Goal: Information Seeking & Learning: Check status

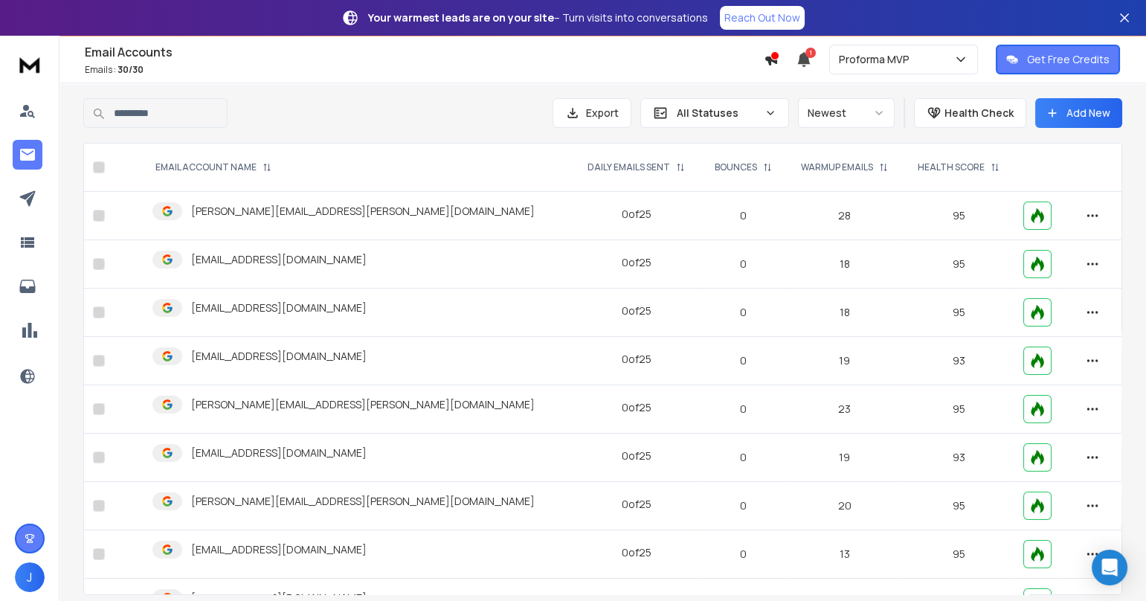
click at [480, 102] on div at bounding box center [313, 113] width 460 height 30
click at [393, 99] on div at bounding box center [313, 113] width 460 height 30
click at [396, 113] on div at bounding box center [313, 113] width 460 height 30
click at [344, 115] on div at bounding box center [313, 113] width 460 height 30
click at [459, 115] on div at bounding box center [313, 113] width 460 height 30
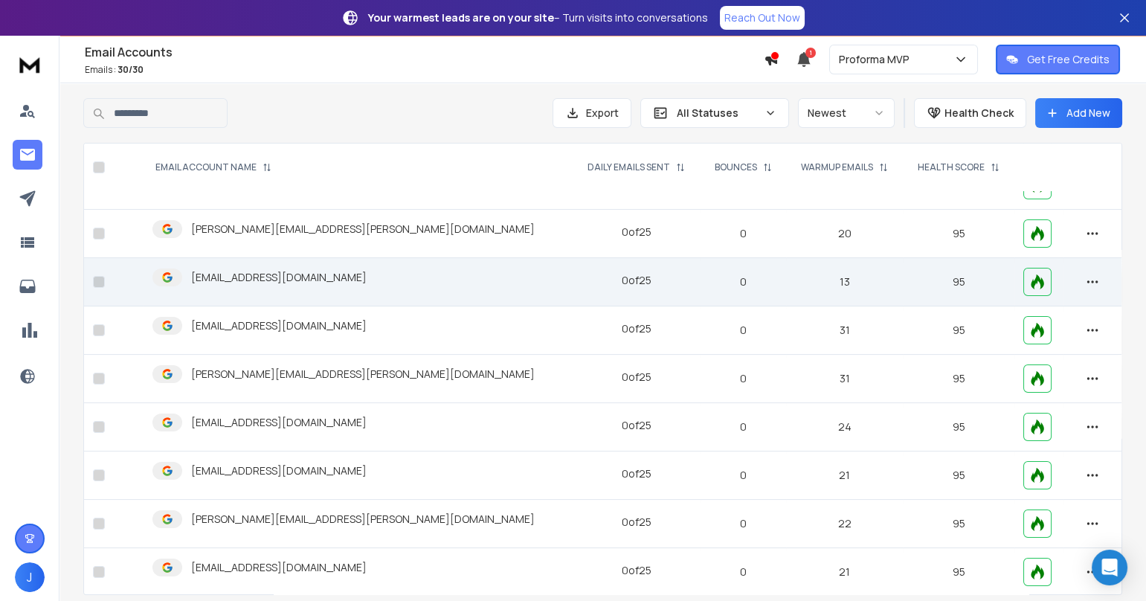
scroll to position [272, 0]
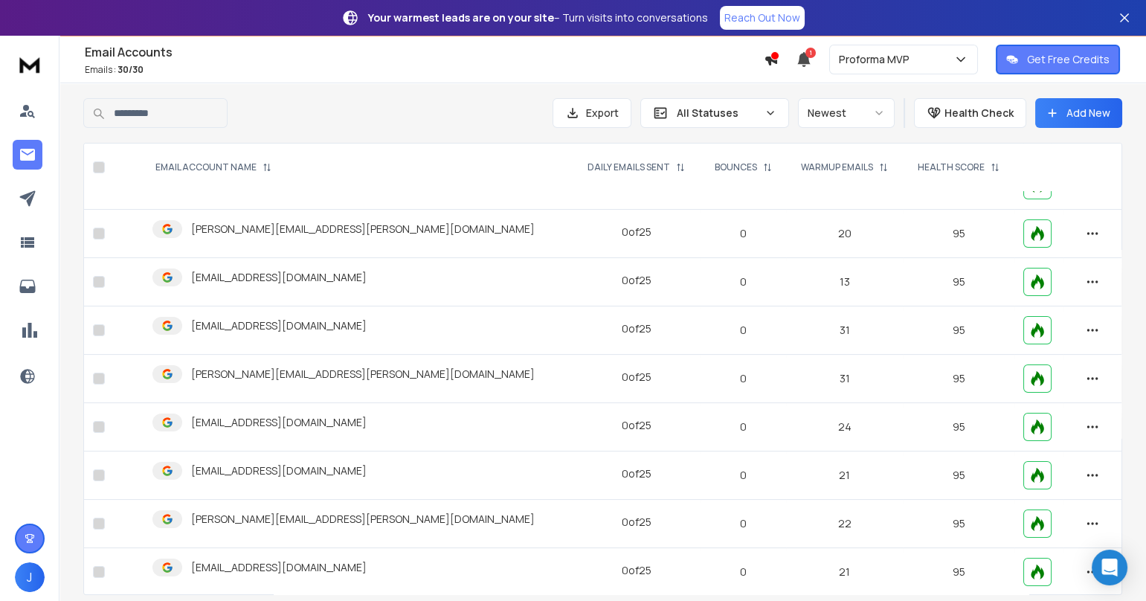
click at [370, 98] on div at bounding box center [313, 113] width 460 height 30
click at [367, 112] on div at bounding box center [313, 113] width 460 height 30
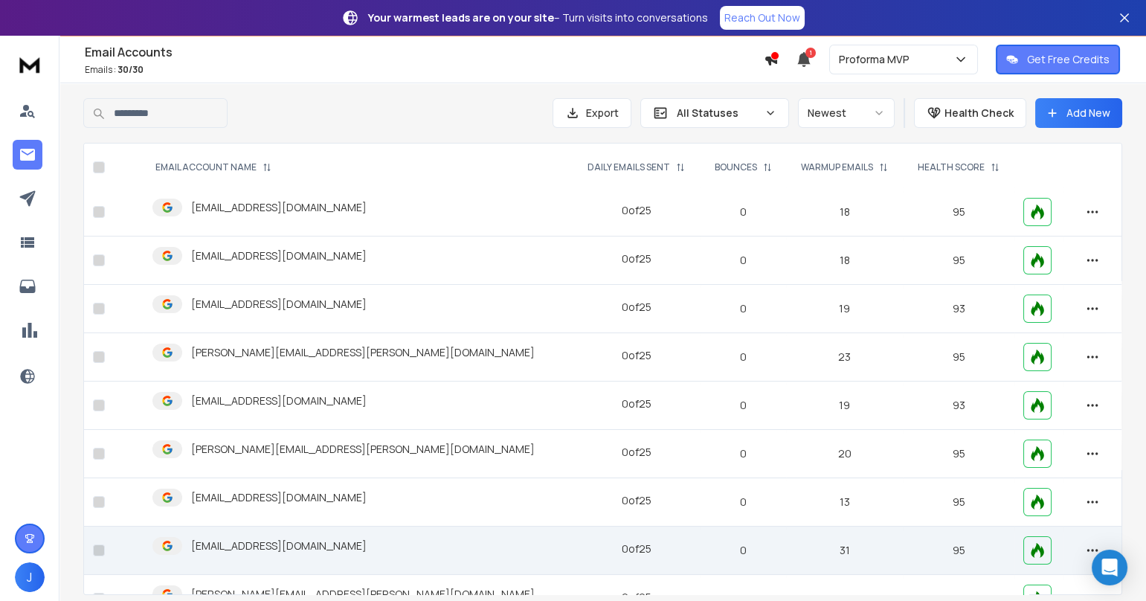
scroll to position [40, 0]
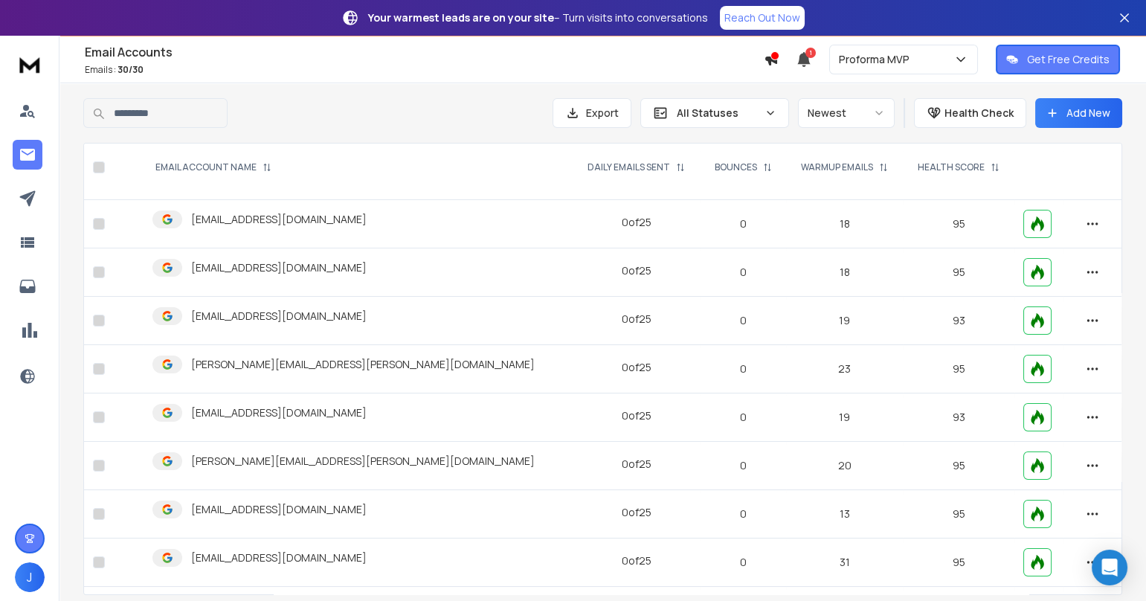
click at [431, 94] on div "Export All Statuses Newest Health Check Add New EMAIL ACCOUNT NAME DAILY EMAILS…" at bounding box center [603, 346] width 1087 height 527
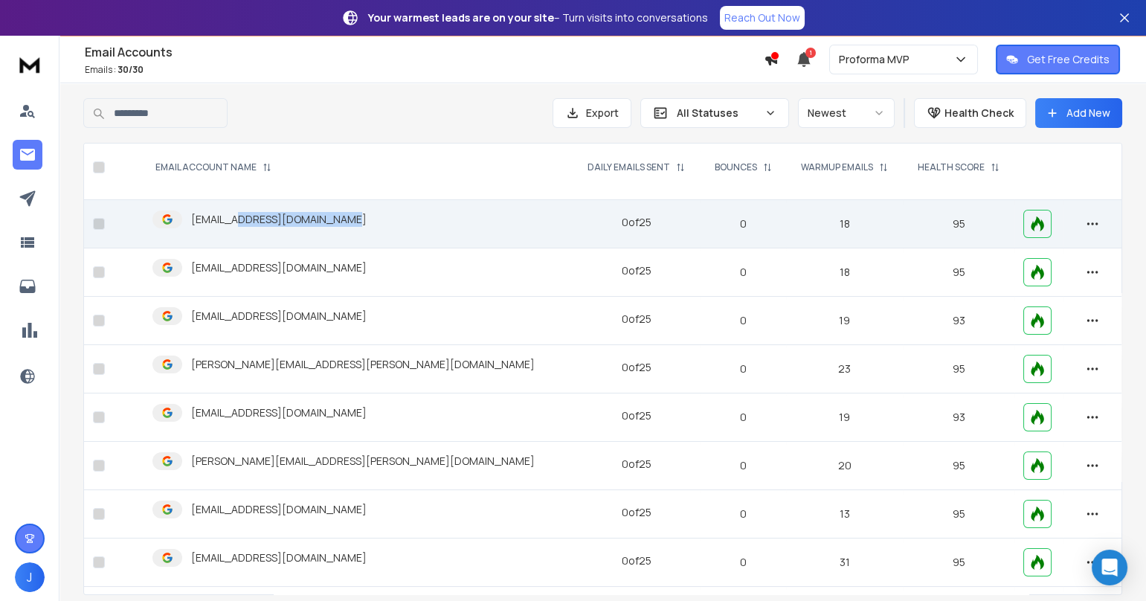
drag, startPoint x: 360, startPoint y: 215, endPoint x: 236, endPoint y: 221, distance: 124.4
click at [236, 221] on div "[EMAIL_ADDRESS][DOMAIN_NAME]" at bounding box center [357, 220] width 411 height 18
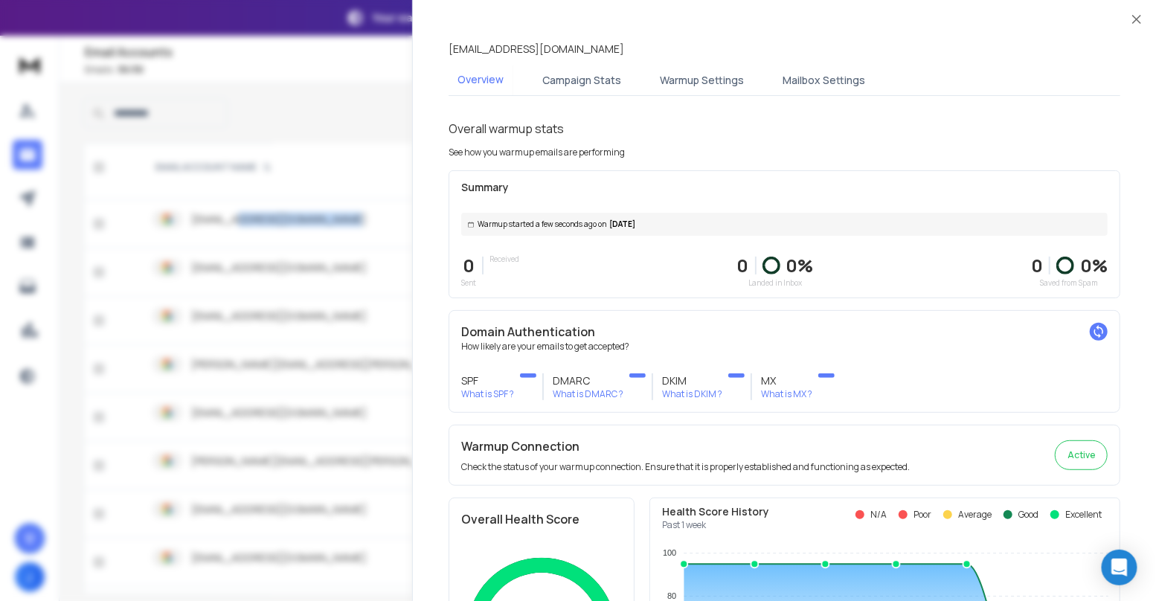
click at [361, 101] on div at bounding box center [578, 300] width 1156 height 601
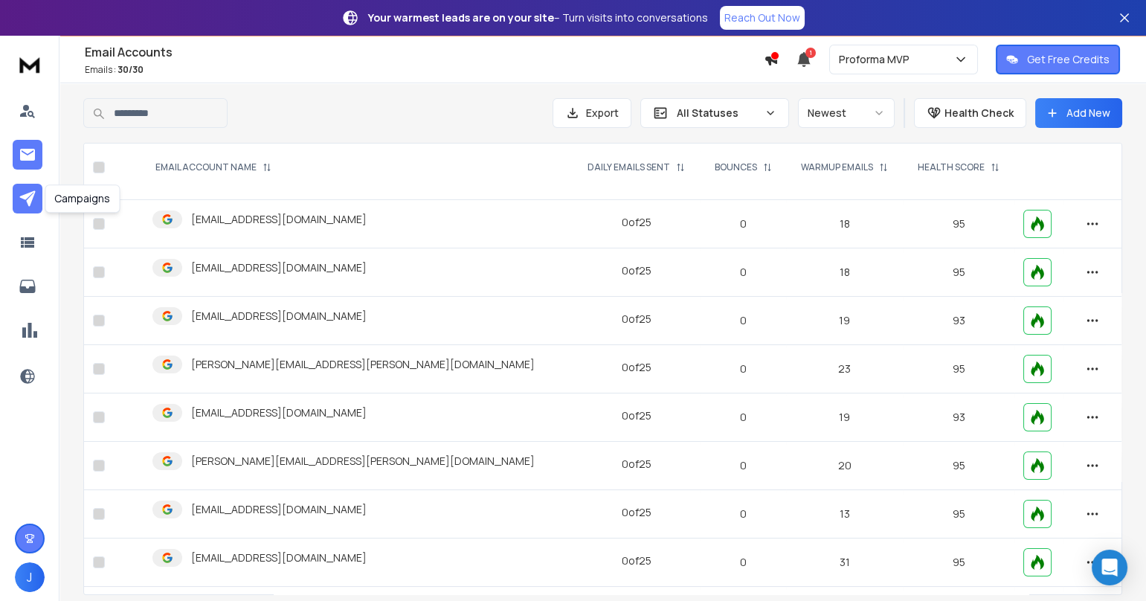
click at [22, 198] on icon at bounding box center [27, 198] width 16 height 16
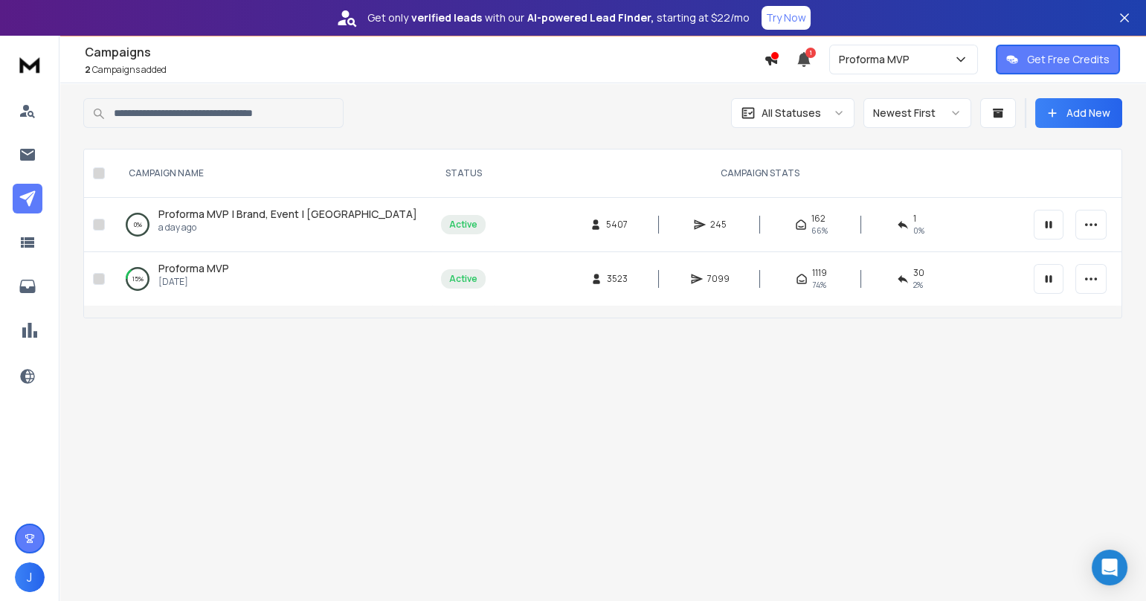
click at [449, 115] on div at bounding box center [343, 113] width 520 height 30
click at [22, 150] on icon at bounding box center [28, 155] width 18 height 18
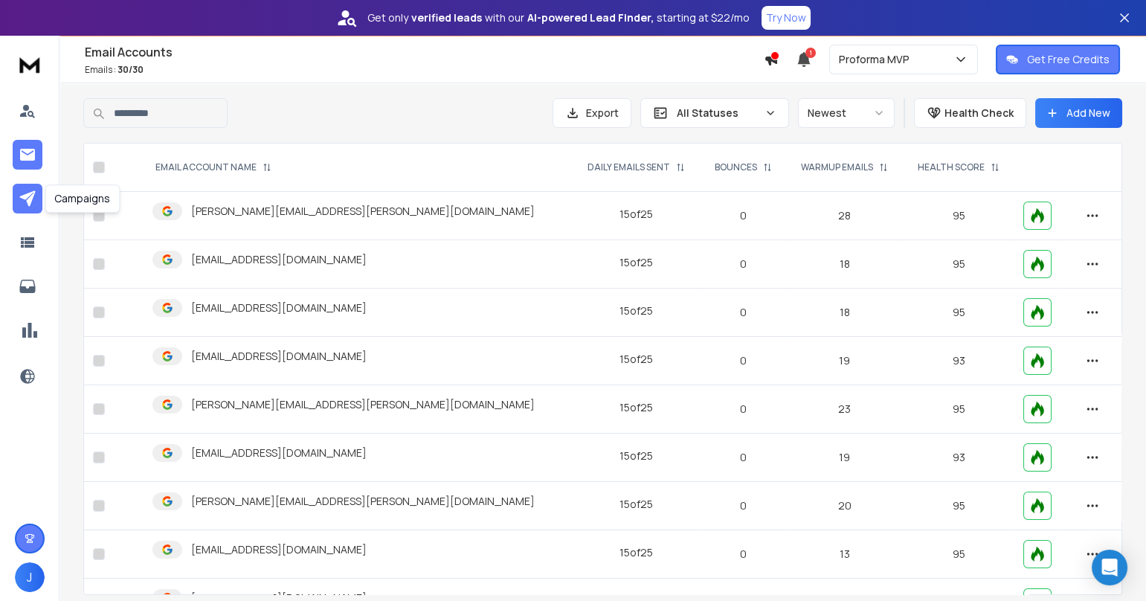
click at [28, 193] on icon at bounding box center [27, 198] width 16 height 16
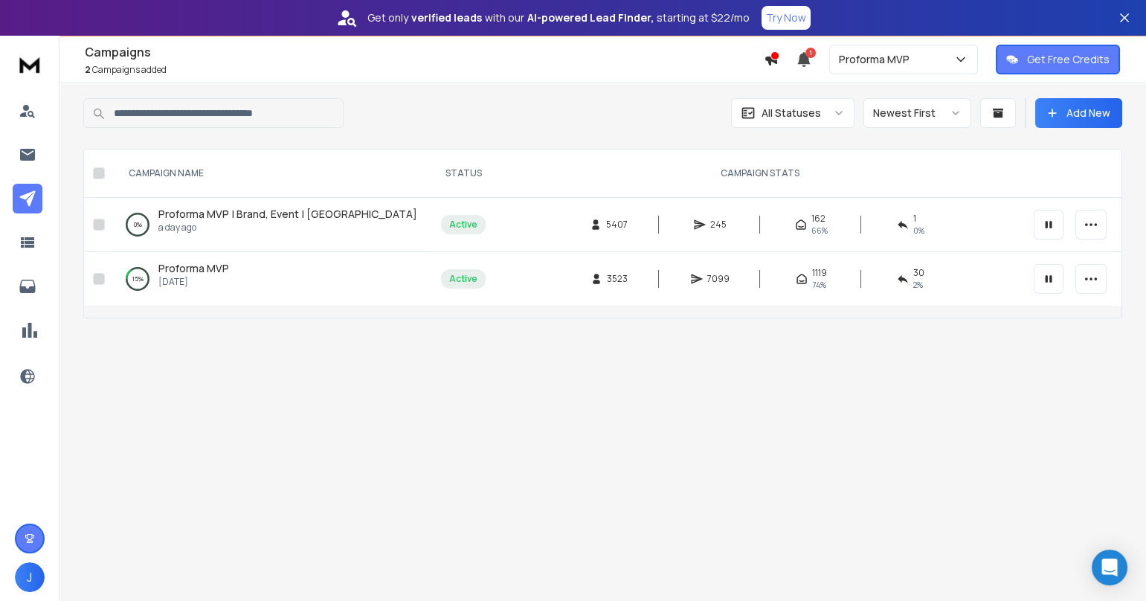
click at [453, 123] on div at bounding box center [343, 113] width 520 height 30
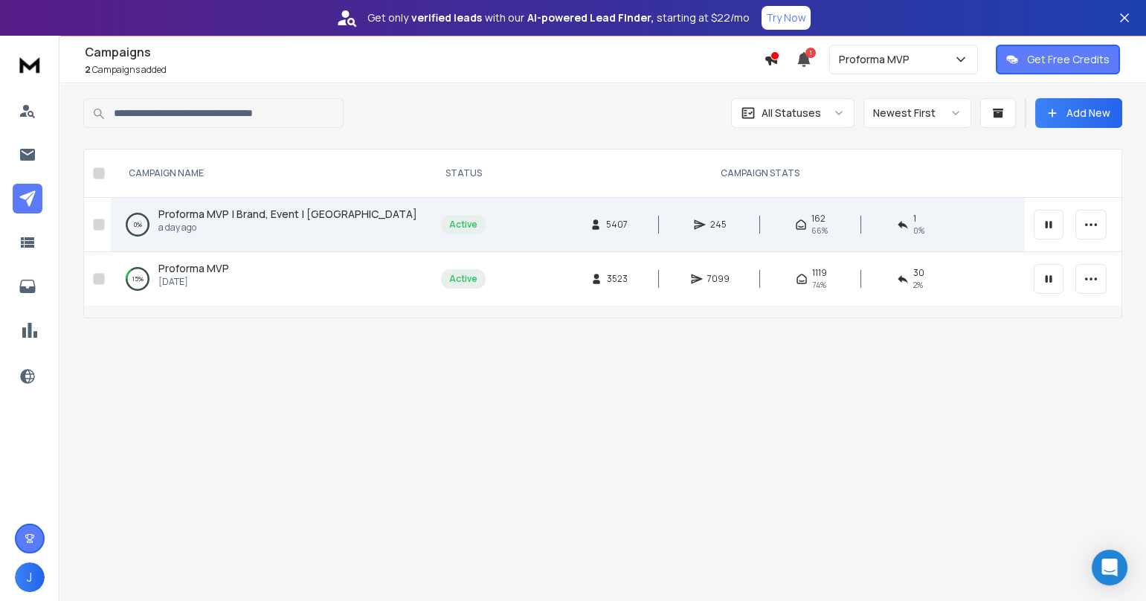
click at [266, 211] on span "Proforma MVP | Brand, Event | [GEOGRAPHIC_DATA]" at bounding box center [287, 214] width 259 height 14
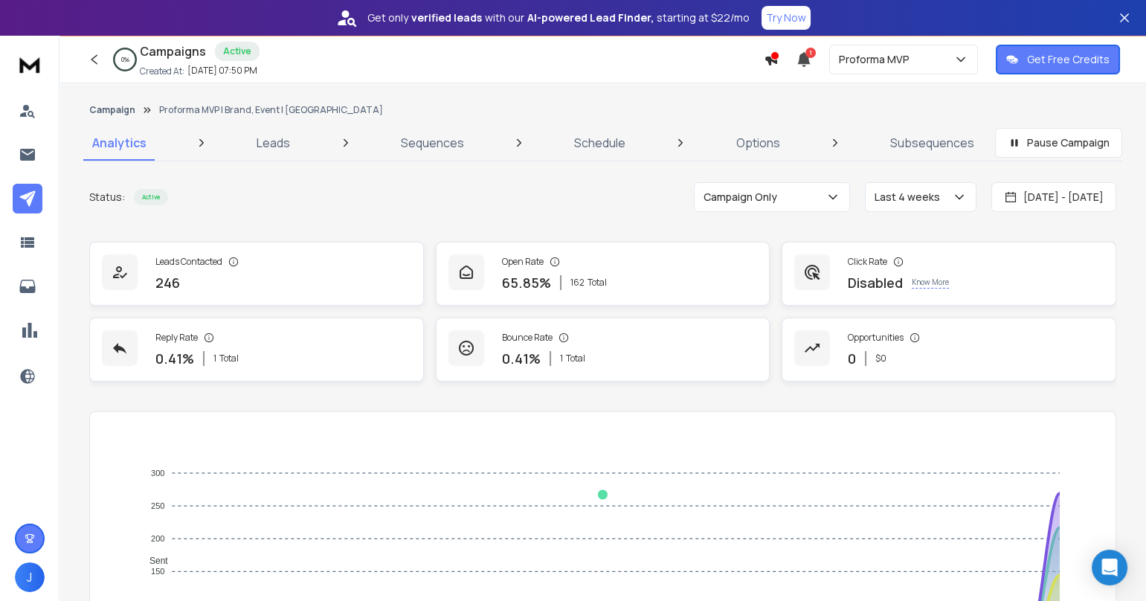
click at [447, 195] on div "Status: Active Pause Campaign Campaign Only Last 4 weeks [DATE] - [DATE]" at bounding box center [602, 197] width 1027 height 30
click at [446, 149] on p "Sequences" at bounding box center [432, 143] width 63 height 18
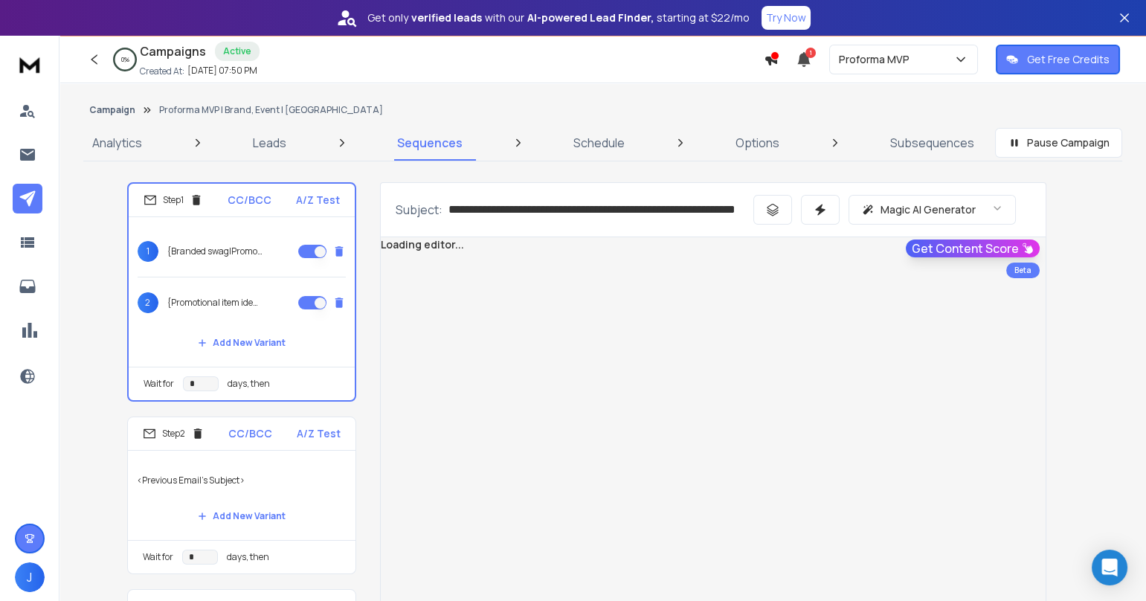
click at [486, 94] on div "**********" at bounding box center [603, 375] width 1087 height 585
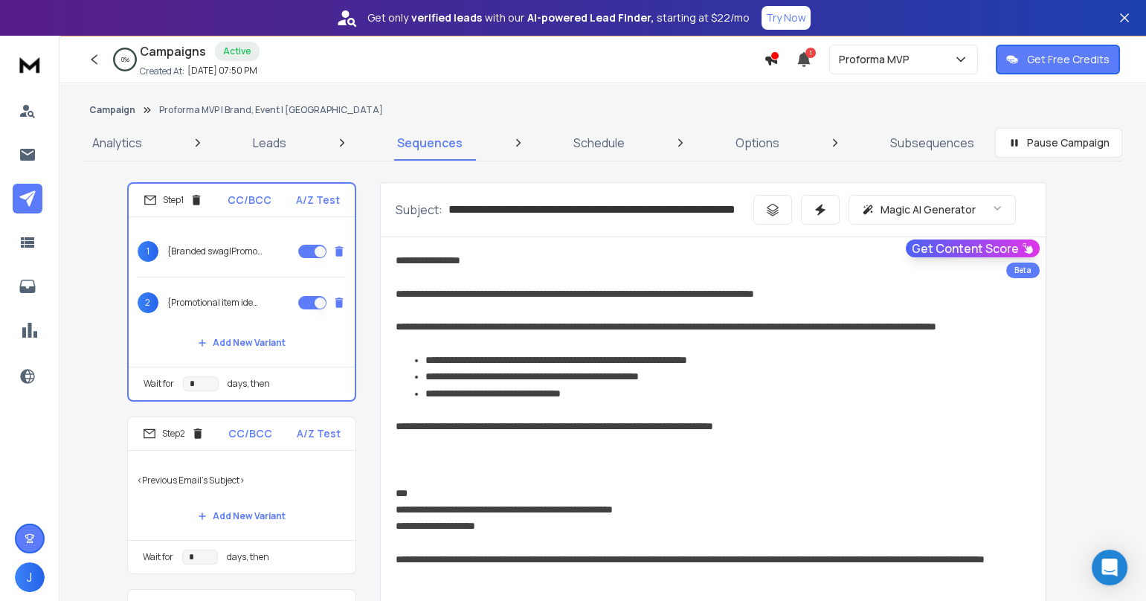
click at [211, 248] on p "{Branded swag|Promotional item ideas|Free mockups|Branded items}" at bounding box center [214, 251] width 95 height 12
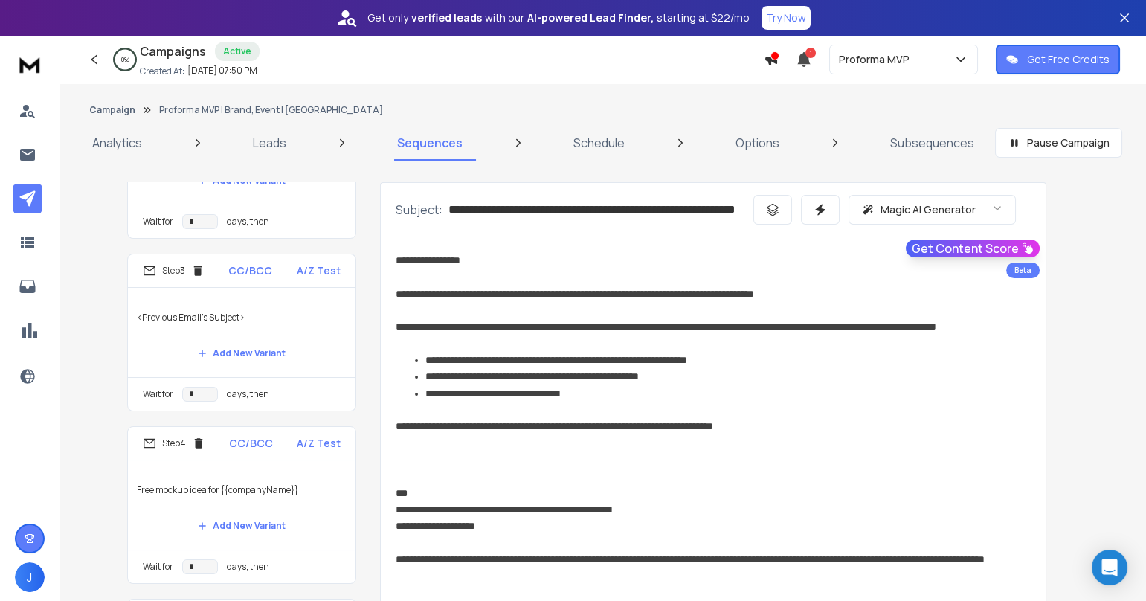
scroll to position [454, 0]
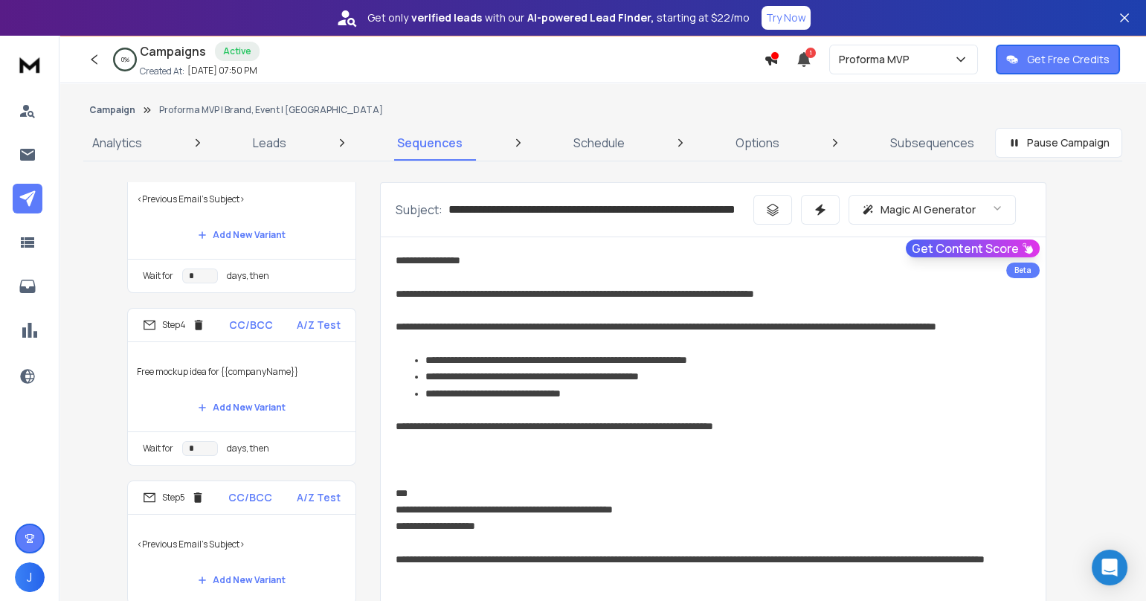
click at [231, 515] on div "<Previous Email's Subject> Add New Variant" at bounding box center [242, 559] width 228 height 89
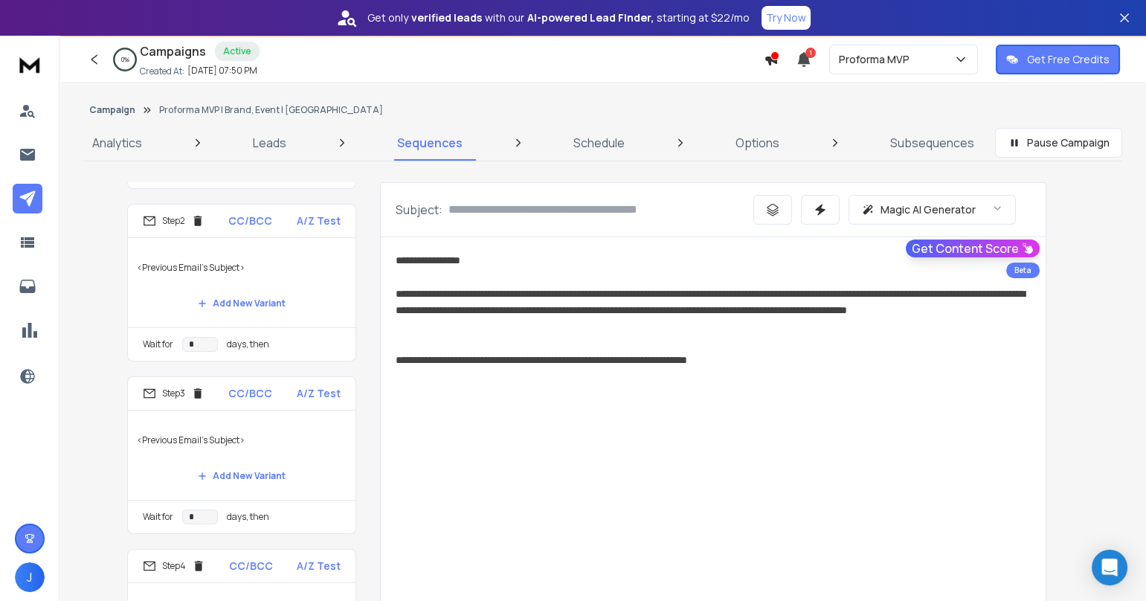
scroll to position [0, 0]
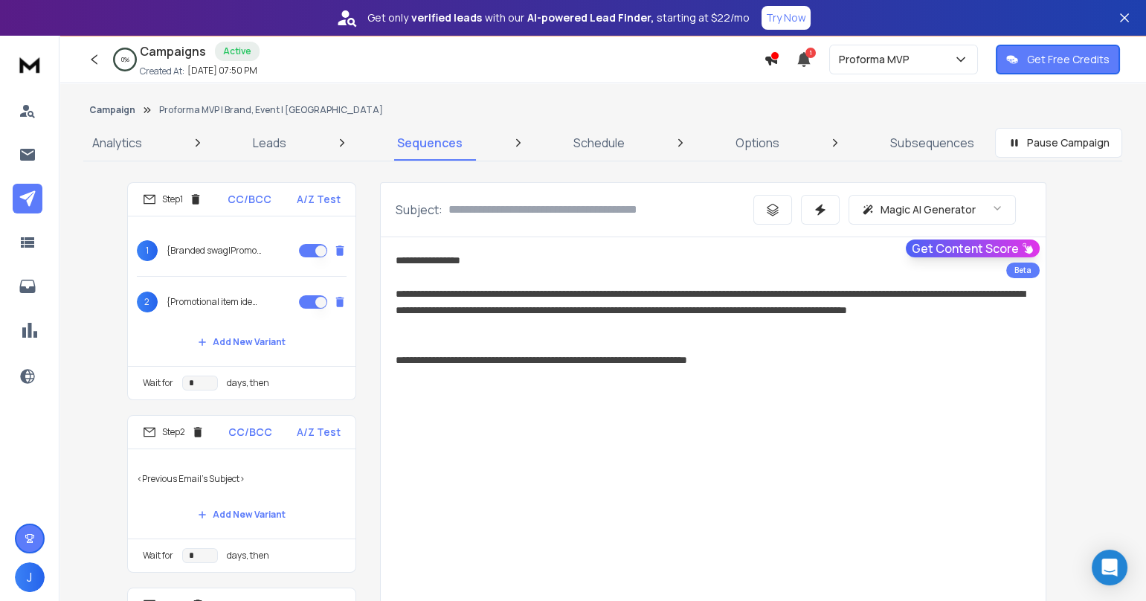
click at [242, 257] on div "1 {Branded swag|Promotional item ideas|Free mockups|Branded items}" at bounding box center [199, 250] width 125 height 21
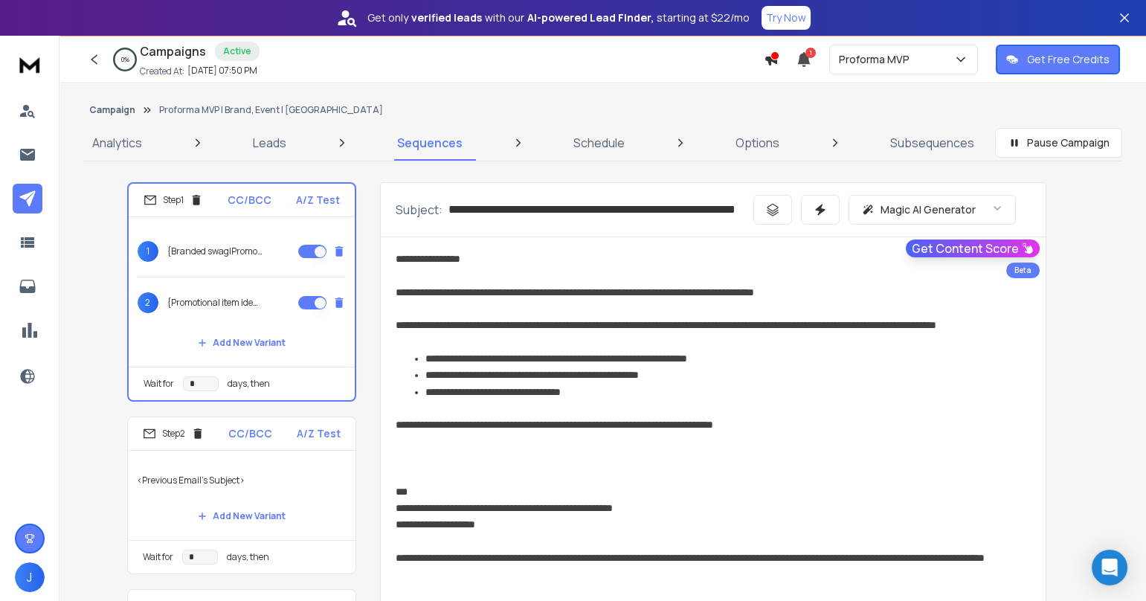
scroll to position [1, 0]
click at [515, 528] on div "**********" at bounding box center [709, 524] width 626 height 16
click at [225, 303] on p "{Promotional item ideas|Free mockups|Branded items}" at bounding box center [214, 303] width 95 height 12
type input "**********"
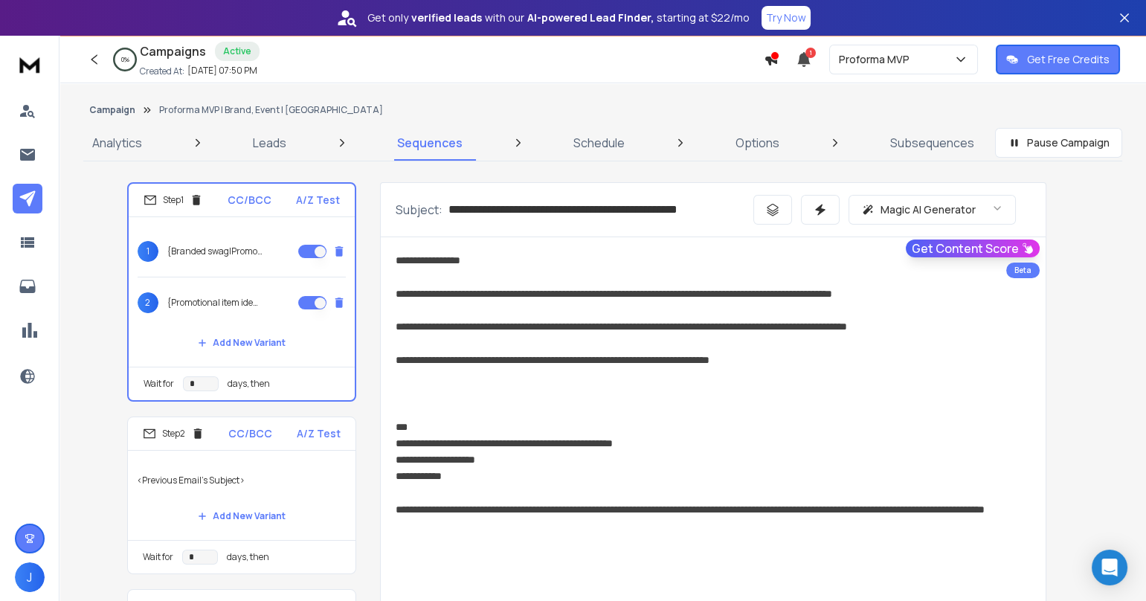
click at [486, 483] on div "**********" at bounding box center [713, 476] width 635 height 16
click at [508, 466] on div "**********" at bounding box center [713, 460] width 635 height 16
click at [579, 444] on div "**********" at bounding box center [713, 443] width 635 height 16
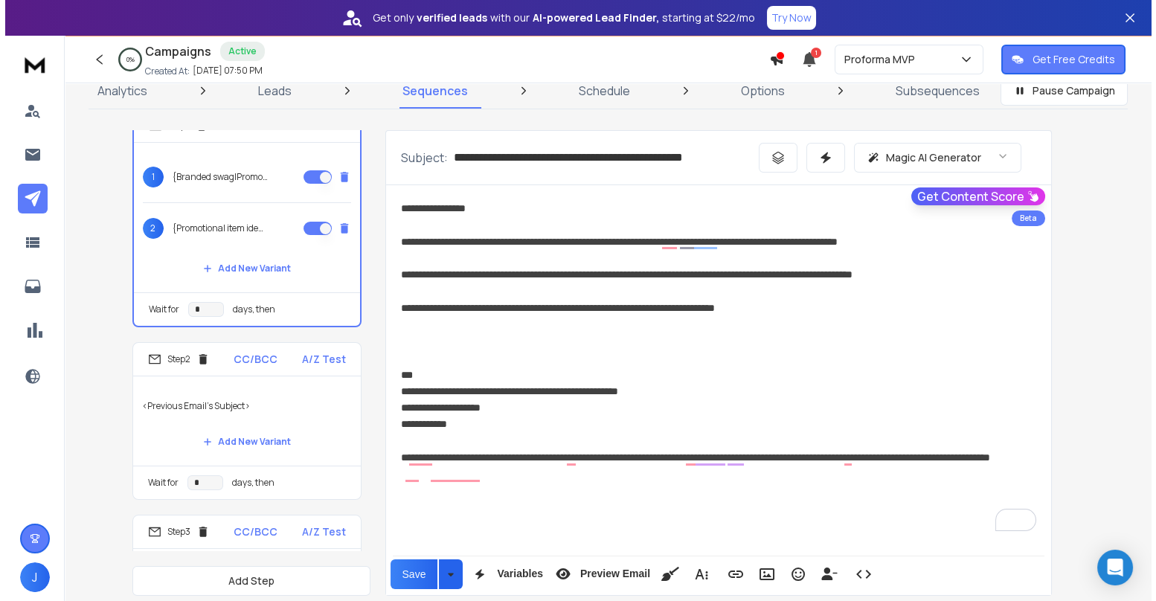
scroll to position [67, 0]
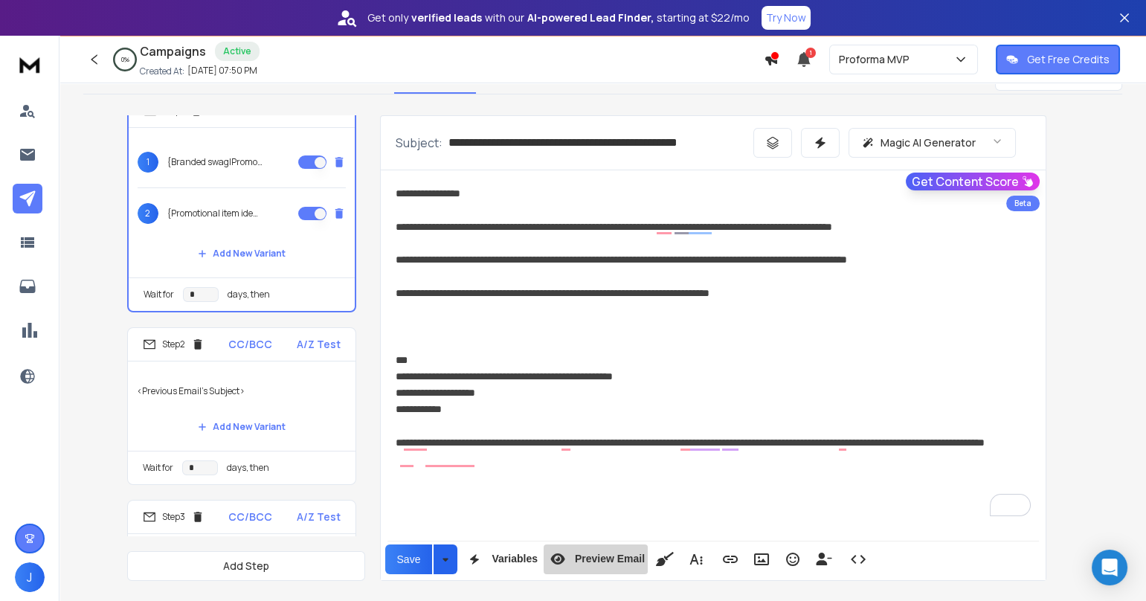
click at [602, 558] on span "Preview Email" at bounding box center [610, 559] width 76 height 13
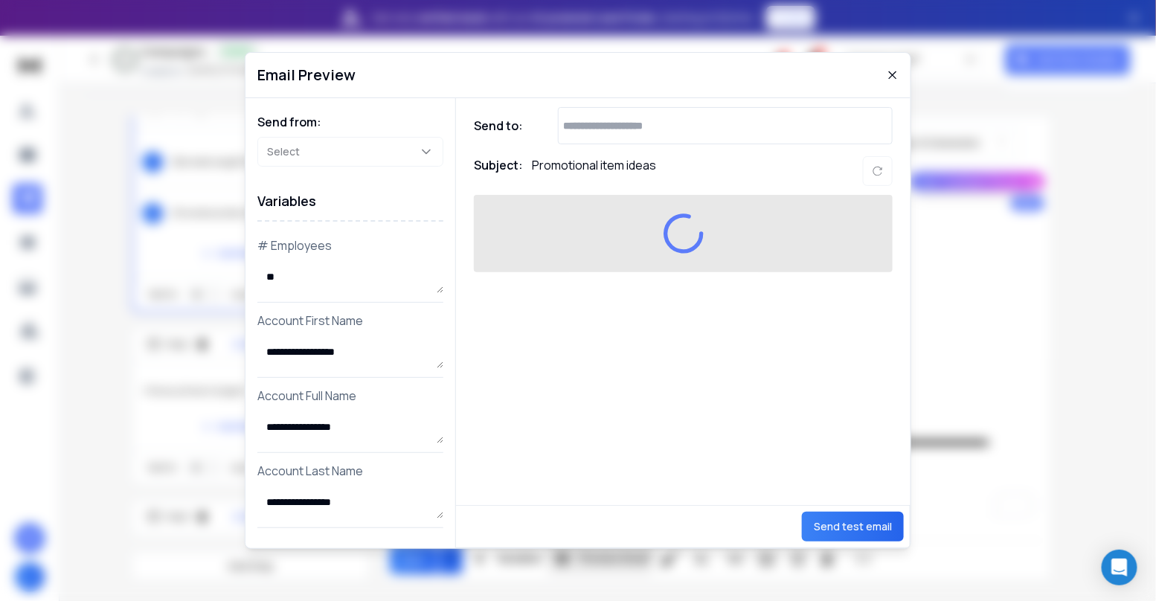
type textarea "***"
type textarea "**********"
type textarea "*******"
type textarea "**********"
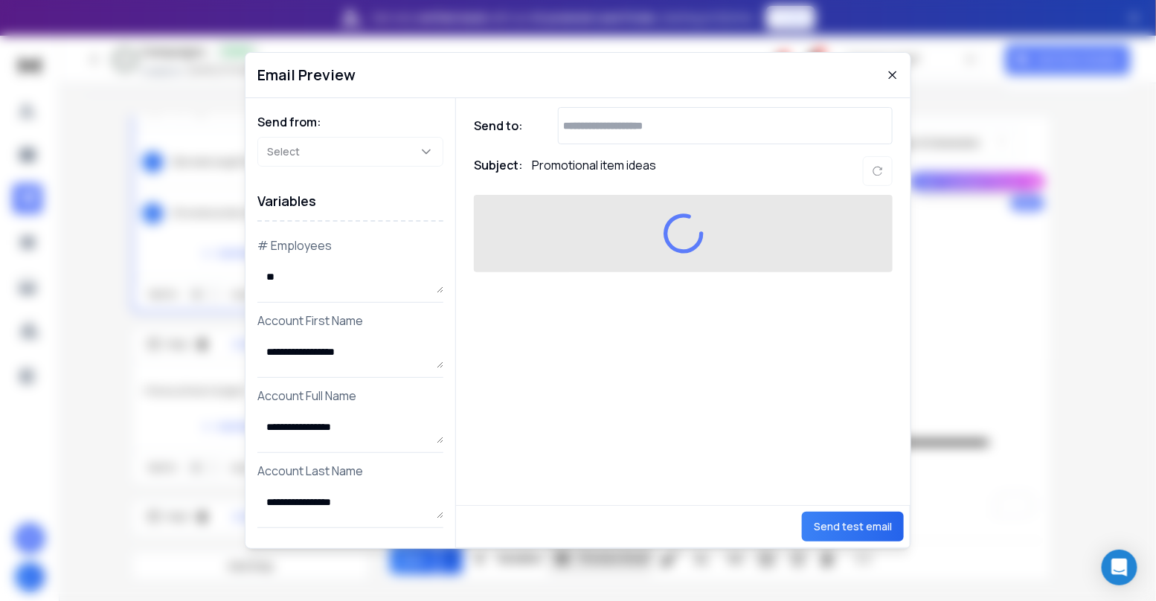
type textarea "*****"
type textarea "**********"
type textarea "*******"
type textarea "**********"
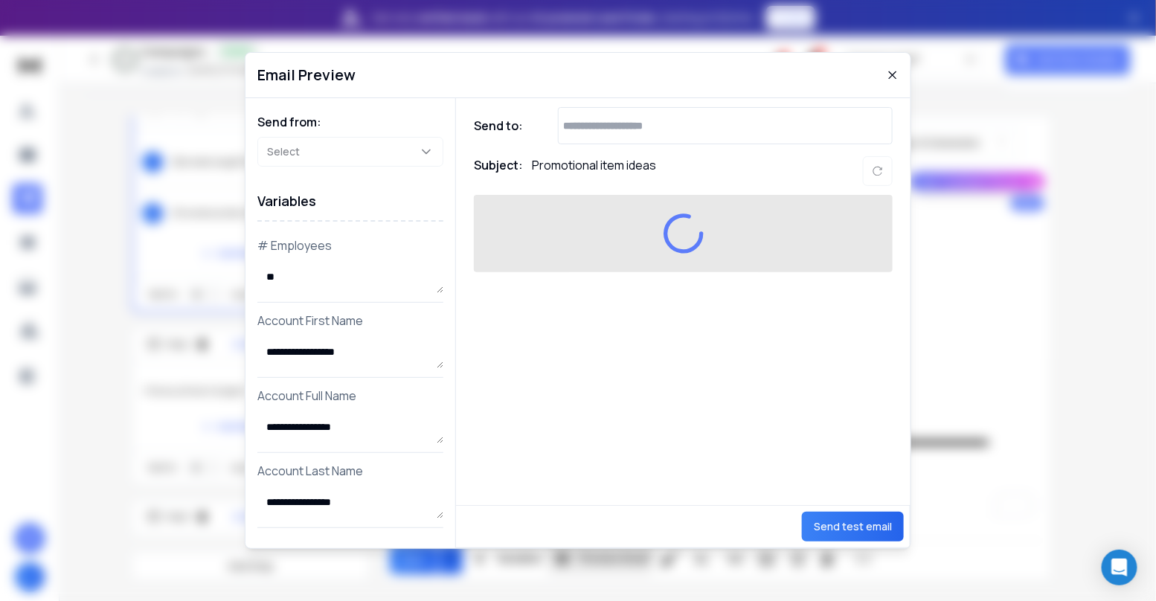
type textarea "**********"
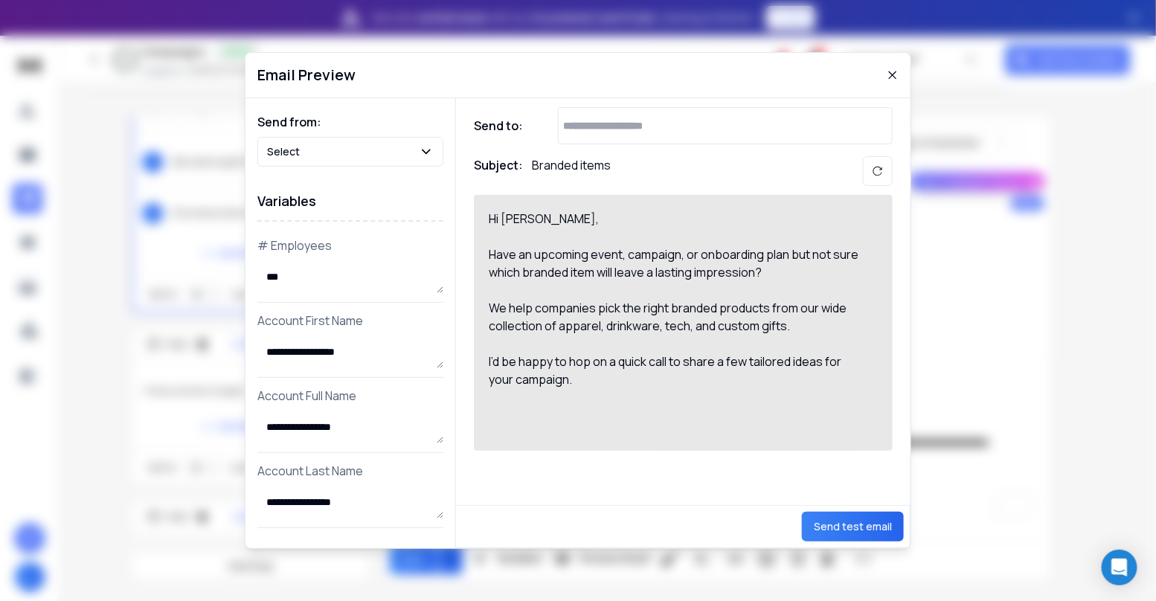
type textarea "****"
type textarea "**********"
type textarea "******"
type textarea "****"
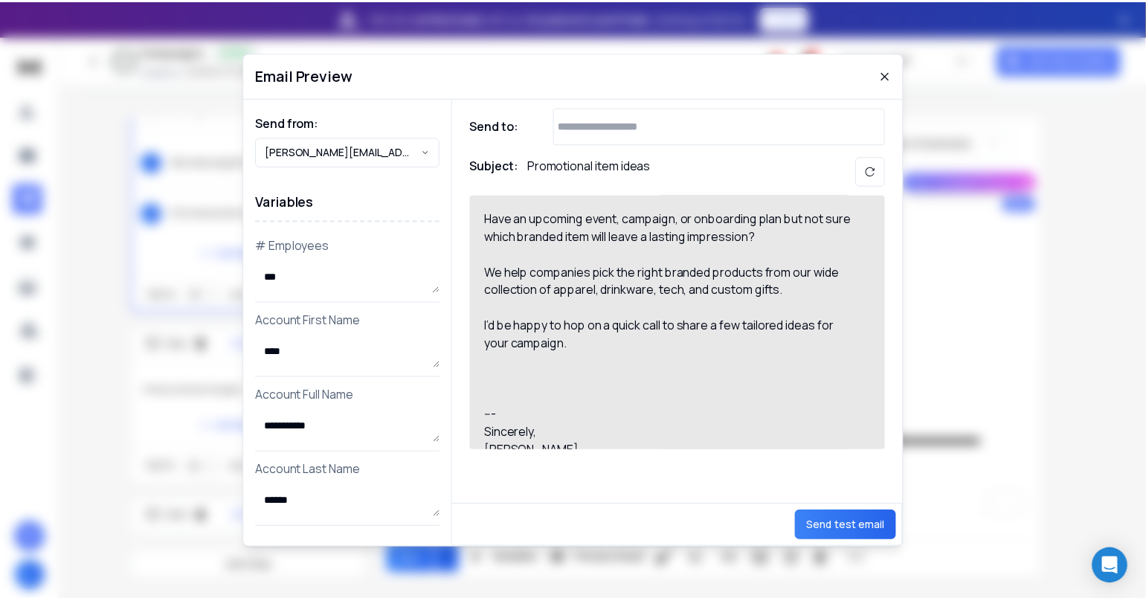
scroll to position [0, 0]
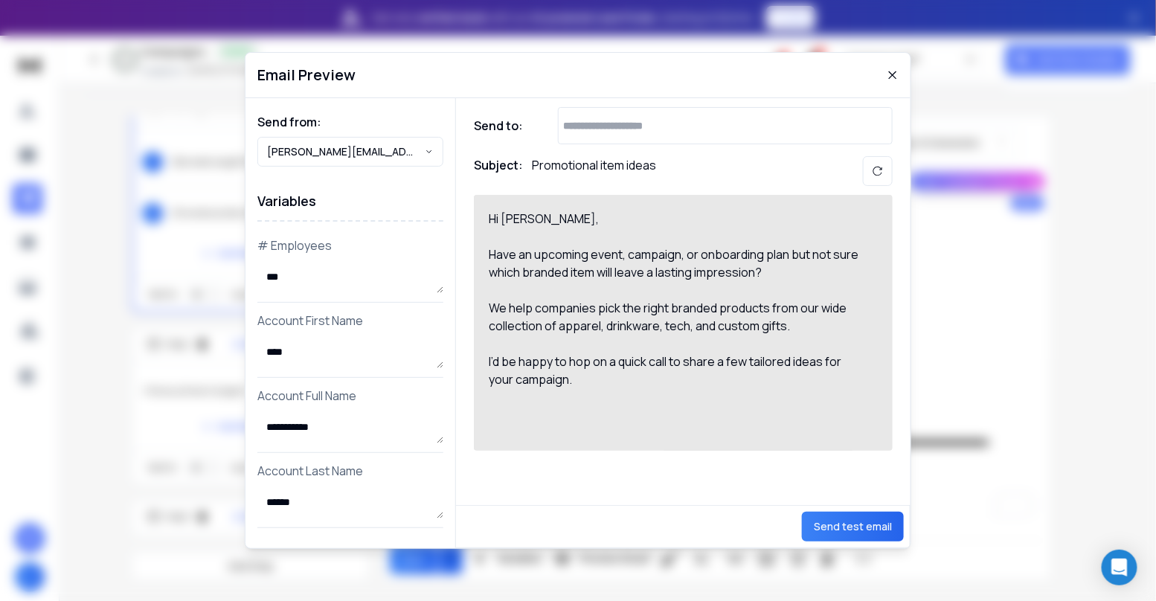
click at [896, 74] on icon at bounding box center [893, 75] width 12 height 12
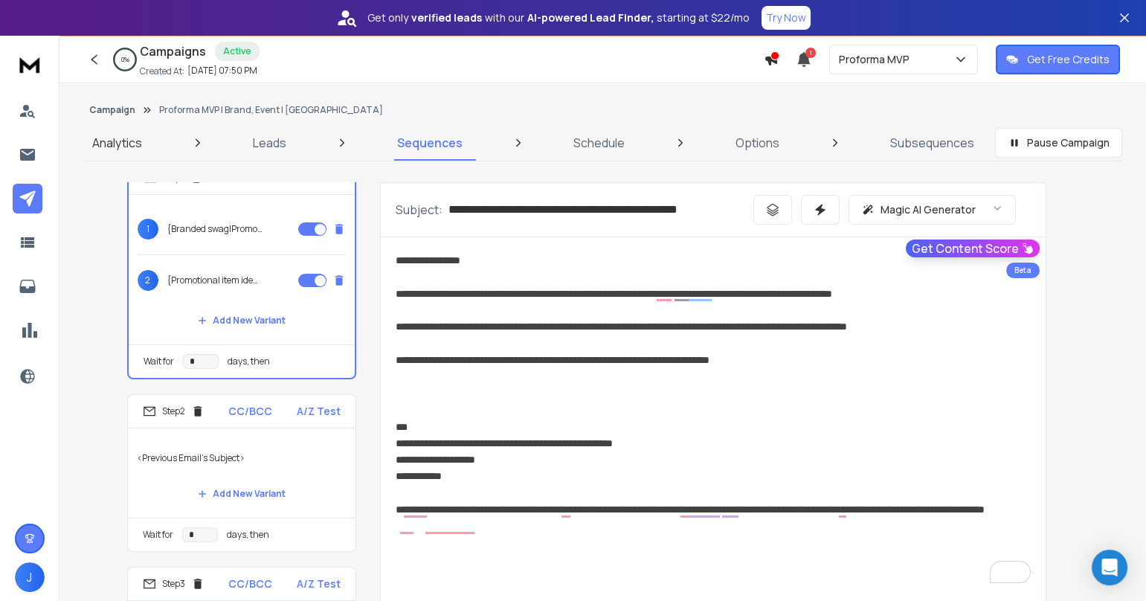
click at [113, 147] on p "Analytics" at bounding box center [117, 143] width 50 height 18
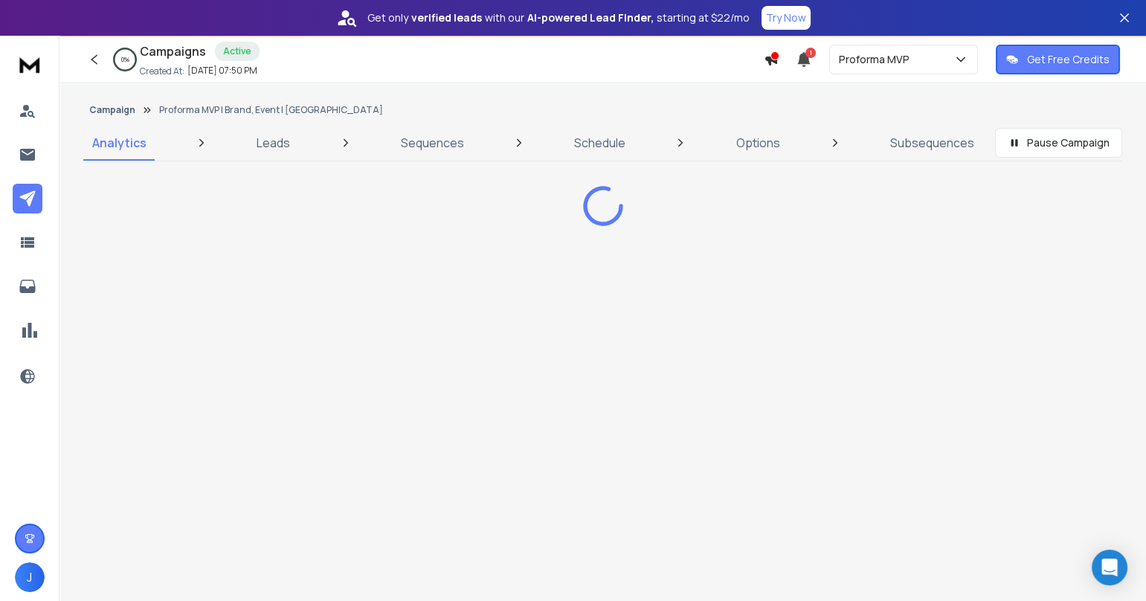
click at [417, 116] on div "Campaign Proforma MVP | Brand, Event | [GEOGRAPHIC_DATA]" at bounding box center [602, 110] width 1039 height 24
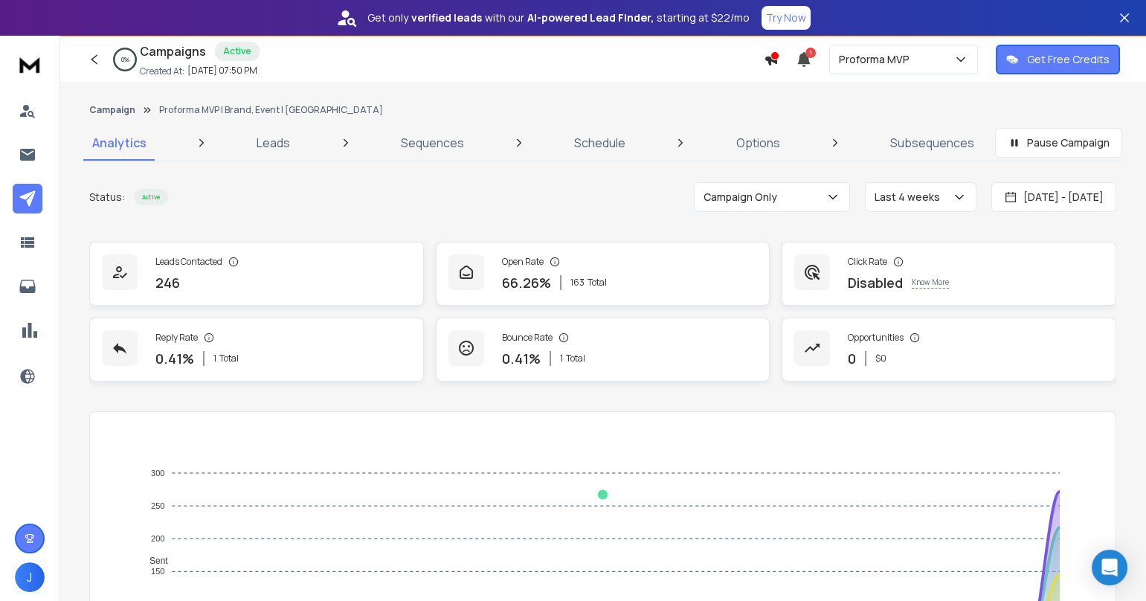
click at [419, 109] on div "Campaign Proforma MVP | Brand, Event | [GEOGRAPHIC_DATA]" at bounding box center [602, 110] width 1027 height 12
click at [366, 216] on div "Status: Active Pause Campaign Campaign Only Last 4 weeks [DATE] - [DATE] Leads …" at bounding box center [602, 577] width 1027 height 791
click at [547, 184] on div "Status: Active Pause Campaign Campaign Only Last 4 weeks [DATE] - [DATE]" at bounding box center [602, 197] width 1027 height 30
click at [319, 206] on div "Status: Active Pause Campaign Campaign Only Last 4 weeks [DATE] - [DATE]" at bounding box center [602, 197] width 1027 height 30
click at [545, 202] on div "Status: Active Pause Campaign Campaign Only Last 4 weeks [DATE] - [DATE]" at bounding box center [602, 197] width 1027 height 30
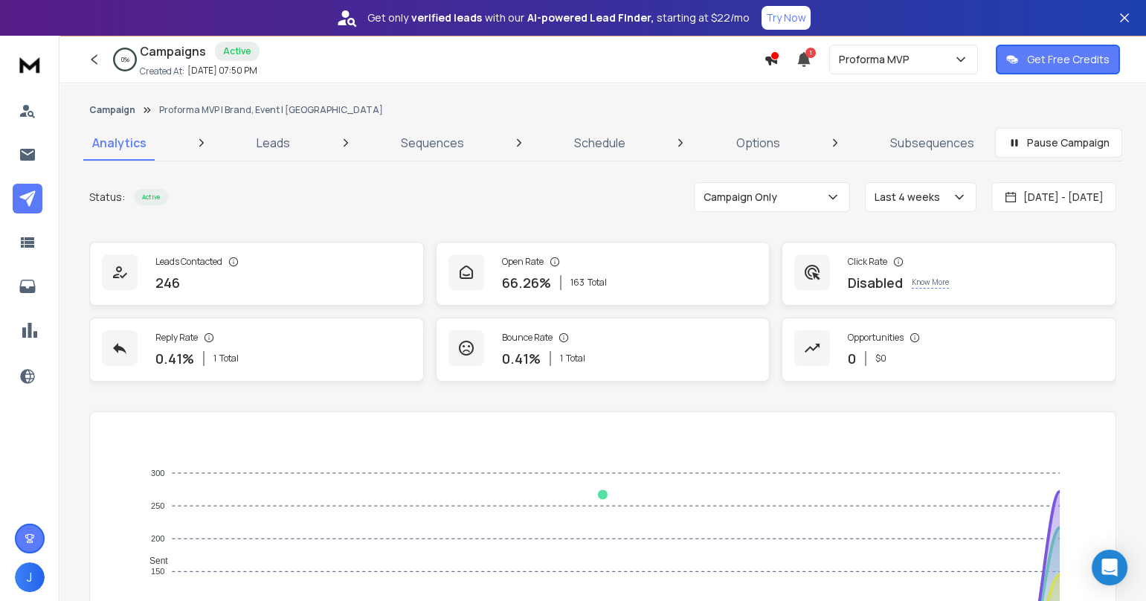
click at [545, 202] on div "Status: Active Pause Campaign Campaign Only Last 4 weeks [DATE] - [DATE]" at bounding box center [602, 197] width 1027 height 30
click at [541, 212] on div "Status: Active Pause Campaign Campaign Only Last 4 weeks [DATE] - [DATE] Leads …" at bounding box center [602, 577] width 1027 height 791
click at [520, 196] on div "Status: Active Pause Campaign Campaign Only Last 4 weeks [DATE] - [DATE]" at bounding box center [602, 197] width 1027 height 30
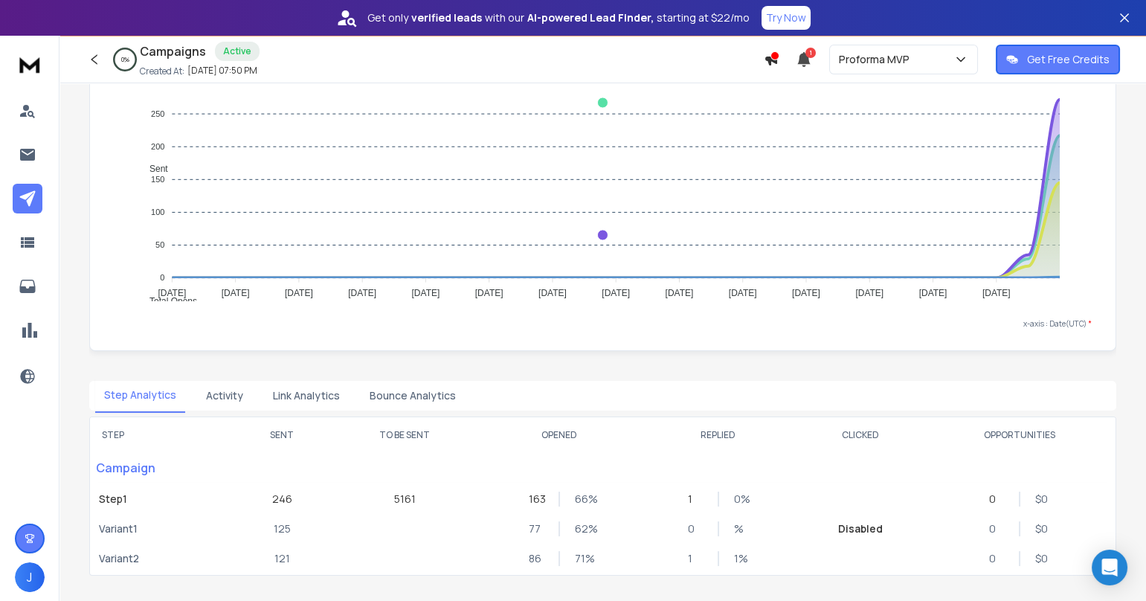
click at [442, 365] on div "Leads Contacted 246 Open Rate 66.26 % 163 Total Click Rate Disabled Know More R…" at bounding box center [602, 216] width 1027 height 732
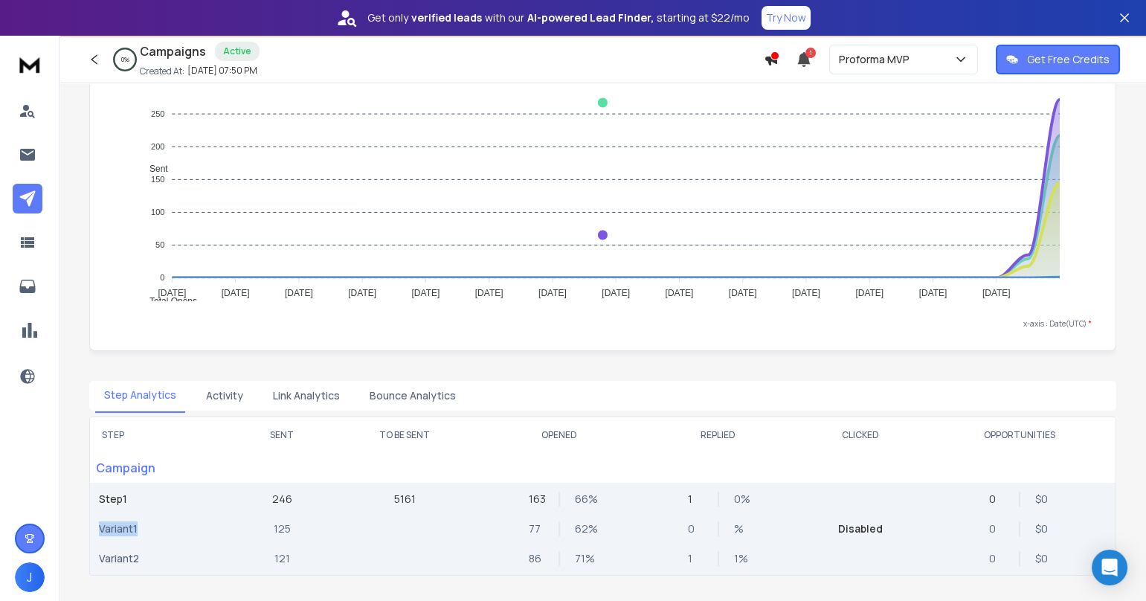
drag, startPoint x: 147, startPoint y: 530, endPoint x: 98, endPoint y: 526, distance: 48.6
click at [99, 526] on p "Variant 1" at bounding box center [162, 528] width 126 height 15
drag, startPoint x: 148, startPoint y: 556, endPoint x: 90, endPoint y: 554, distance: 58.0
click at [90, 554] on td "Step 1 Variant 1 Variant 2" at bounding box center [162, 529] width 144 height 92
click at [133, 534] on p "Variant 1" at bounding box center [162, 528] width 126 height 15
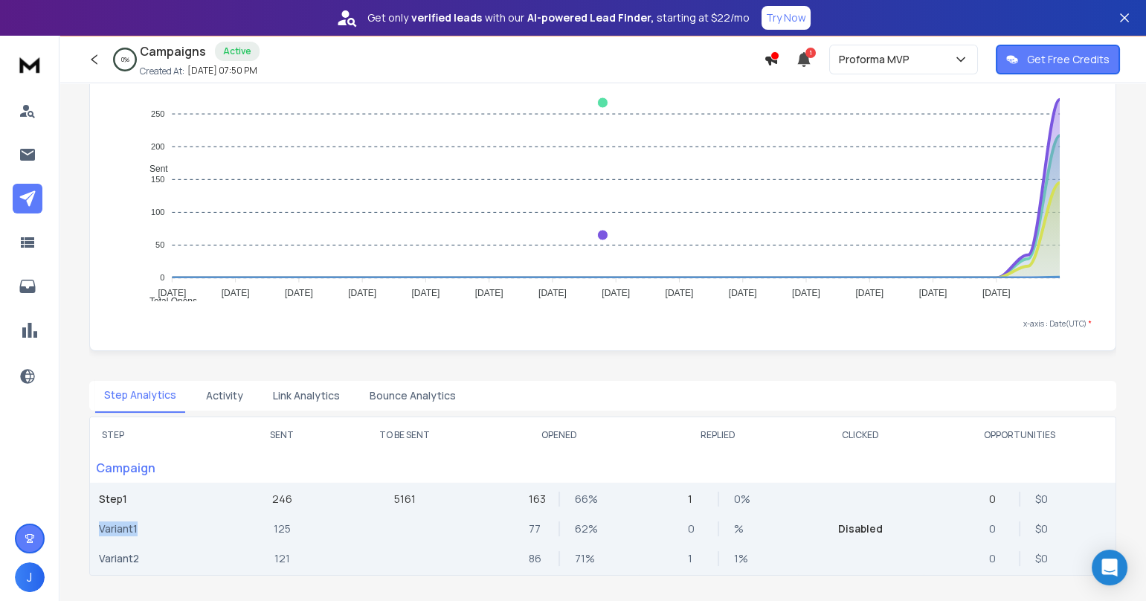
drag, startPoint x: 144, startPoint y: 530, endPoint x: 100, endPoint y: 532, distance: 44.7
click at [100, 532] on p "Variant 1" at bounding box center [162, 528] width 126 height 15
drag, startPoint x: 306, startPoint y: 532, endPoint x: 254, endPoint y: 527, distance: 52.3
click at [254, 527] on div "246 125 121" at bounding box center [282, 529] width 78 height 74
drag, startPoint x: 305, startPoint y: 561, endPoint x: 246, endPoint y: 562, distance: 58.8
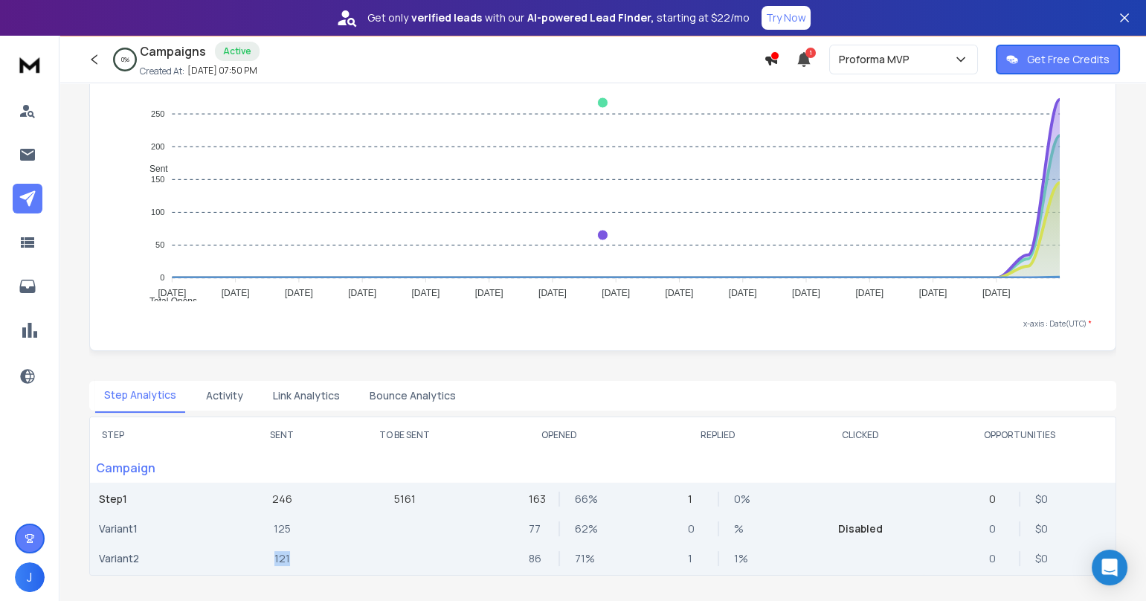
click at [246, 562] on div "246 125 121" at bounding box center [282, 529] width 78 height 74
drag, startPoint x: 600, startPoint y: 530, endPoint x: 577, endPoint y: 530, distance: 23.1
click at [577, 530] on div "163 66 % 77 62 % 86 71 %" at bounding box center [559, 529] width 141 height 74
drag, startPoint x: 600, startPoint y: 553, endPoint x: 559, endPoint y: 560, distance: 40.7
click at [559, 560] on div "163 66 % 77 62 % 86 71 %" at bounding box center [559, 529] width 141 height 74
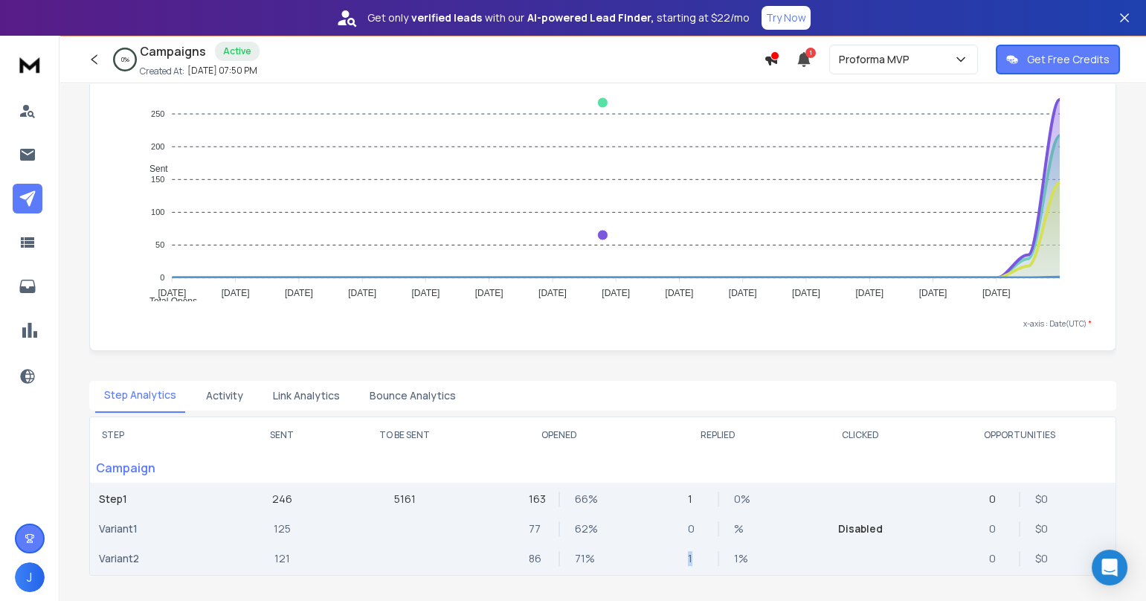
drag, startPoint x: 705, startPoint y: 555, endPoint x: 680, endPoint y: 557, distance: 25.4
click at [680, 557] on div "1 0 % 0 % 1 1 %" at bounding box center [718, 529] width 141 height 74
drag, startPoint x: 1056, startPoint y: 553, endPoint x: 1002, endPoint y: 562, distance: 55.2
click at [1002, 562] on div "0 $ 0 0 $ 0 0 $ 0" at bounding box center [1020, 529] width 174 height 74
drag, startPoint x: 1062, startPoint y: 532, endPoint x: 995, endPoint y: 530, distance: 67.7
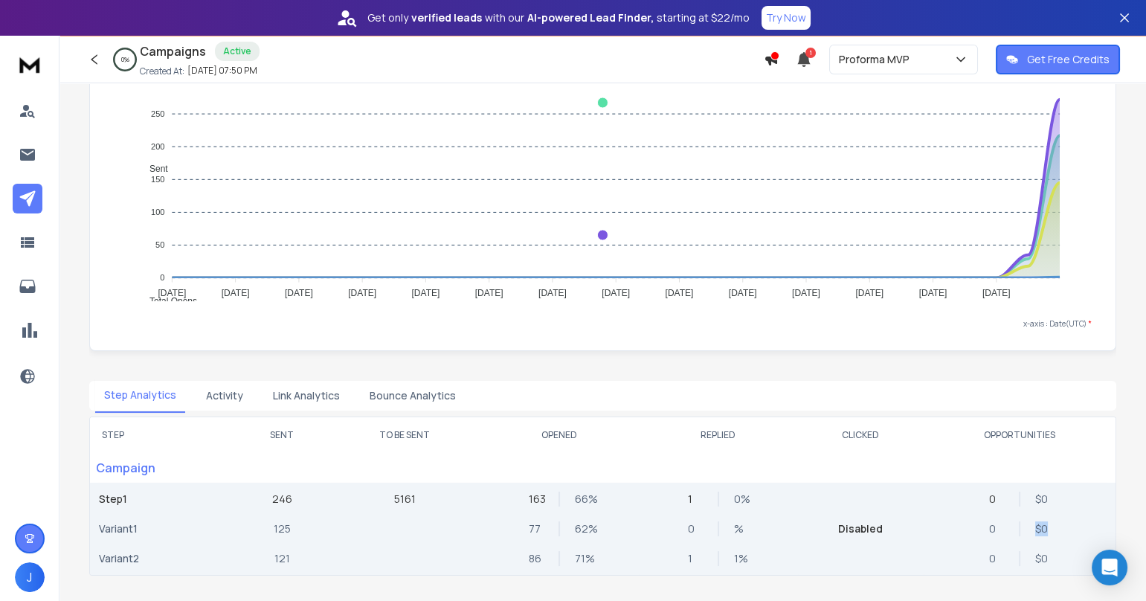
click at [995, 530] on div "0 $ 0 0 $ 0 0 $ 0" at bounding box center [1020, 529] width 174 height 74
drag, startPoint x: 1055, startPoint y: 553, endPoint x: 1044, endPoint y: 558, distance: 12.0
click at [1044, 558] on div "0 $ 0 0 $ 0 0 $ 0" at bounding box center [1020, 529] width 174 height 74
click at [1035, 557] on div "0 $ 0" at bounding box center [1019, 558] width 61 height 15
drag, startPoint x: 1018, startPoint y: 529, endPoint x: 981, endPoint y: 527, distance: 36.5
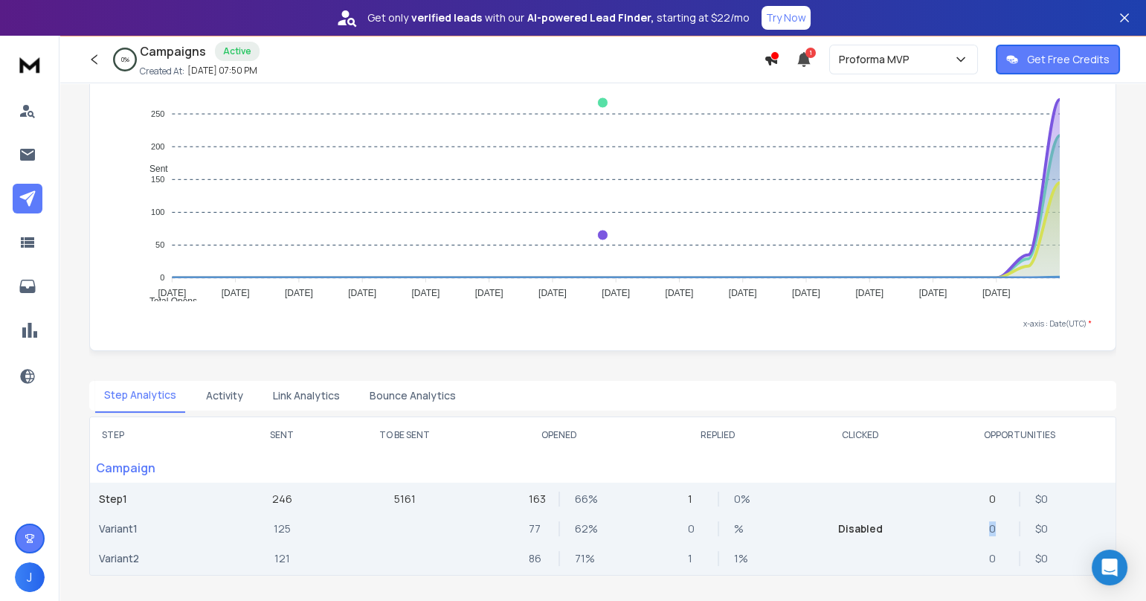
click at [981, 527] on div "0 $ 0 0 $ 0 0 $ 0" at bounding box center [1020, 529] width 174 height 74
drag, startPoint x: 1001, startPoint y: 556, endPoint x: 982, endPoint y: 559, distance: 19.6
click at [982, 559] on div "0 $ 0 0 $ 0 0 $ 0" at bounding box center [1020, 529] width 174 height 74
click at [594, 563] on div "163 66 % 77 62 % 86 71 %" at bounding box center [559, 529] width 141 height 74
drag, startPoint x: 605, startPoint y: 560, endPoint x: 556, endPoint y: 559, distance: 49.1
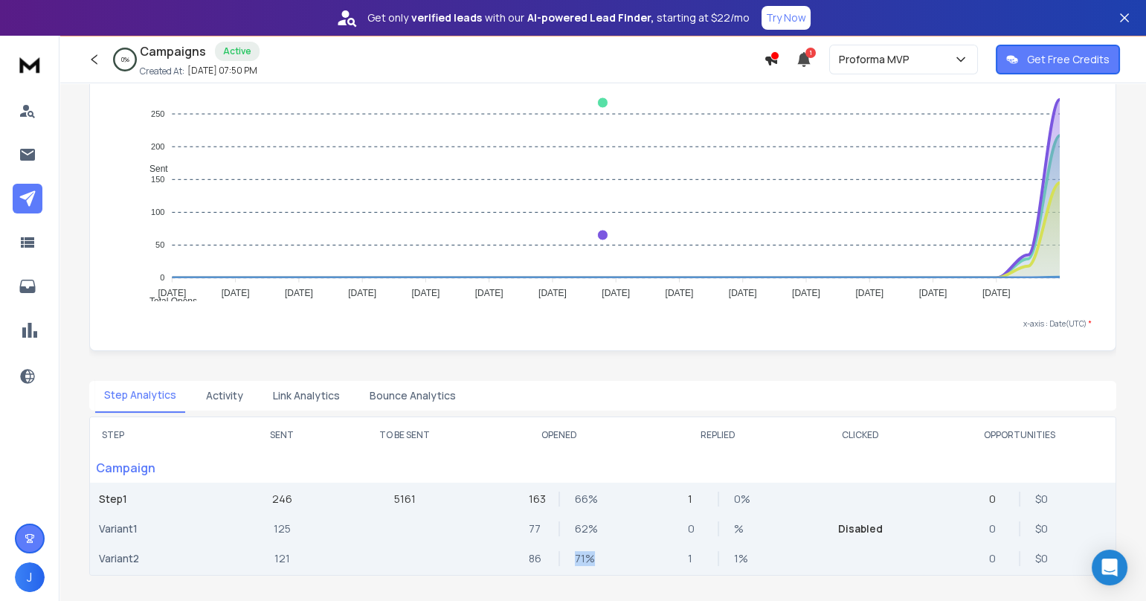
click at [556, 559] on div "163 66 % 77 62 % 86 71 %" at bounding box center [559, 529] width 141 height 74
drag, startPoint x: 768, startPoint y: 561, endPoint x: 654, endPoint y: 563, distance: 114.6
click at [654, 563] on div "1 0 % 0 % 1 1 %" at bounding box center [718, 529] width 141 height 74
drag, startPoint x: 1055, startPoint y: 554, endPoint x: 986, endPoint y: 556, distance: 69.2
click at [986, 556] on div "0 $ 0 0 $ 0 0 $ 0" at bounding box center [1020, 529] width 174 height 74
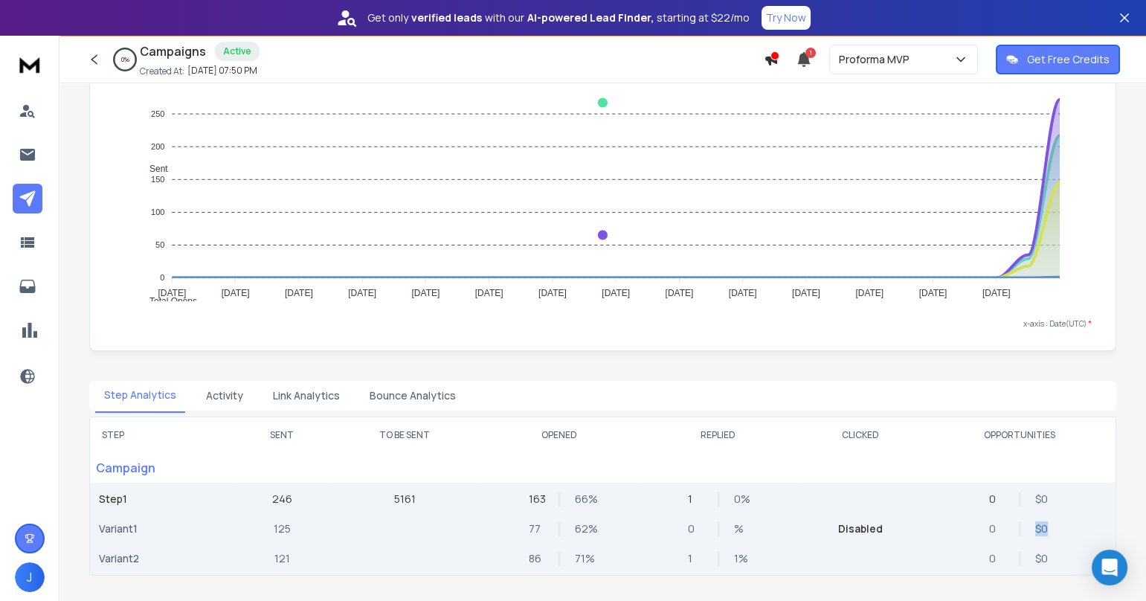
drag, startPoint x: 1056, startPoint y: 525, endPoint x: 1004, endPoint y: 531, distance: 52.4
click at [1004, 531] on div "0 $ 0 0 $ 0 0 $ 0" at bounding box center [1020, 529] width 174 height 74
drag, startPoint x: 1003, startPoint y: 528, endPoint x: 990, endPoint y: 528, distance: 13.4
click at [990, 528] on p "0" at bounding box center [996, 528] width 15 height 15
click at [613, 555] on div "163 66 % 77 62 % 86 71 %" at bounding box center [559, 529] width 141 height 74
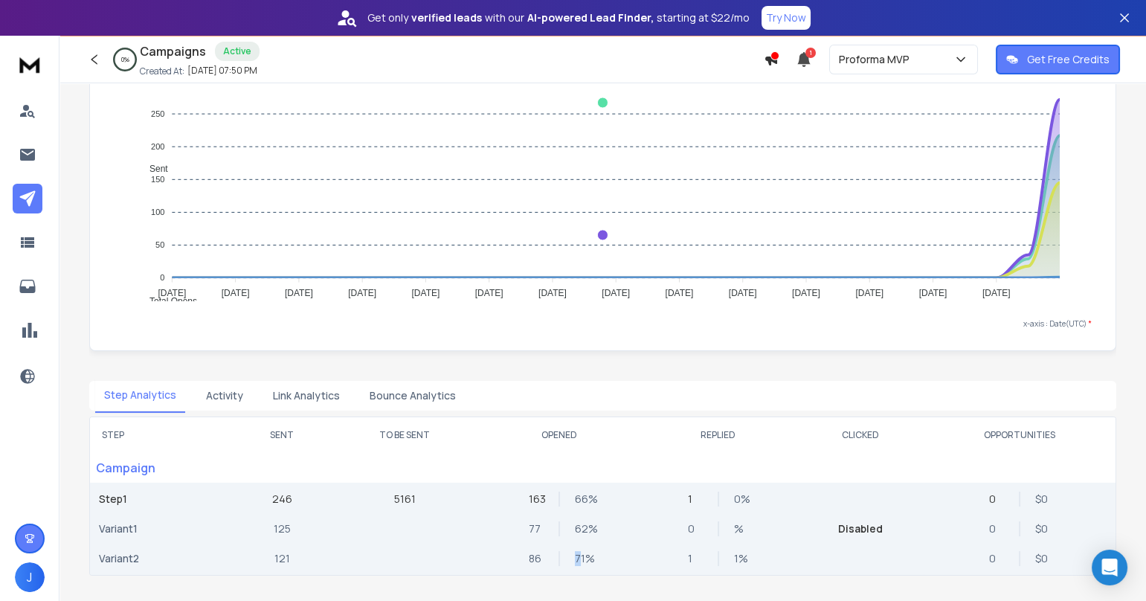
click at [568, 562] on div "86 71 %" at bounding box center [559, 558] width 61 height 15
click at [1030, 563] on div "0 $ 0" at bounding box center [1019, 558] width 61 height 15
drag, startPoint x: 1014, startPoint y: 528, endPoint x: 924, endPoint y: 525, distance: 90.1
click at [963, 528] on div "0 $ 0 0 $ 0 0 $ 0" at bounding box center [1020, 529] width 174 height 74
drag, startPoint x: 644, startPoint y: 526, endPoint x: 536, endPoint y: 522, distance: 107.9
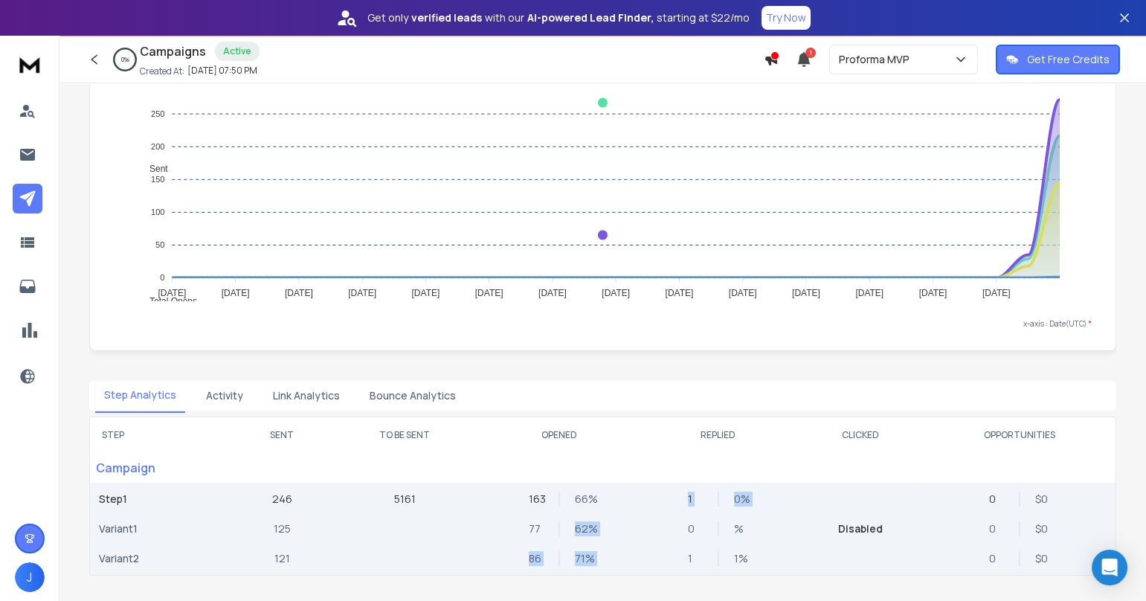
click at [536, 522] on tr "Step 1 Variant 1 Variant 2 246 125 121 5161 163 66 % 77 62 % 86 71 % 1 0 % 0 % …" at bounding box center [603, 529] width 1026 height 92
click at [980, 532] on div "0 $ 0 0 $ 0 0 $ 0" at bounding box center [1020, 529] width 174 height 74
click at [990, 529] on p "0" at bounding box center [996, 528] width 15 height 15
drag, startPoint x: 619, startPoint y: 558, endPoint x: 554, endPoint y: 562, distance: 64.9
click at [554, 562] on div "163 66 % 77 62 % 86 71 %" at bounding box center [559, 529] width 141 height 74
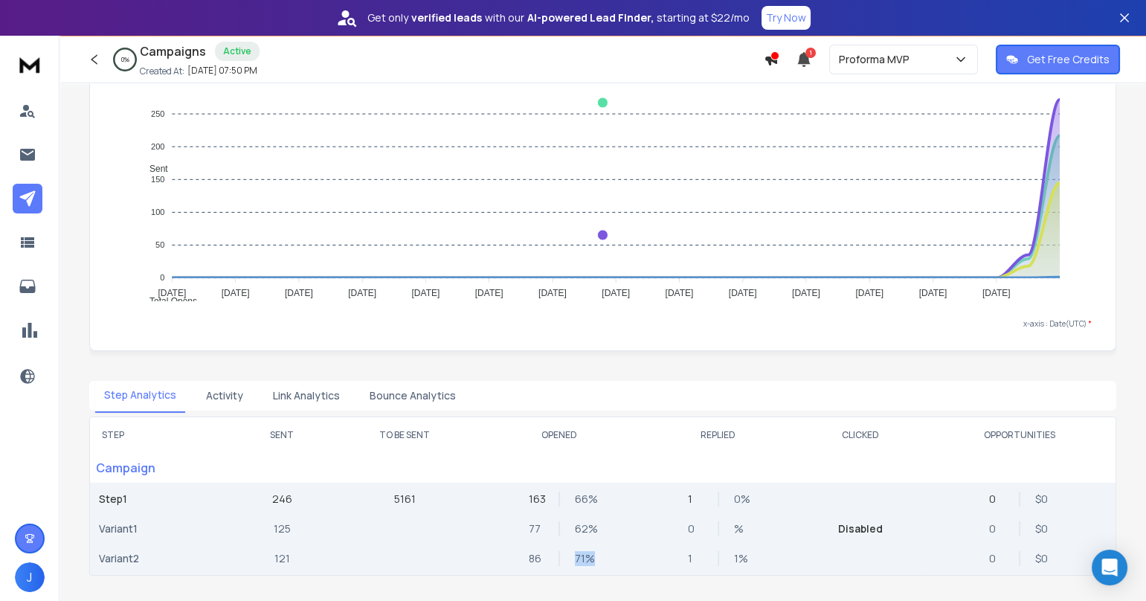
click at [620, 560] on div "163 66 % 77 62 % 86 71 %" at bounding box center [559, 529] width 141 height 74
drag, startPoint x: 625, startPoint y: 559, endPoint x: 501, endPoint y: 567, distance: 124.4
click at [501, 567] on td "163 66 % 77 62 % 86 71 %" at bounding box center [559, 529] width 159 height 92
drag, startPoint x: 647, startPoint y: 524, endPoint x: 484, endPoint y: 524, distance: 162.9
click at [486, 524] on tr "Step 1 Variant 1 Variant 2 246 125 121 5161 163 66 % 77 62 % 86 71 % 1 0 % 0 % …" at bounding box center [603, 529] width 1026 height 92
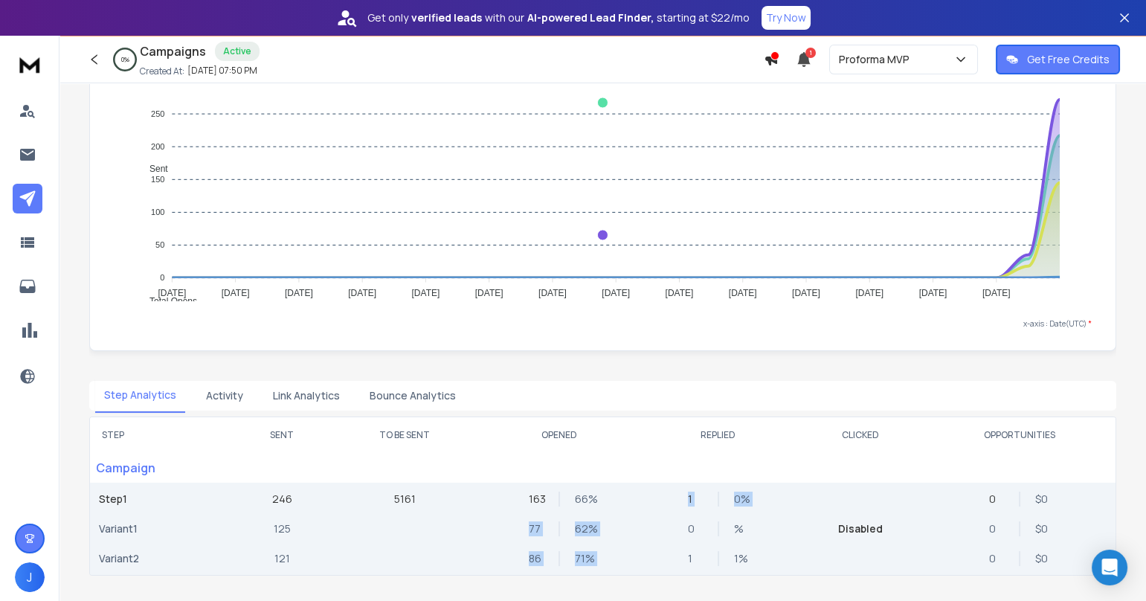
click at [494, 542] on div "163 66 % 77 62 % 86 71 %" at bounding box center [559, 529] width 141 height 74
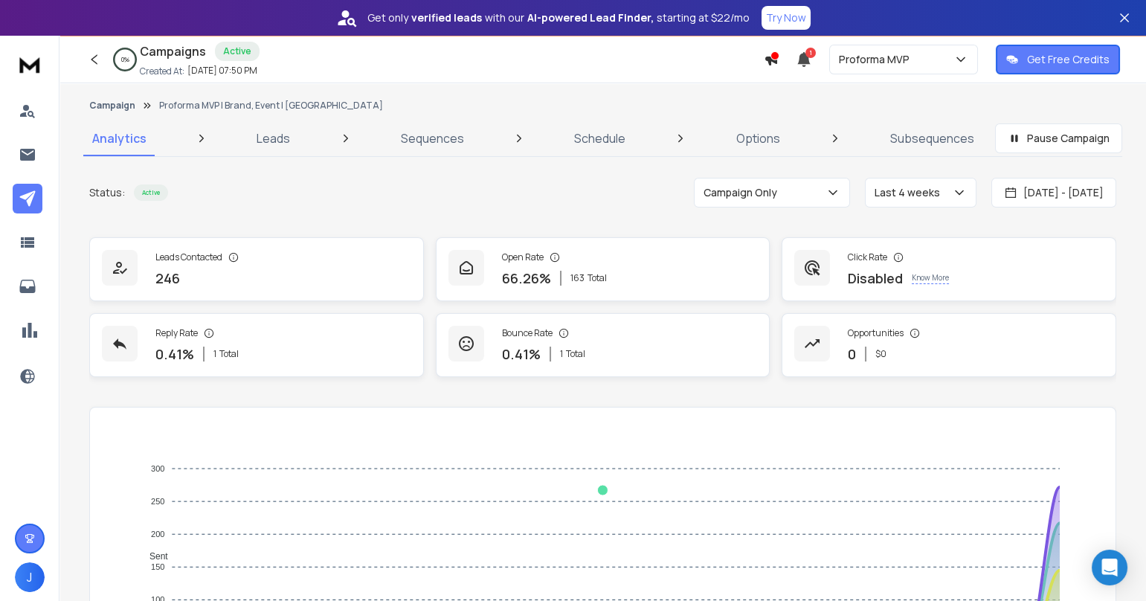
scroll to position [0, 0]
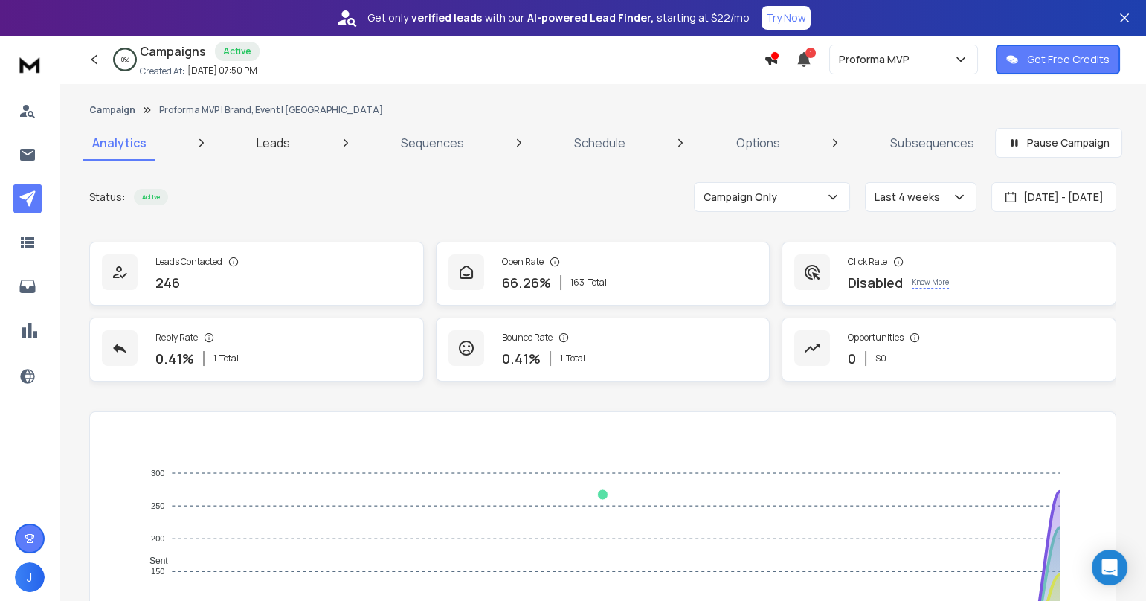
click at [279, 146] on p "Leads" at bounding box center [273, 143] width 33 height 18
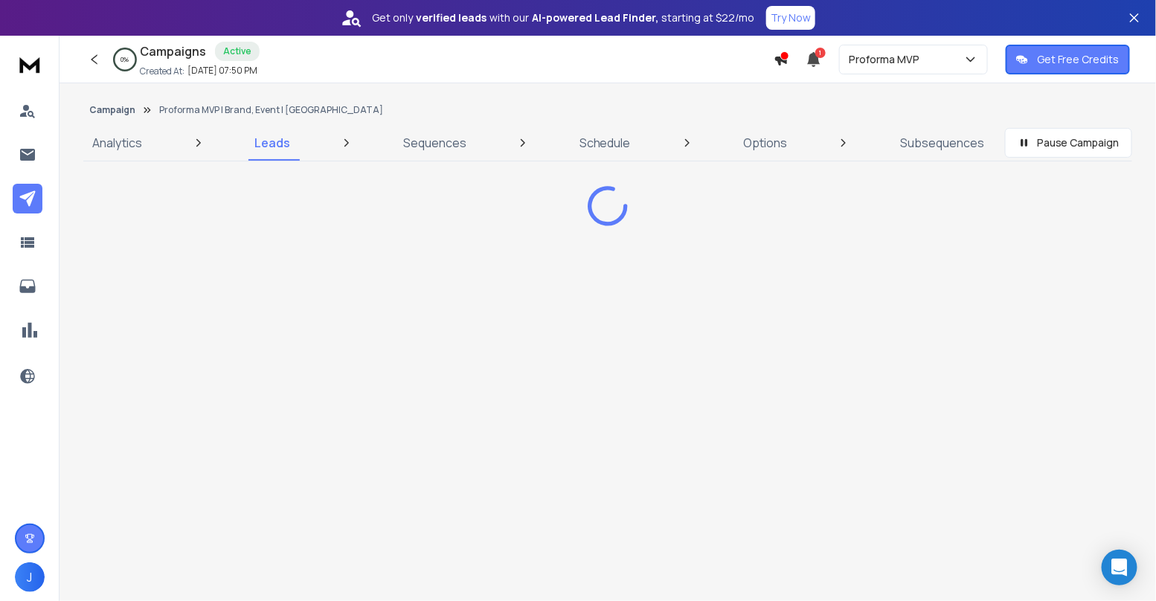
click at [428, 107] on div "Campaign Proforma MVP | Brand, Event | [GEOGRAPHIC_DATA]" at bounding box center [607, 110] width 1037 height 12
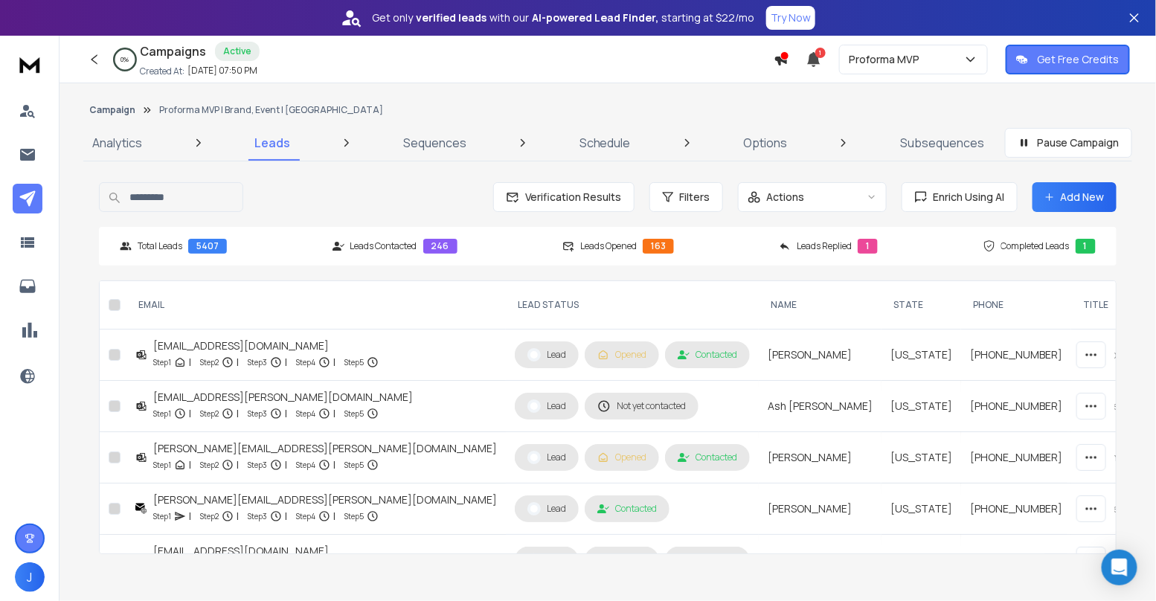
click at [428, 107] on div "Campaign Proforma MVP | Brand, Event | [GEOGRAPHIC_DATA]" at bounding box center [607, 110] width 1037 height 12
click at [353, 208] on div "Verification Results Filters Actions Enrich Using AI Add New" at bounding box center [608, 197] width 1018 height 30
click at [425, 147] on p "Sequences" at bounding box center [434, 143] width 63 height 18
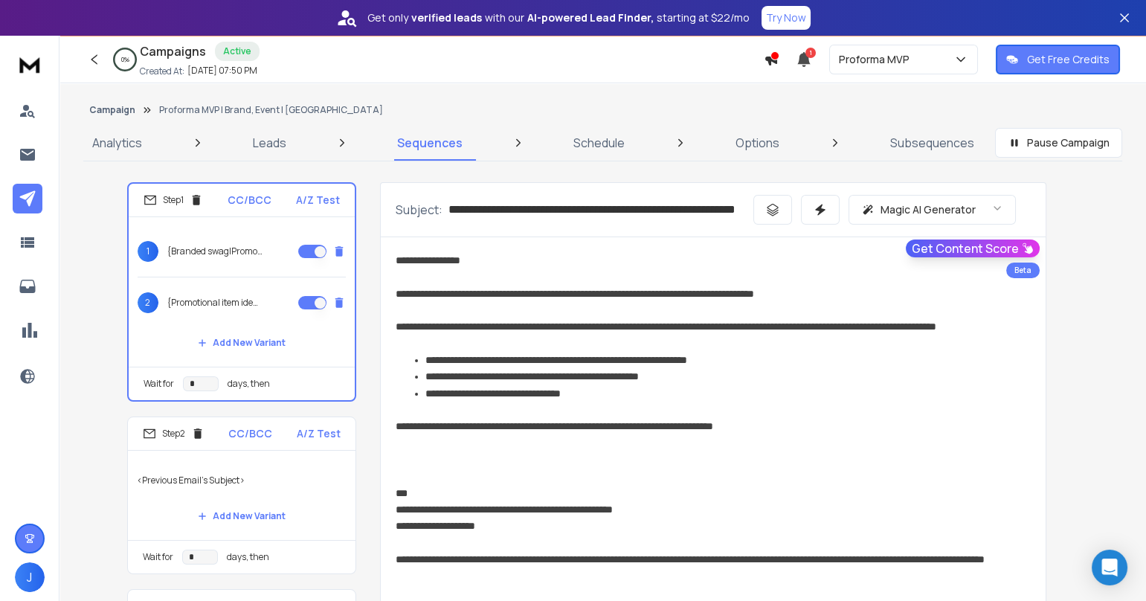
click at [498, 108] on div "Campaign Proforma MVP | Brand, Event | [GEOGRAPHIC_DATA]" at bounding box center [602, 110] width 1027 height 12
click at [1095, 237] on div "**********" at bounding box center [602, 415] width 1039 height 478
click at [411, 100] on div "Campaign Proforma MVP | Brand, Event | [GEOGRAPHIC_DATA]" at bounding box center [602, 110] width 1039 height 24
click at [242, 252] on p "{Branded swag|Promotional item ideas|Free mockups|Branded items}" at bounding box center [214, 251] width 95 height 12
click at [454, 208] on input "**********" at bounding box center [594, 210] width 290 height 18
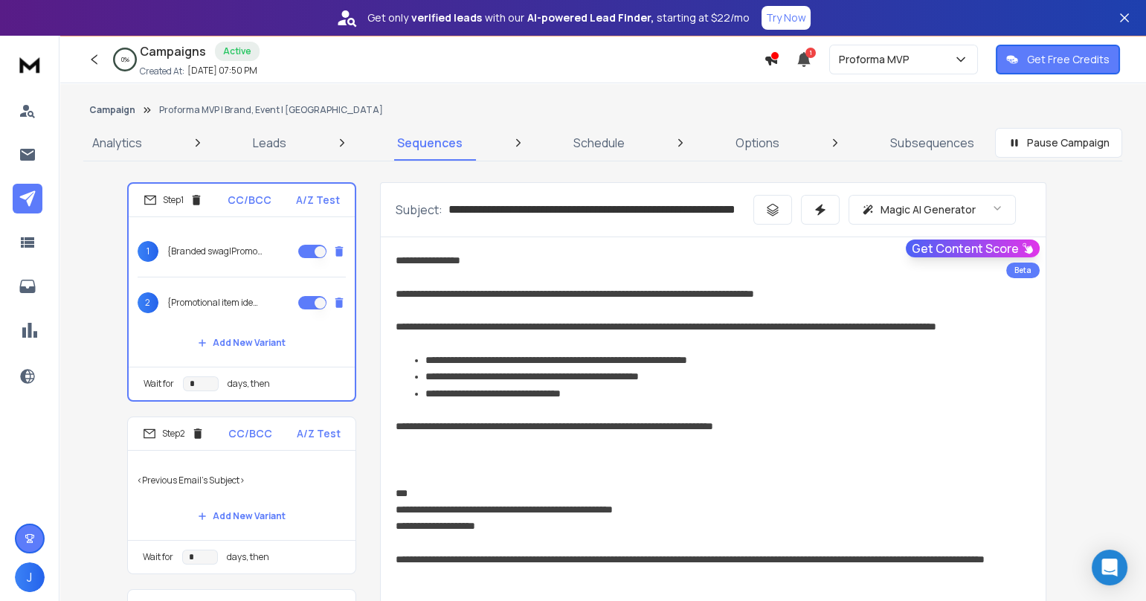
click at [532, 209] on input "**********" at bounding box center [594, 210] width 290 height 18
click at [714, 216] on input "**********" at bounding box center [594, 210] width 290 height 18
click at [647, 214] on input "**********" at bounding box center [594, 210] width 290 height 18
click at [637, 183] on div "**********" at bounding box center [713, 210] width 665 height 54
click at [1085, 260] on div "**********" at bounding box center [602, 415] width 1039 height 478
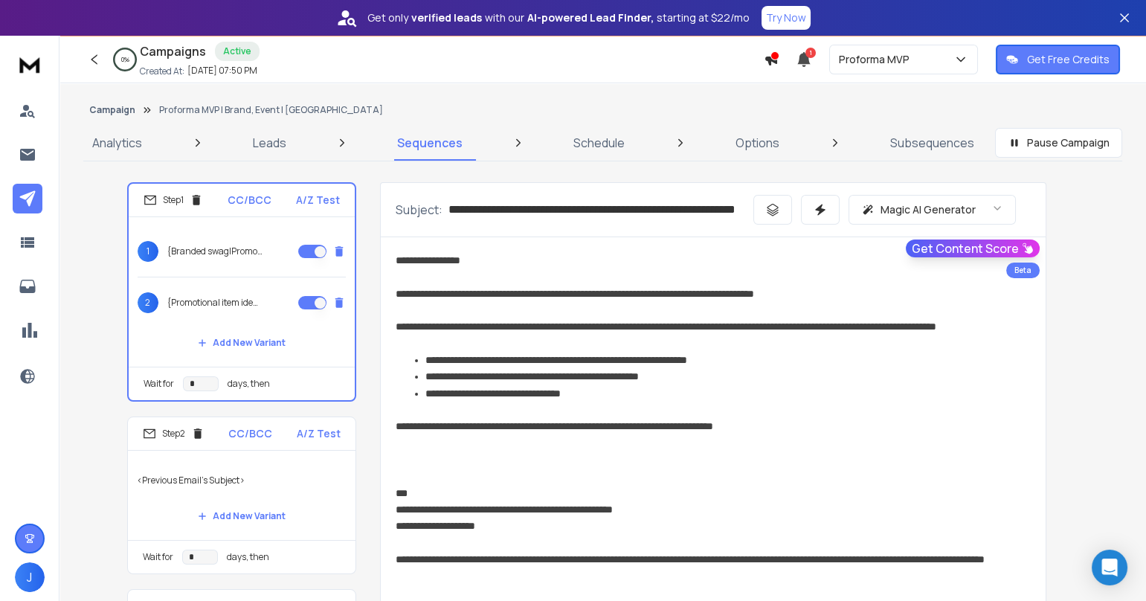
scroll to position [67, 0]
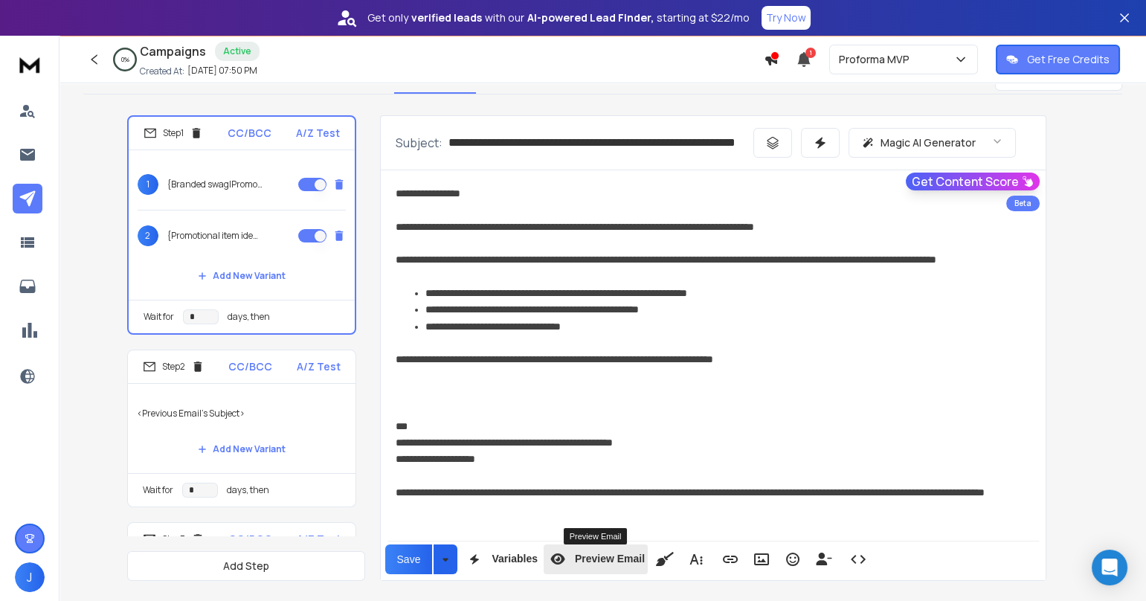
click at [616, 566] on div "Preview Email" at bounding box center [596, 559] width 104 height 25
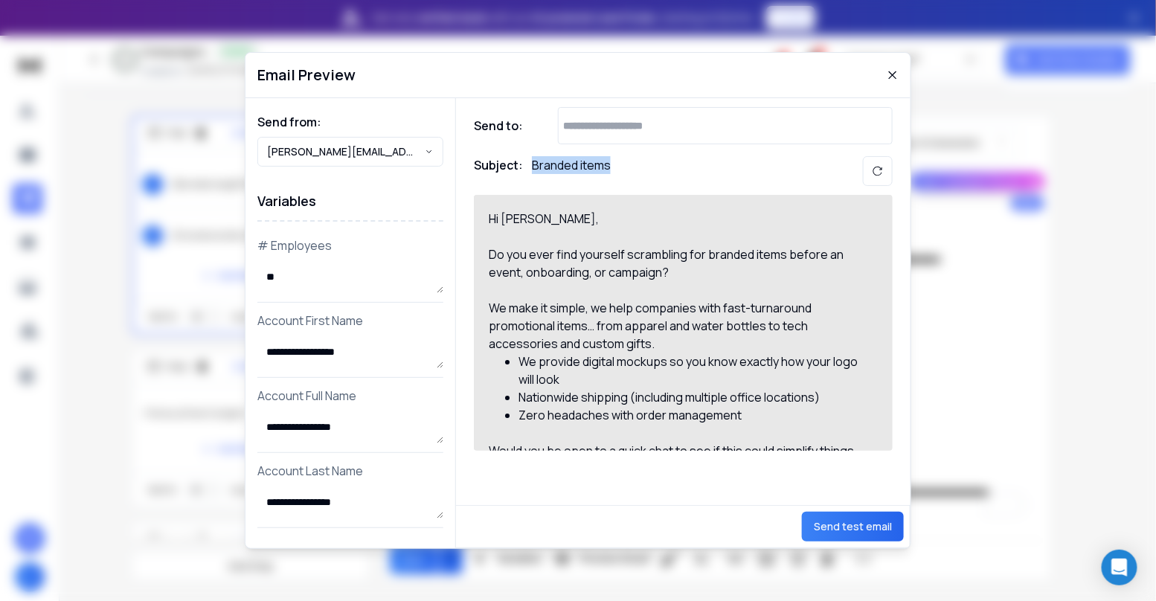
drag, startPoint x: 627, startPoint y: 168, endPoint x: 537, endPoint y: 161, distance: 90.3
click at [537, 161] on div "Subject: Branded items" at bounding box center [664, 171] width 380 height 30
click at [668, 173] on div "Subject: Branded items" at bounding box center [664, 171] width 380 height 30
click at [881, 169] on icon at bounding box center [877, 171] width 9 height 9
click at [885, 173] on button at bounding box center [878, 171] width 30 height 30
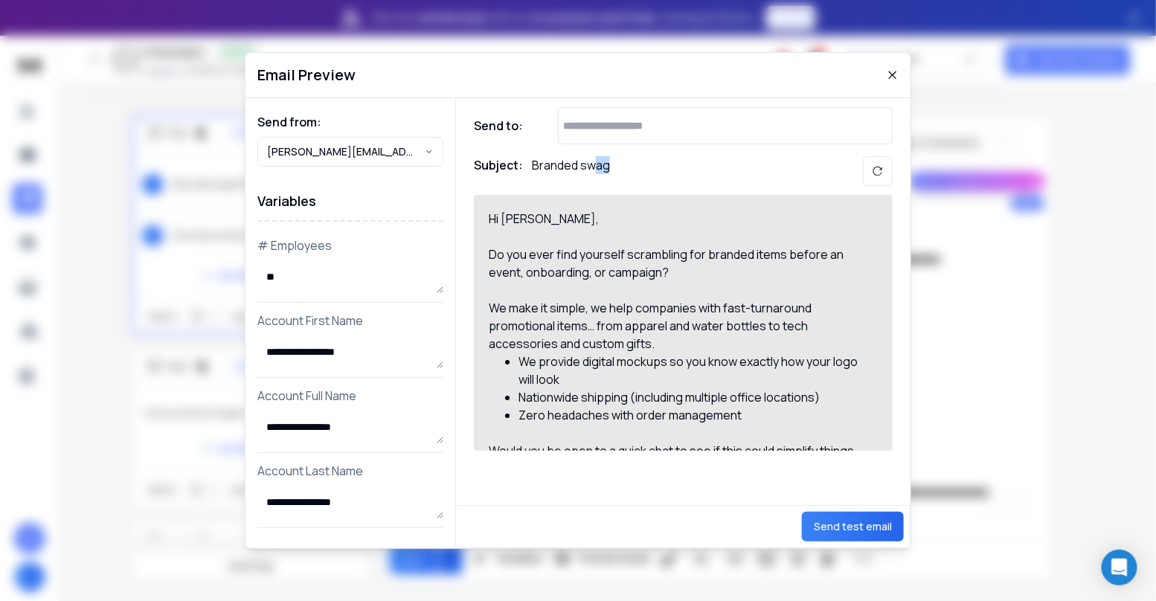
drag, startPoint x: 657, startPoint y: 167, endPoint x: 598, endPoint y: 167, distance: 58.8
click at [597, 167] on div "Subject: Branded swag" at bounding box center [664, 171] width 380 height 30
click at [878, 169] on icon at bounding box center [878, 171] width 10 height 10
drag, startPoint x: 647, startPoint y: 161, endPoint x: 537, endPoint y: 169, distance: 110.4
click at [537, 169] on div "Subject: Branded items" at bounding box center [664, 171] width 380 height 30
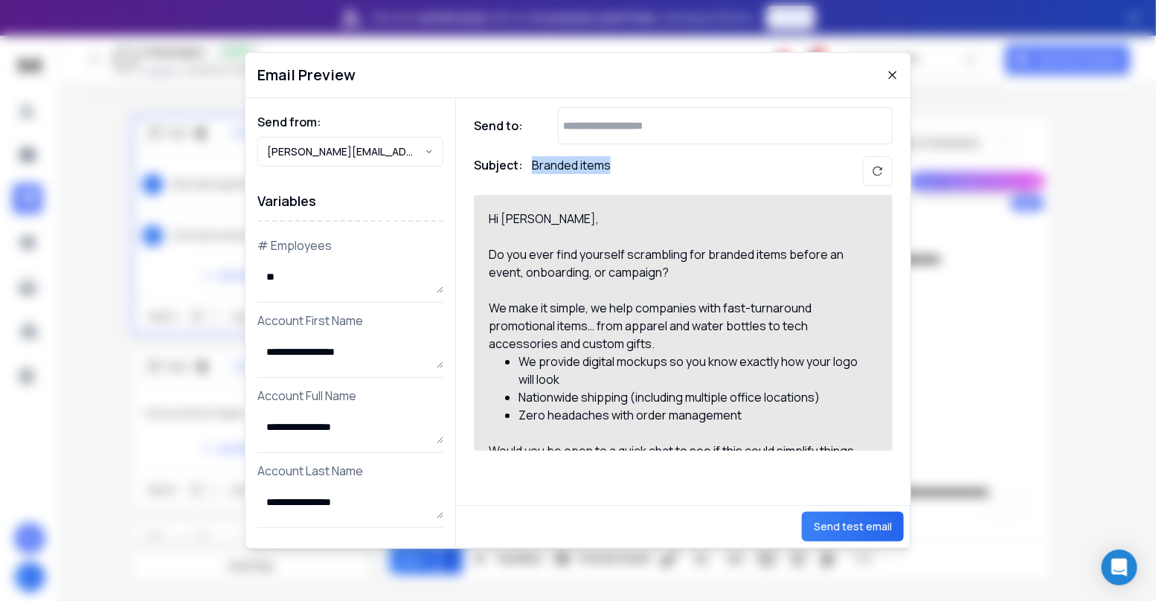
click at [634, 177] on div "Subject: Branded items" at bounding box center [664, 171] width 380 height 30
click at [888, 74] on icon at bounding box center [893, 75] width 12 height 12
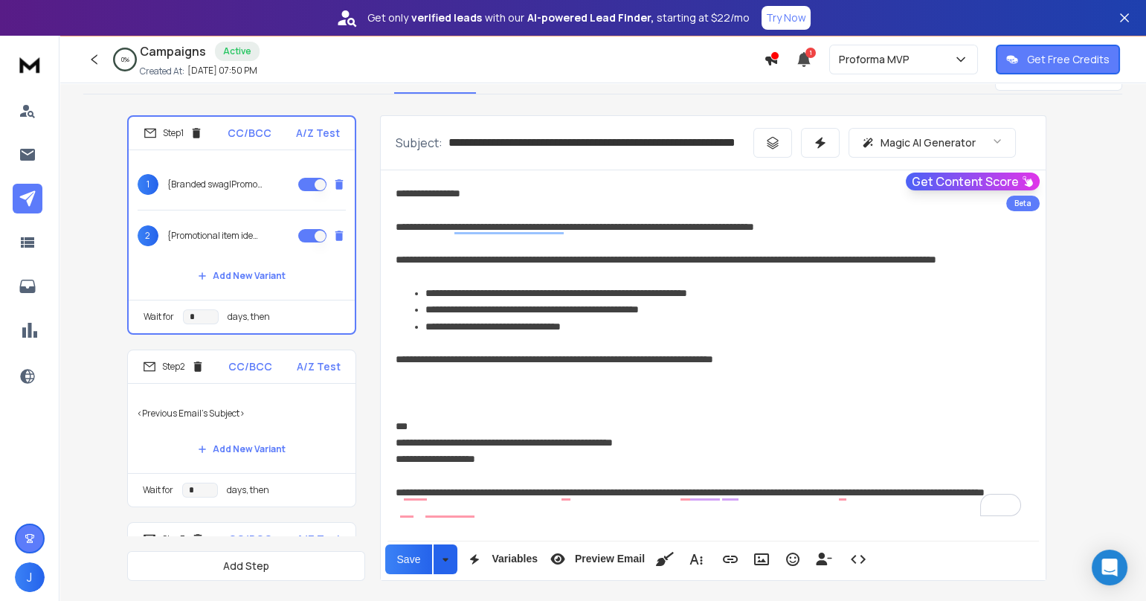
click at [599, 301] on li "**********" at bounding box center [723, 293] width 596 height 16
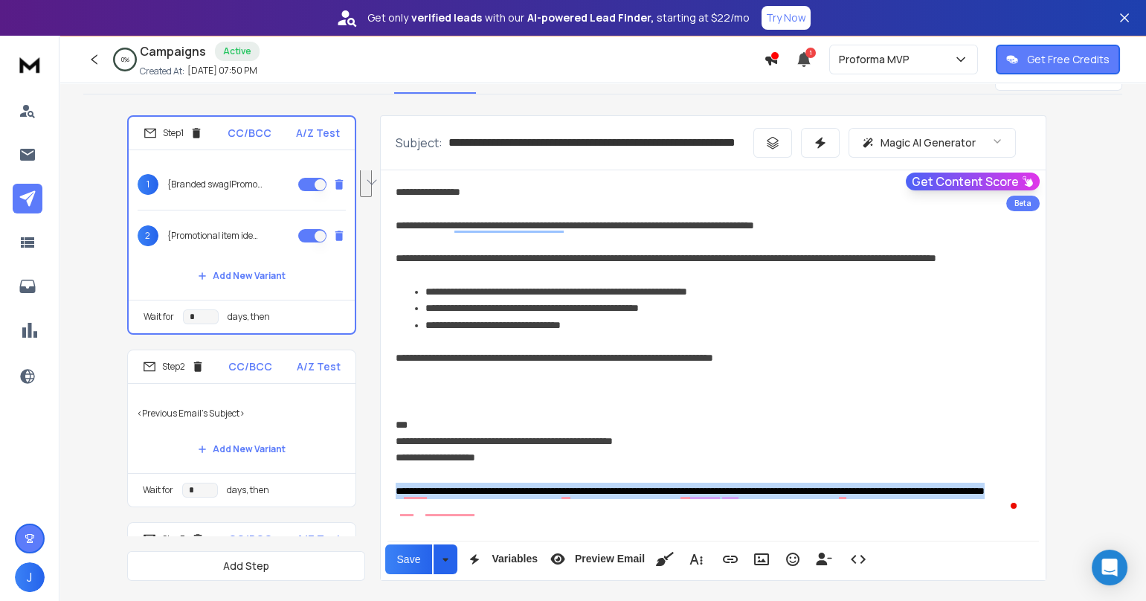
drag, startPoint x: 498, startPoint y: 515, endPoint x: 388, endPoint y: 486, distance: 114.4
click at [388, 486] on div "**********" at bounding box center [713, 350] width 665 height 361
click at [439, 490] on div "**********" at bounding box center [709, 499] width 626 height 33
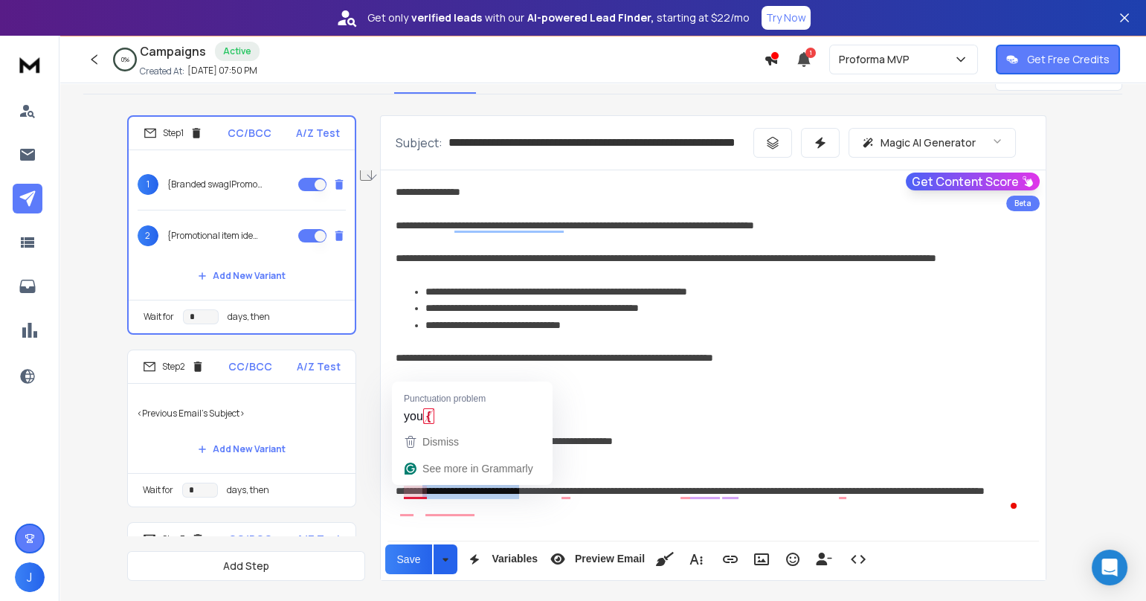
drag, startPoint x: 542, startPoint y: 490, endPoint x: 424, endPoint y: 490, distance: 118.3
click at [424, 490] on div "**********" at bounding box center [709, 499] width 626 height 33
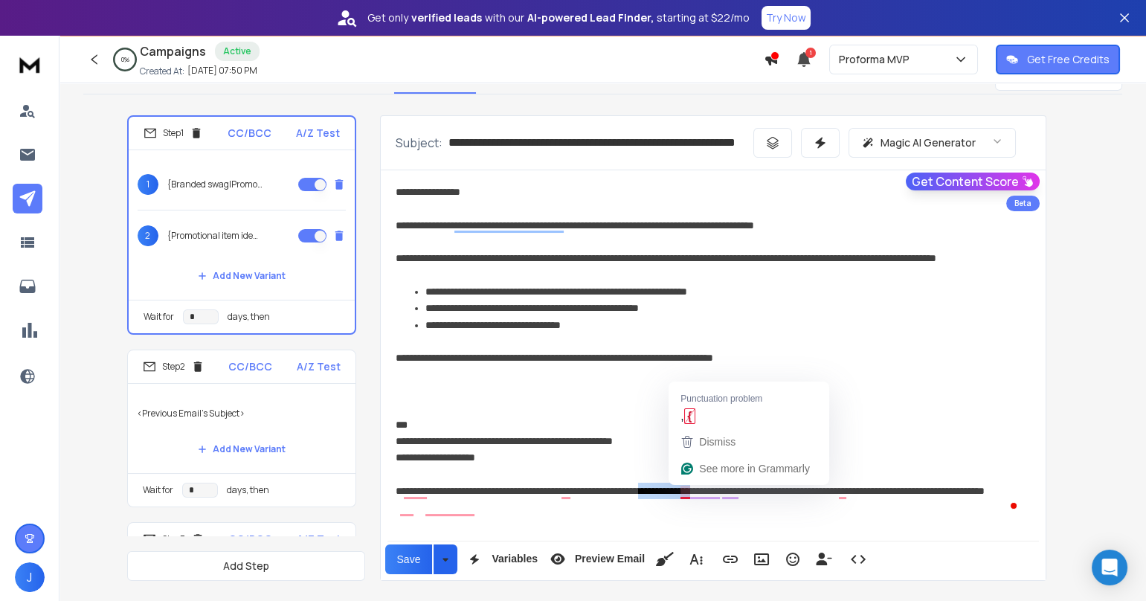
drag, startPoint x: 743, startPoint y: 492, endPoint x: 685, endPoint y: 492, distance: 58.0
click at [685, 492] on div "**********" at bounding box center [709, 499] width 626 height 33
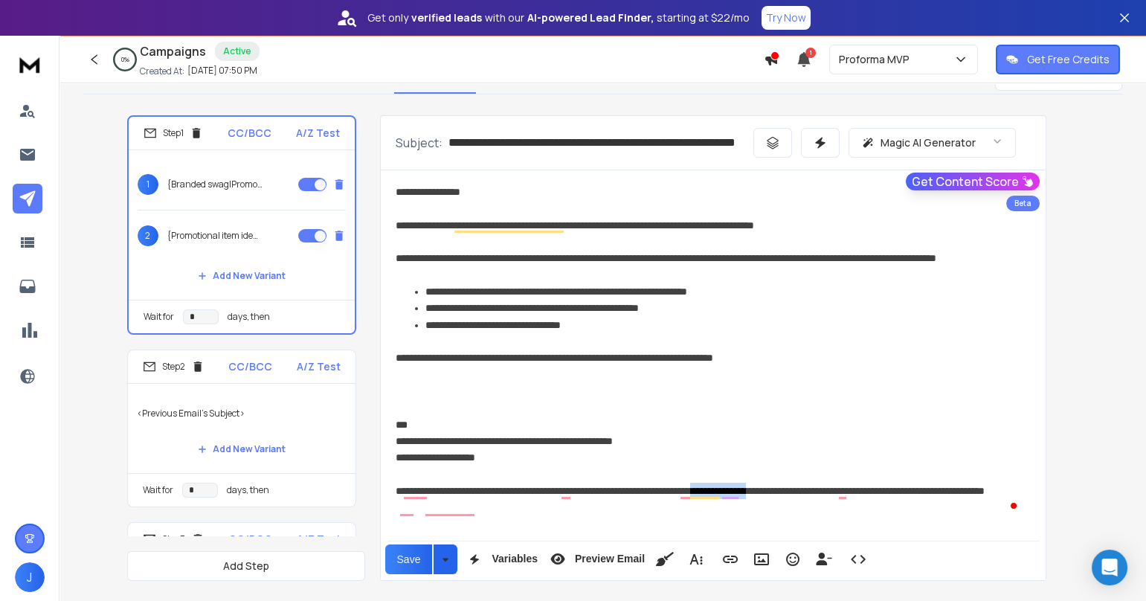
drag, startPoint x: 815, startPoint y: 494, endPoint x: 746, endPoint y: 492, distance: 69.2
click at [746, 492] on div "**********" at bounding box center [709, 499] width 626 height 33
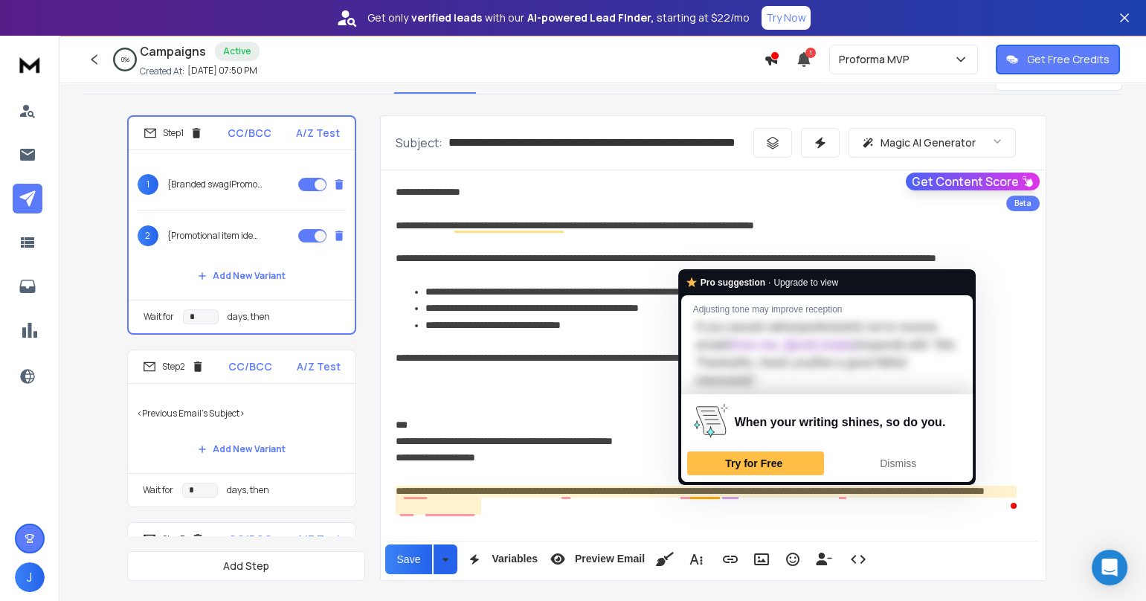
click at [624, 490] on div "**********" at bounding box center [709, 499] width 626 height 33
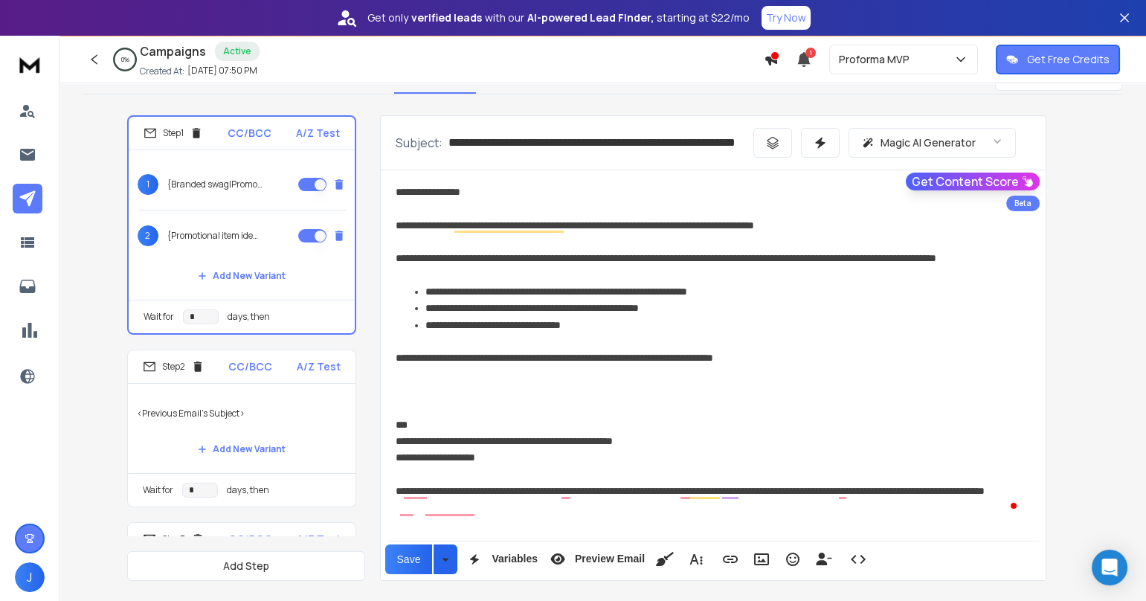
click at [721, 443] on div "**********" at bounding box center [709, 441] width 626 height 16
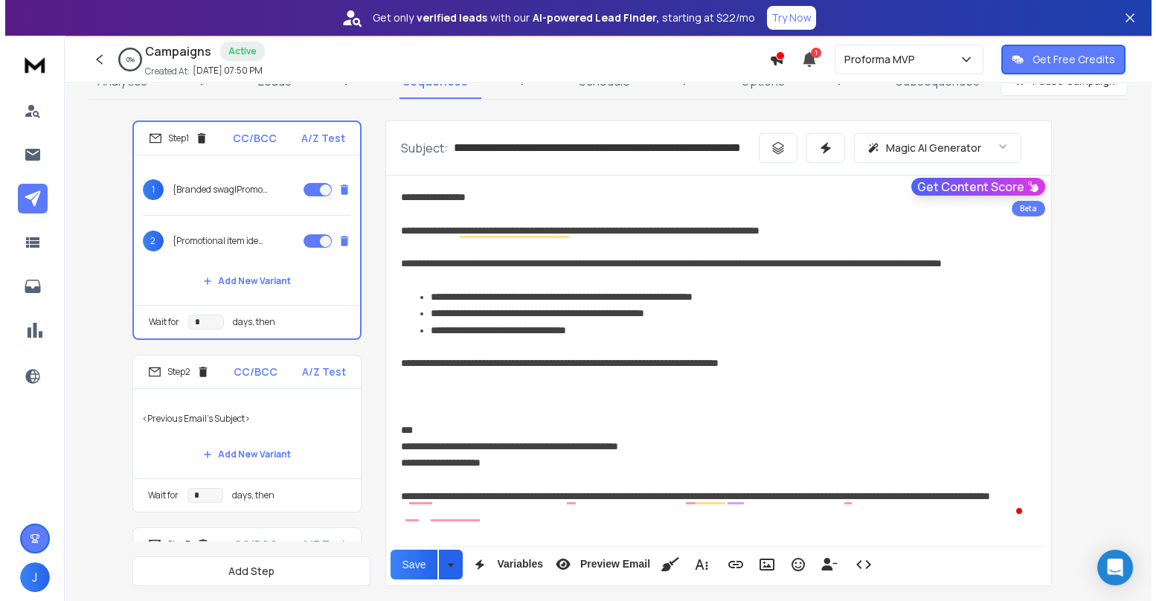
scroll to position [0, 0]
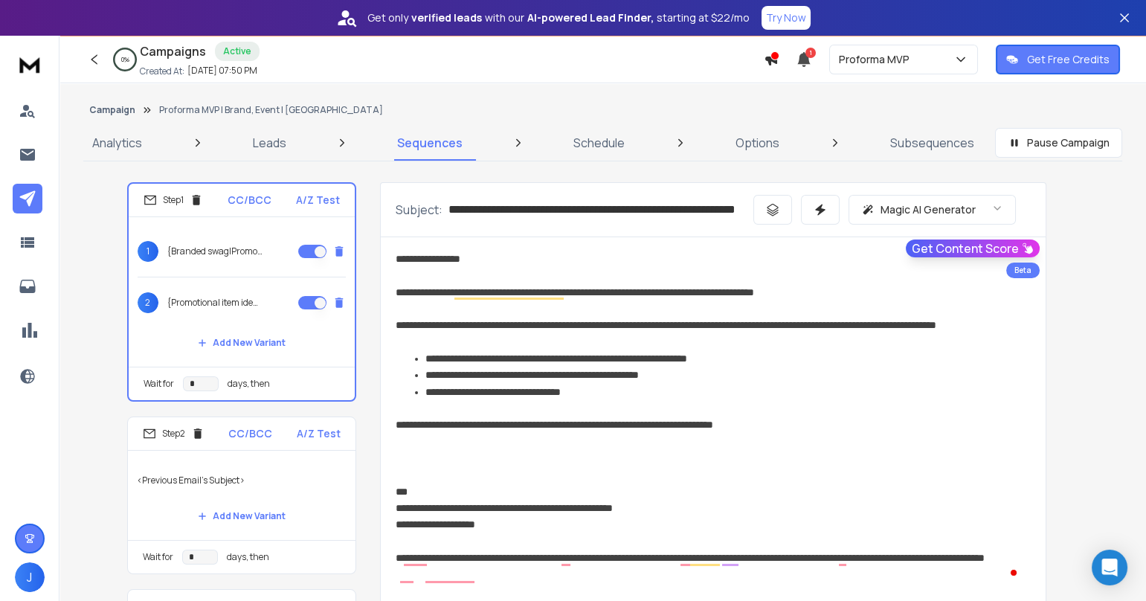
click at [1096, 325] on div "**********" at bounding box center [602, 415] width 1039 height 478
click at [29, 289] on icon at bounding box center [27, 286] width 16 height 13
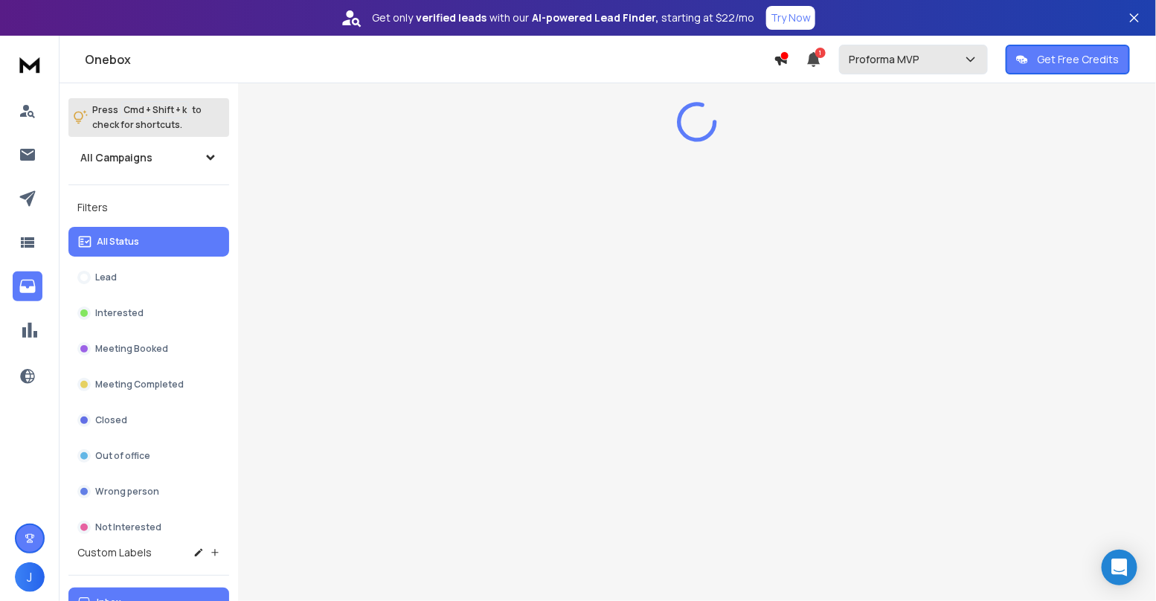
click at [931, 57] on div "Proforma MVP" at bounding box center [913, 59] width 129 height 15
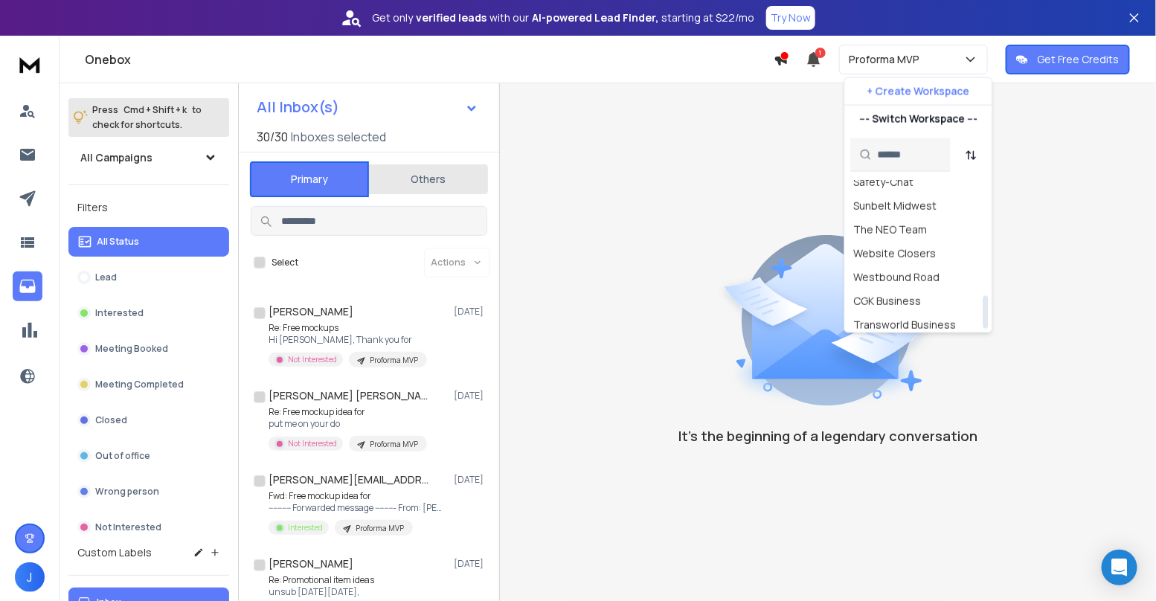
scroll to position [523, 0]
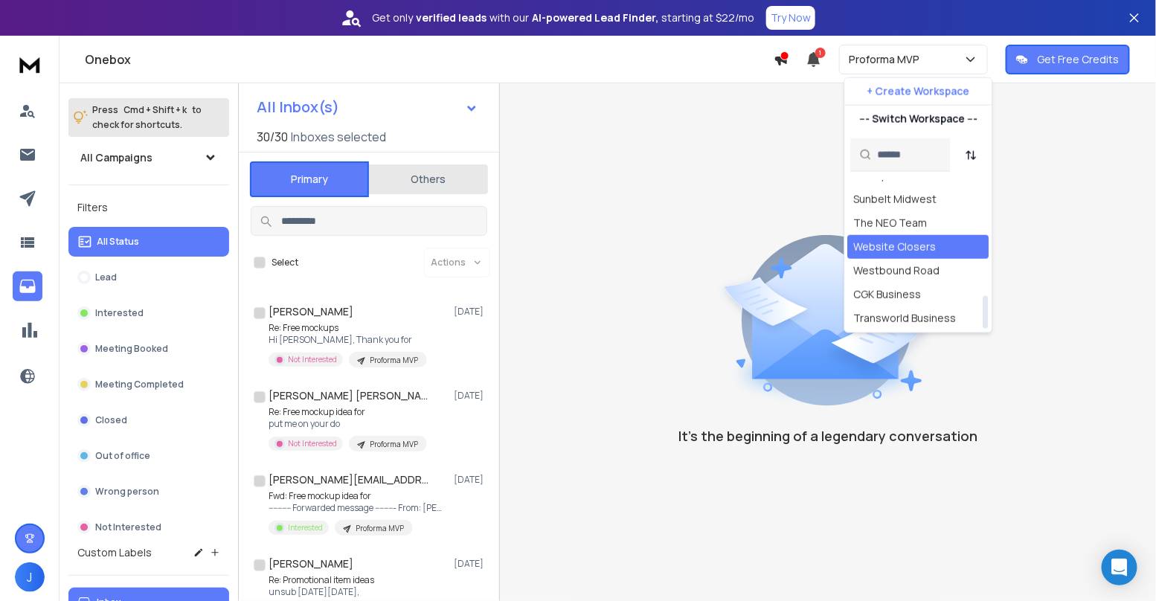
click at [917, 240] on div "Website Closers" at bounding box center [895, 247] width 83 height 15
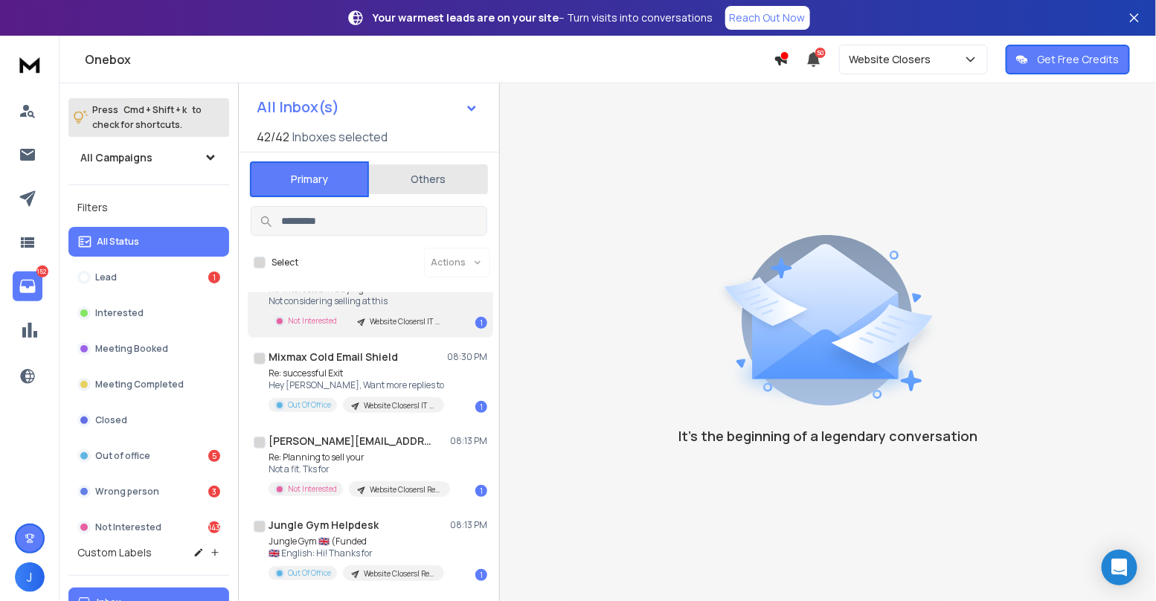
scroll to position [126, 0]
click at [271, 135] on span "42 / 42" at bounding box center [273, 137] width 33 height 18
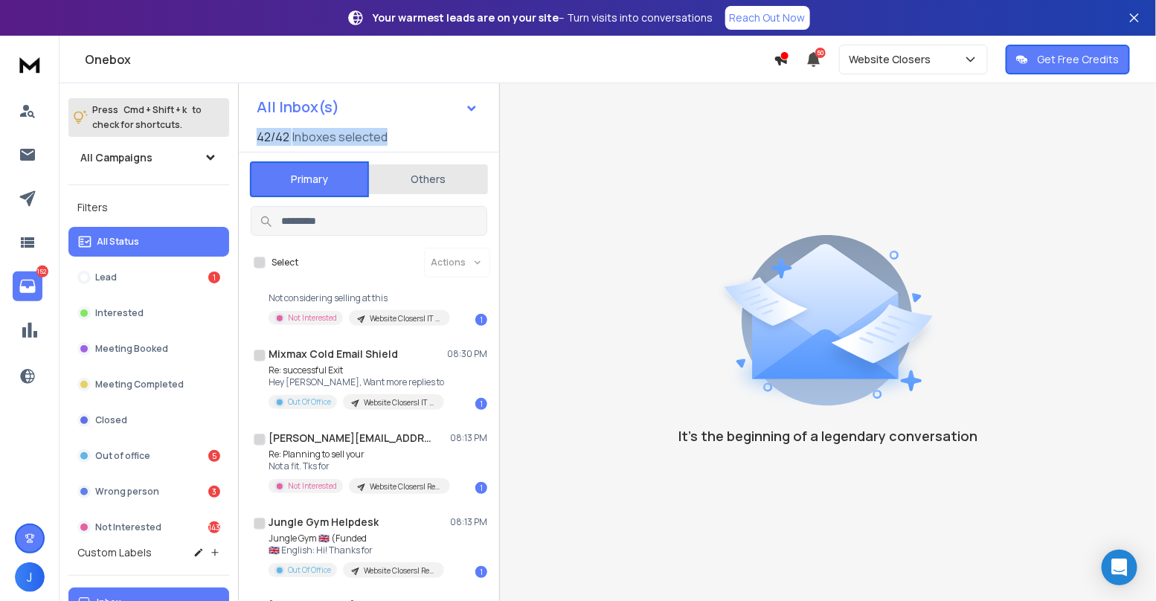
drag, startPoint x: 430, startPoint y: 141, endPoint x: 258, endPoint y: 138, distance: 171.8
click at [258, 138] on div "42 / 42 Inboxes selected" at bounding box center [369, 137] width 225 height 18
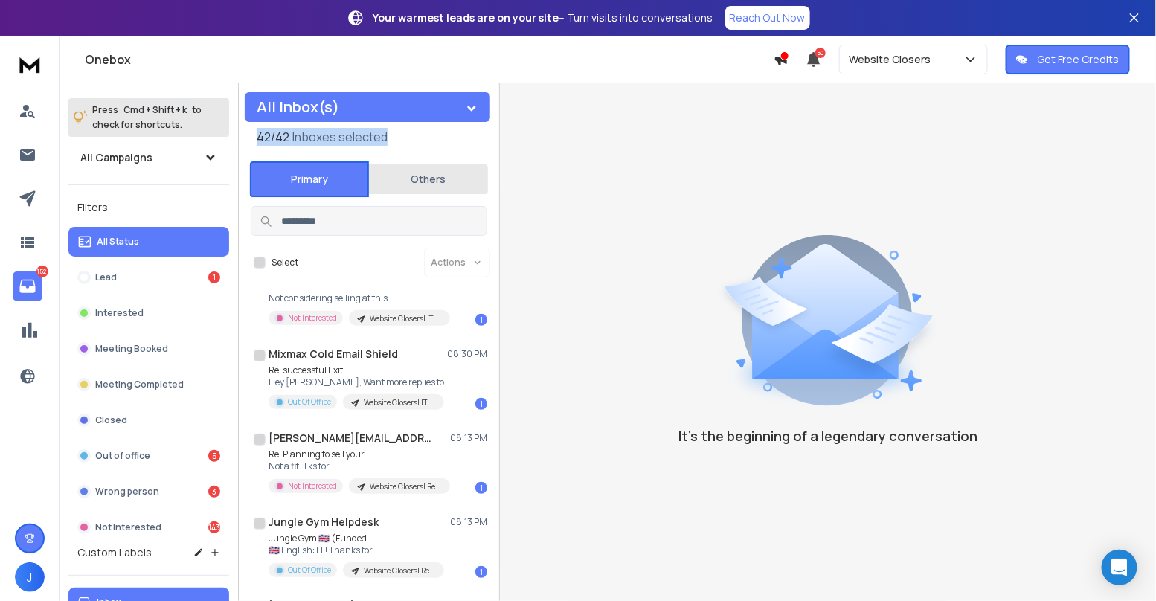
click at [478, 112] on button "All Inbox(s)" at bounding box center [367, 107] width 245 height 30
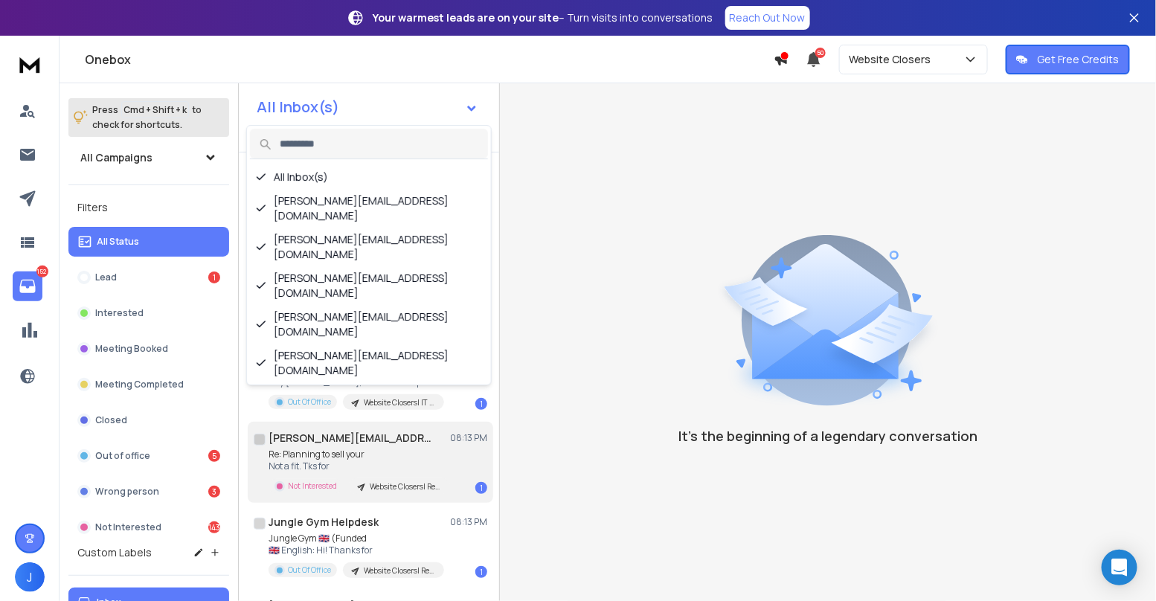
click at [370, 445] on h1 "judd@alpineoutdoor.com" at bounding box center [351, 438] width 164 height 15
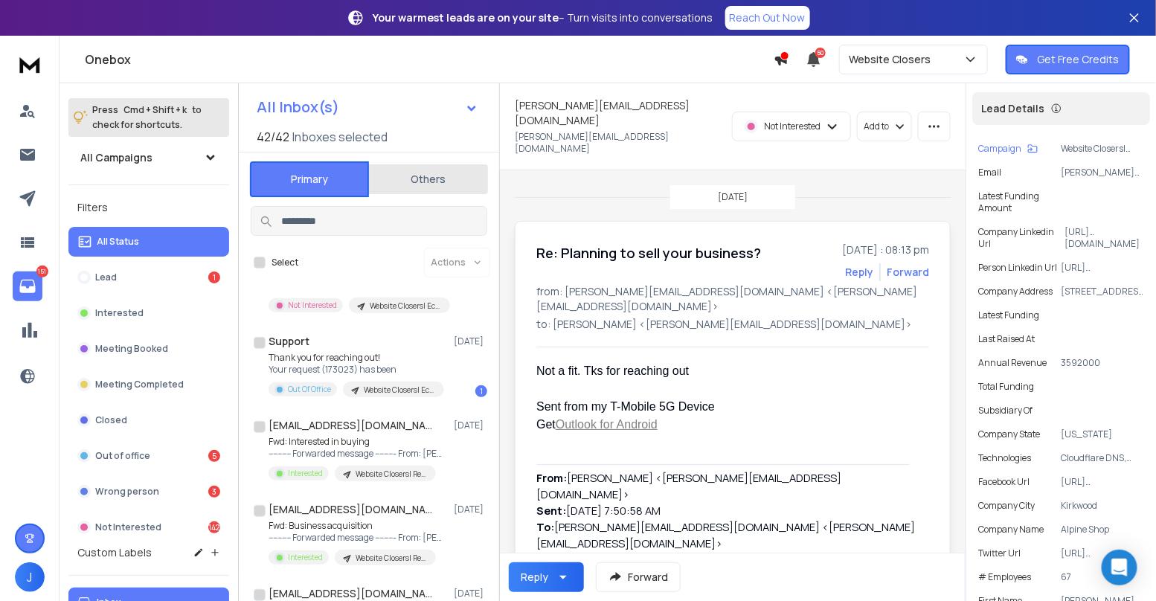
scroll to position [637, 0]
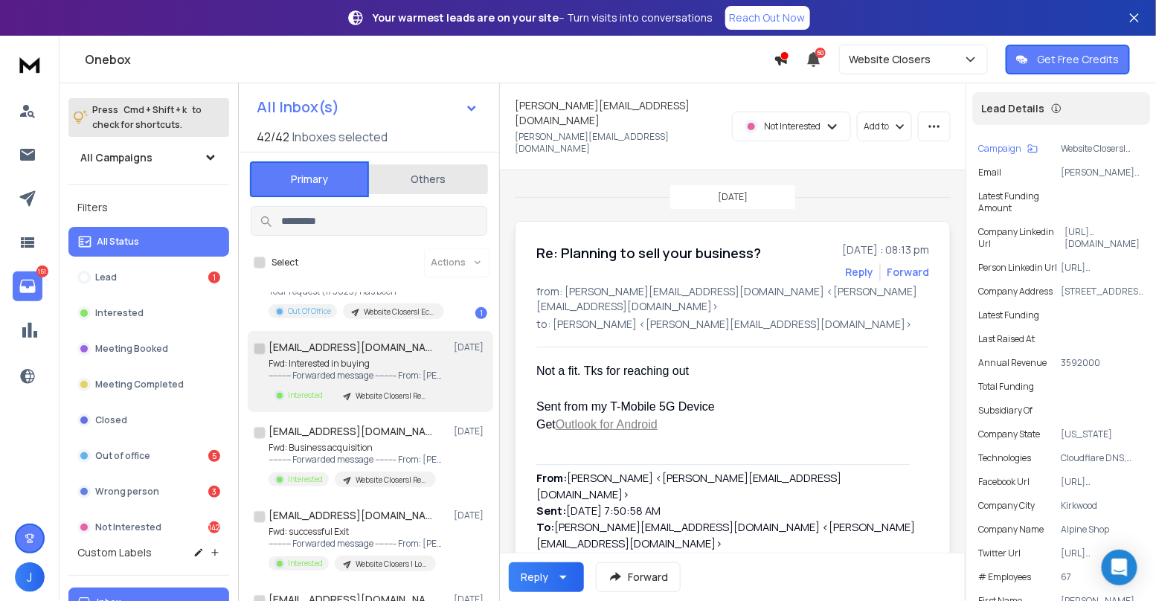
click at [391, 379] on p "---------- Forwarded message --------- From: Glenn" at bounding box center [358, 376] width 179 height 12
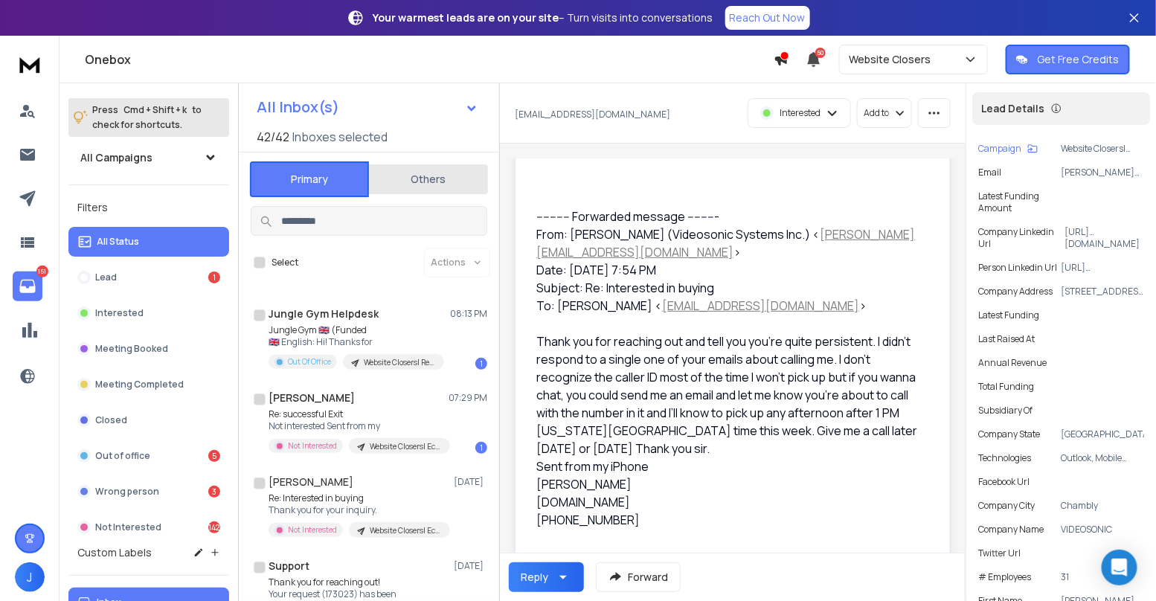
scroll to position [276, 0]
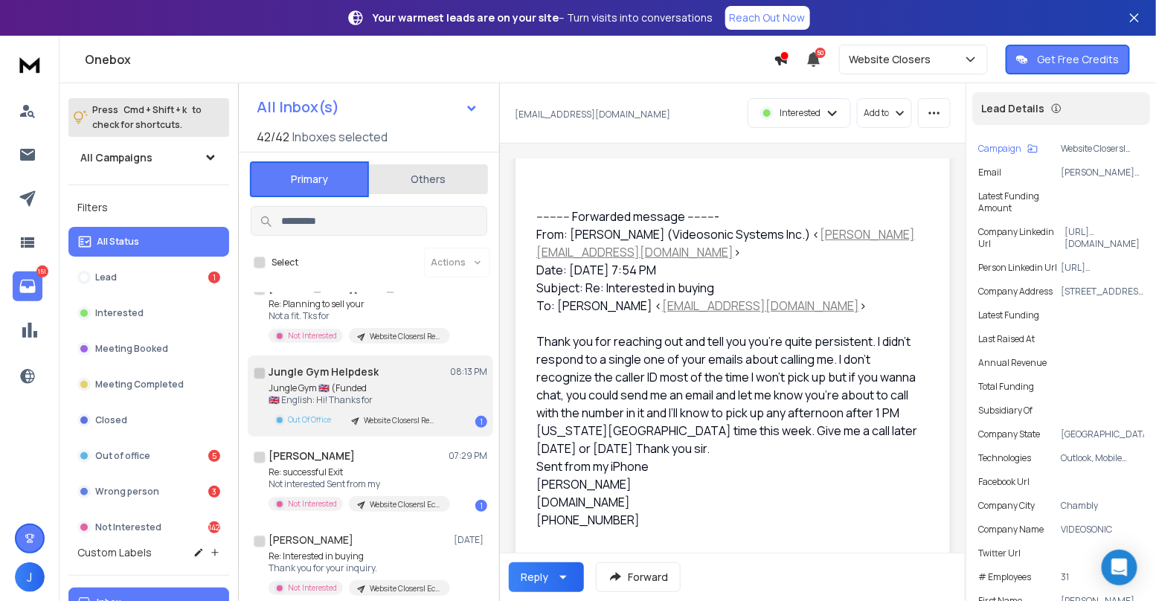
click at [369, 396] on p "🇬🇧 English: Hi! Thanks for" at bounding box center [357, 400] width 176 height 12
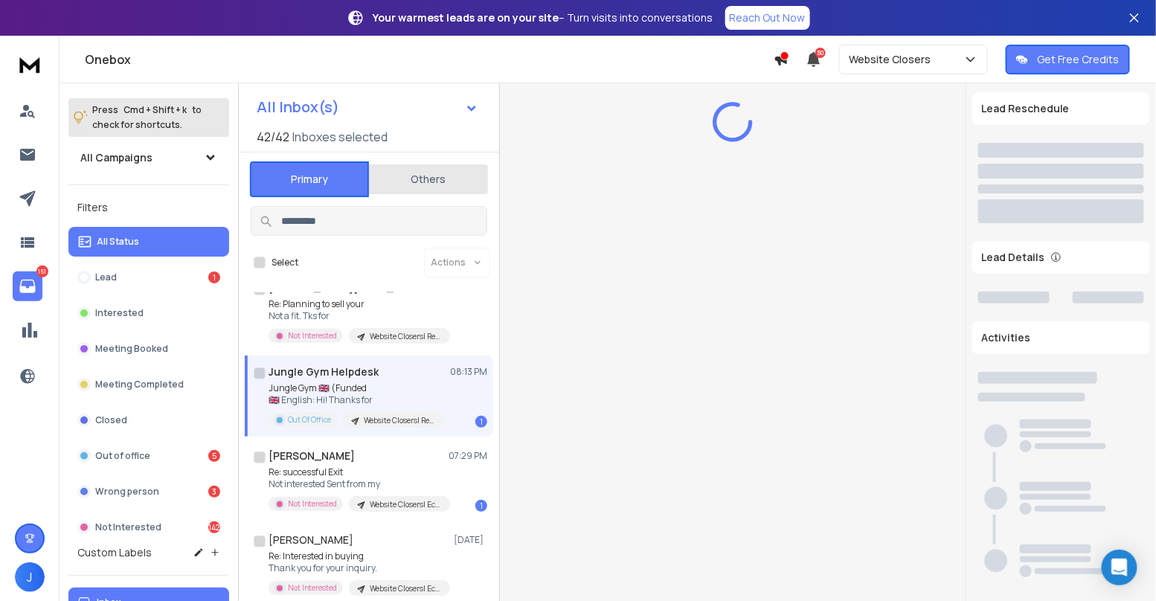
click at [388, 292] on div "Select Actions Kate Poroszok 09:12 PM Re: Planning to sell your No, thank you K…" at bounding box center [369, 468] width 260 height 537
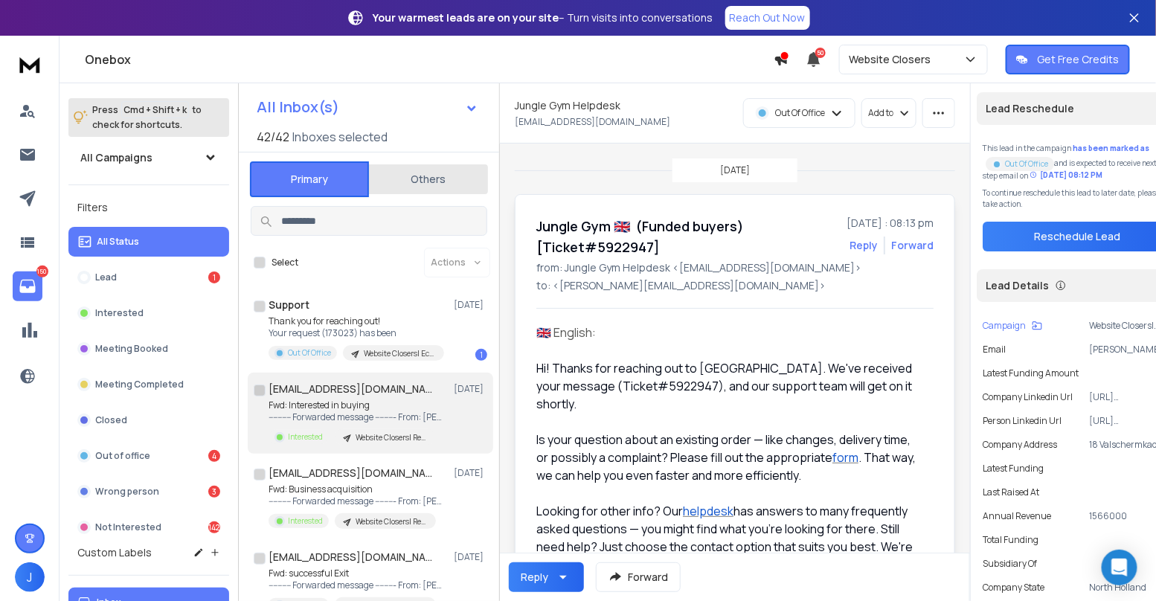
scroll to position [597, 0]
click at [407, 405] on p "Fwd: Interested in buying" at bounding box center [358, 404] width 179 height 12
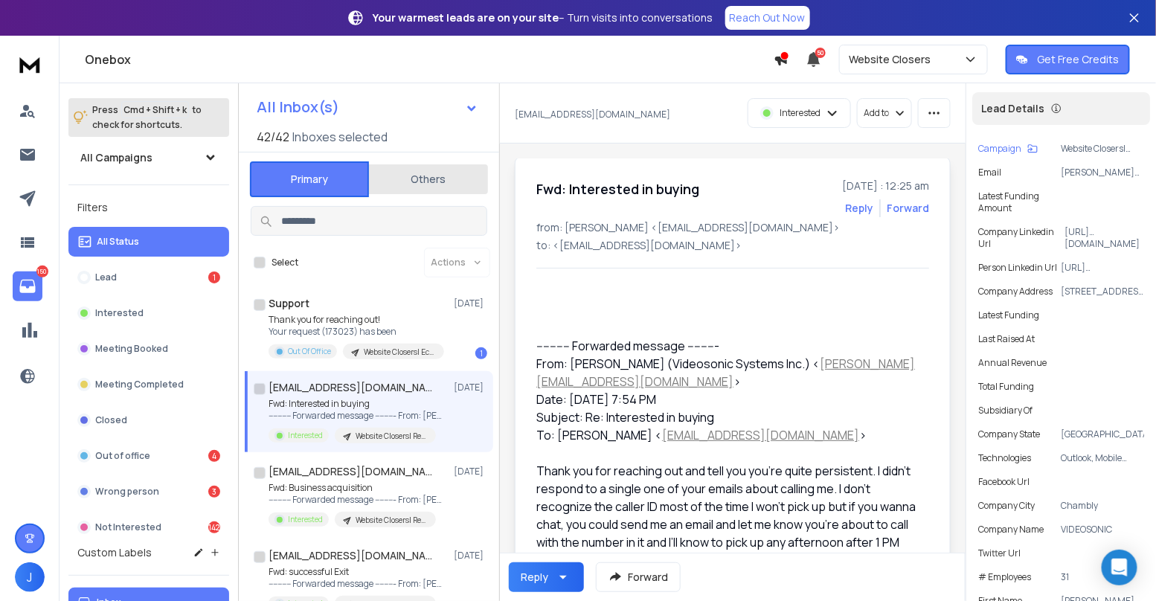
scroll to position [211, 0]
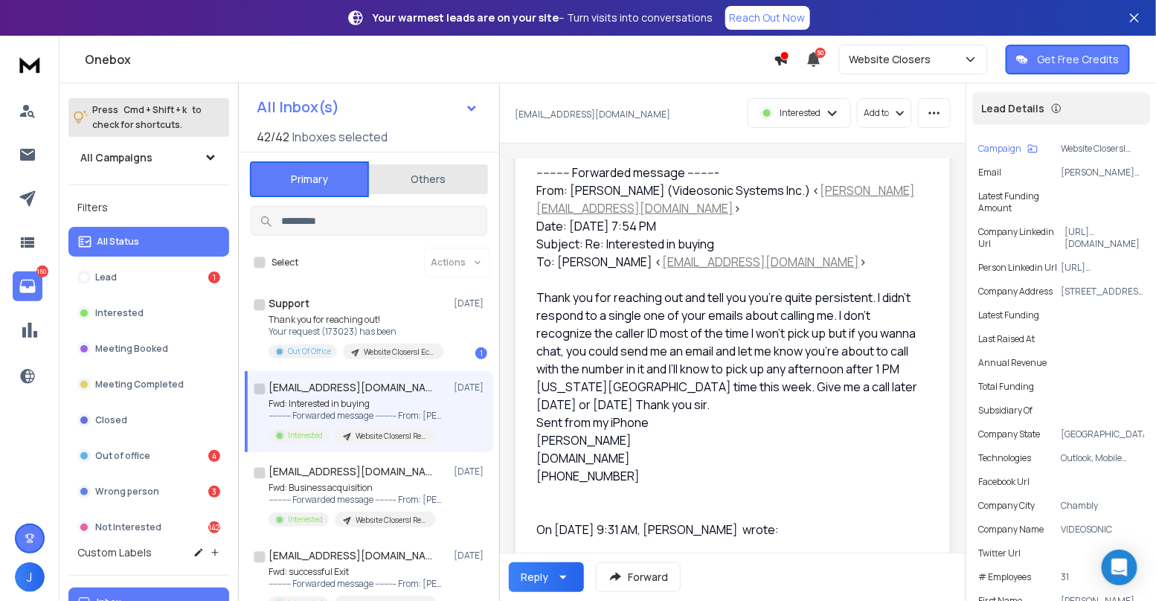
click at [716, 452] on div "VideoSonic.com" at bounding box center [726, 458] width 381 height 18
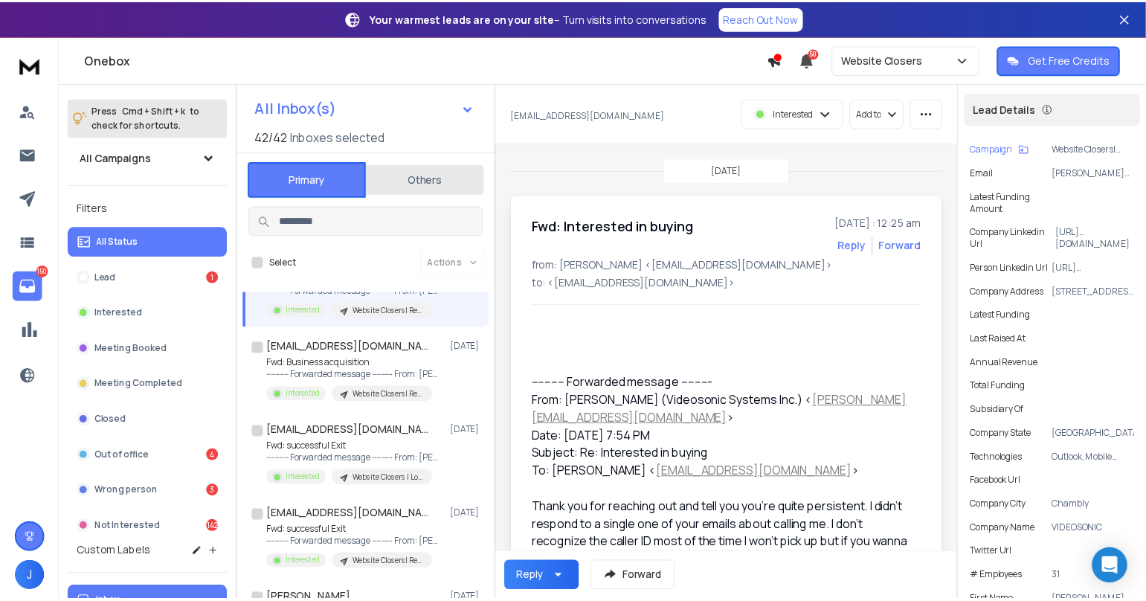
scroll to position [763, 0]
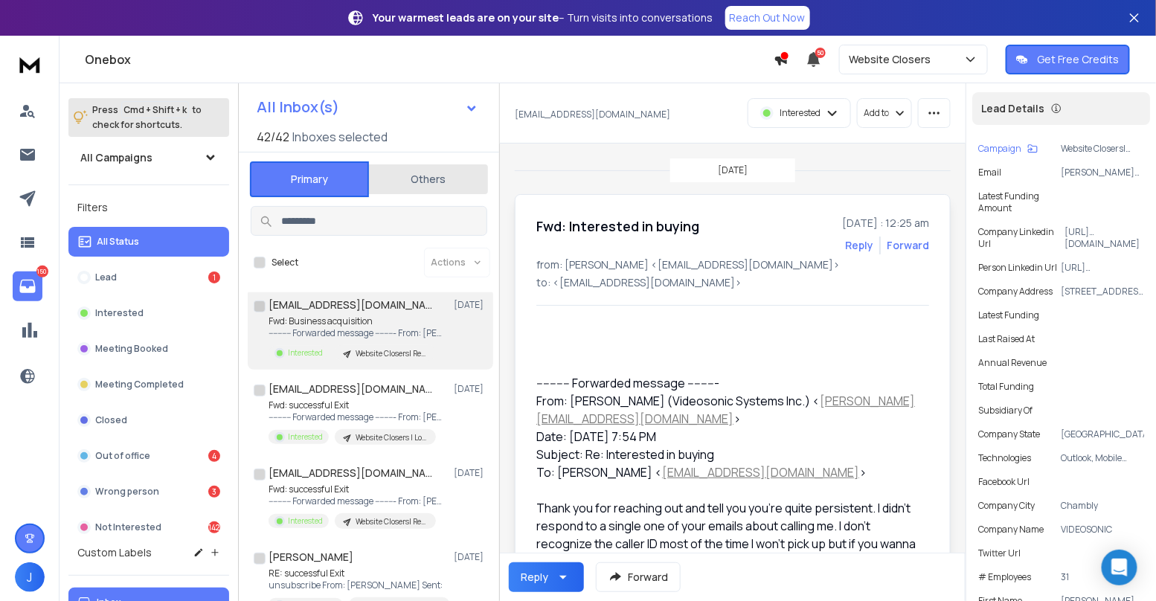
click at [388, 337] on p "---------- Forwarded message --------- From: Joanne" at bounding box center [358, 333] width 179 height 12
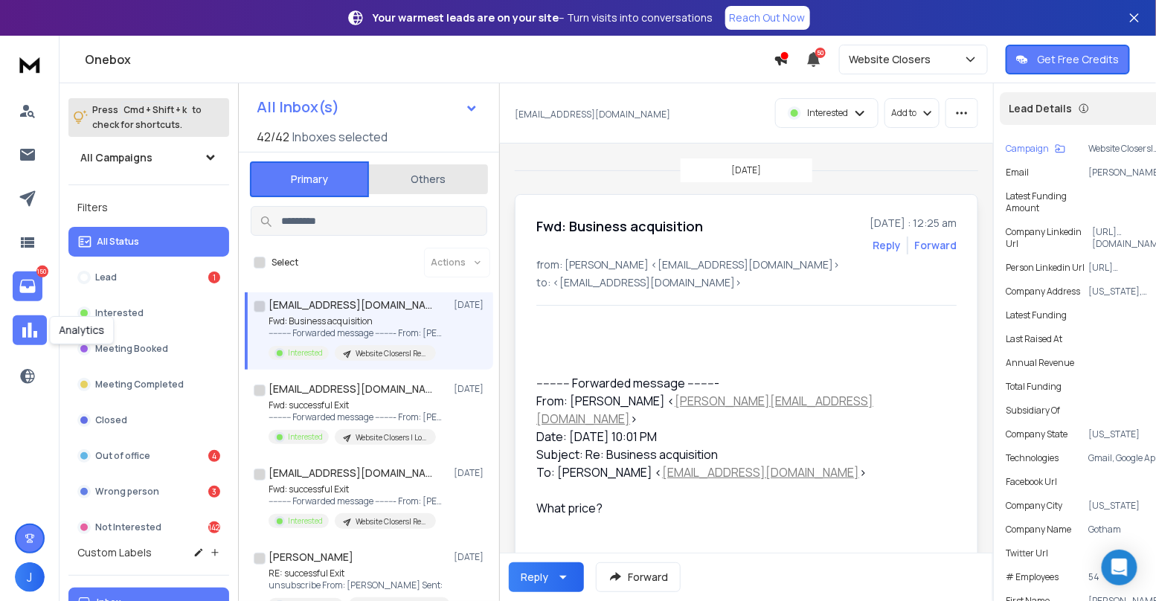
click at [33, 333] on icon at bounding box center [29, 330] width 15 height 15
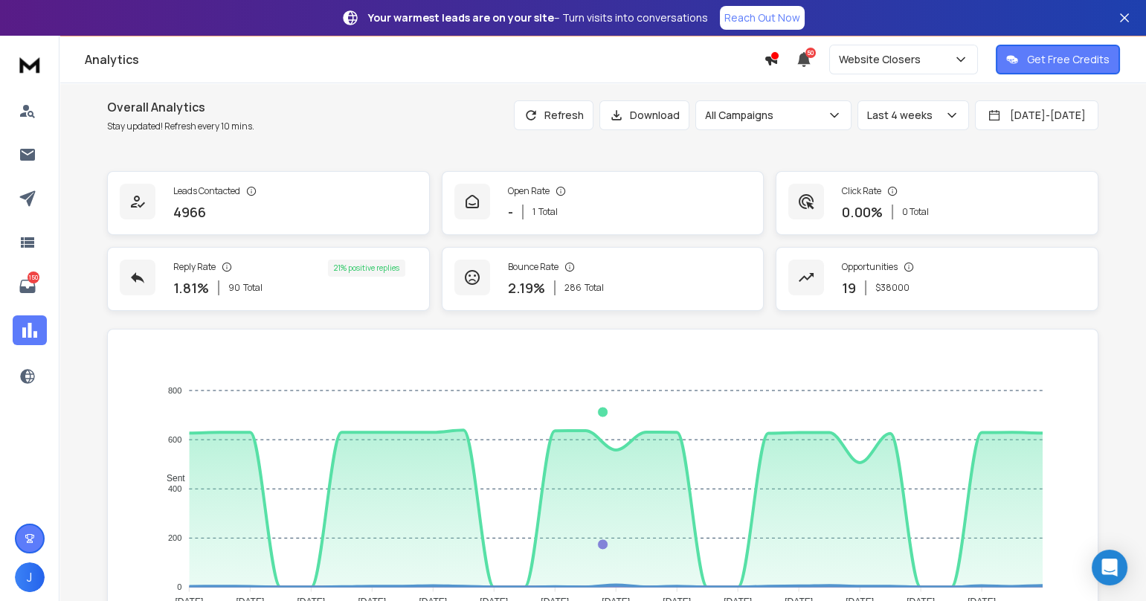
click at [357, 132] on div "Overall Analytics Stay updated! Refresh every 10 mins. Refresh Download All Cam…" at bounding box center [603, 115] width 992 height 34
click at [359, 132] on div "Overall Analytics Stay updated! Refresh every 10 mins. Refresh Download All Cam…" at bounding box center [603, 115] width 992 height 34
click at [373, 138] on div "Overall Analytics Stay updated! Refresh every 10 mins. Refresh Download All Cam…" at bounding box center [603, 119] width 992 height 43
click at [28, 199] on icon at bounding box center [27, 198] width 16 height 16
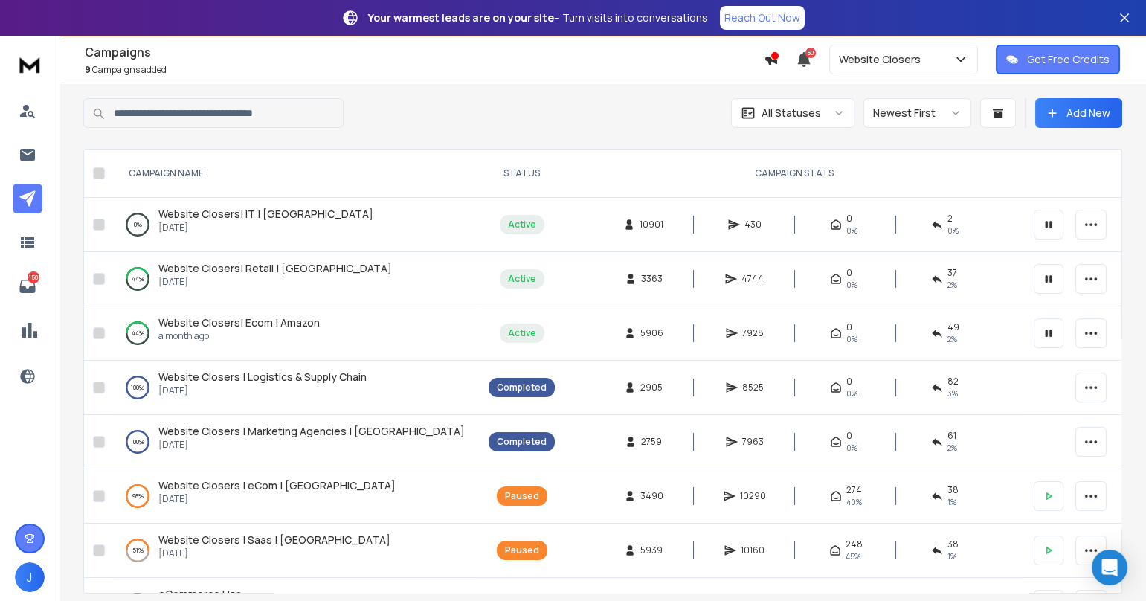
click at [238, 211] on span "Website Closers| IT | USA" at bounding box center [265, 214] width 215 height 14
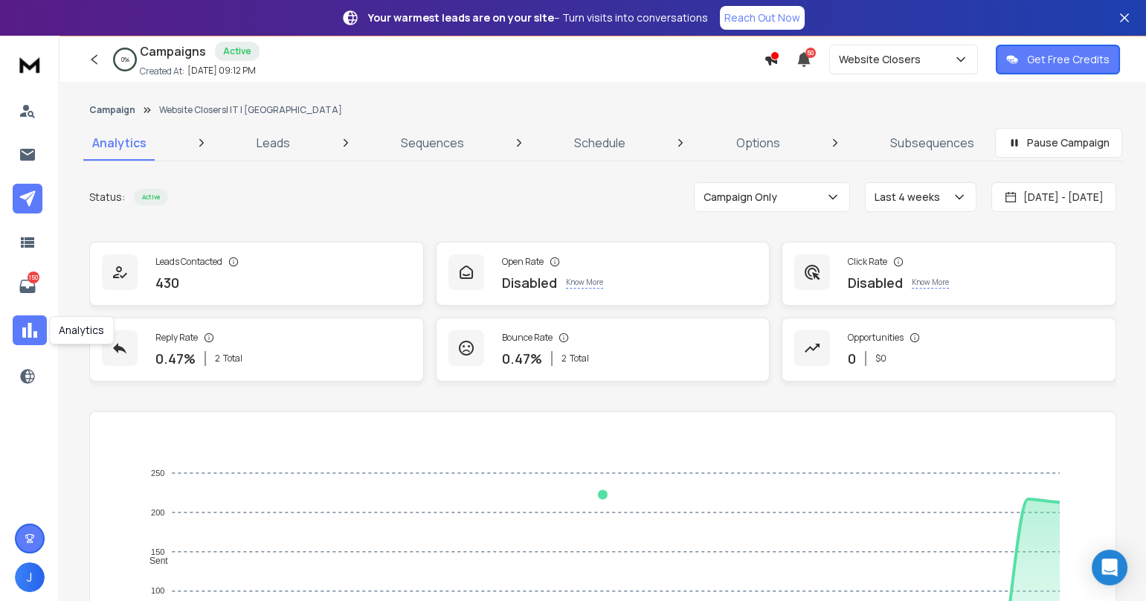
click at [30, 329] on icon at bounding box center [29, 330] width 15 height 15
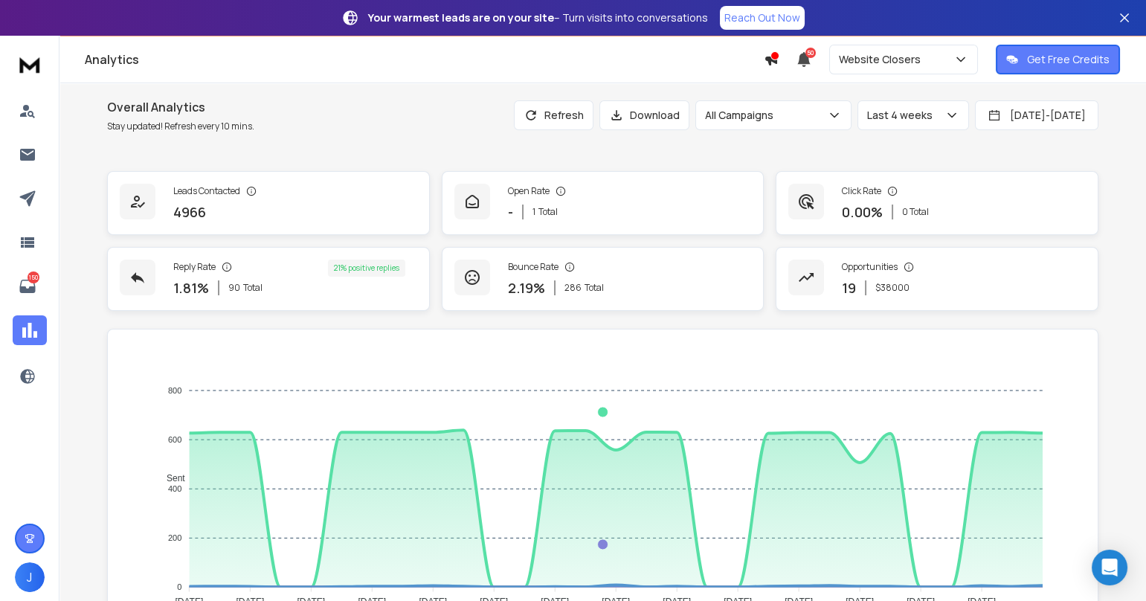
click at [387, 126] on div "Overall Analytics Stay updated! Refresh every 10 mins. Refresh Download All Cam…" at bounding box center [603, 115] width 992 height 34
click at [869, 117] on p "Last 4 weeks" at bounding box center [902, 115] width 71 height 15
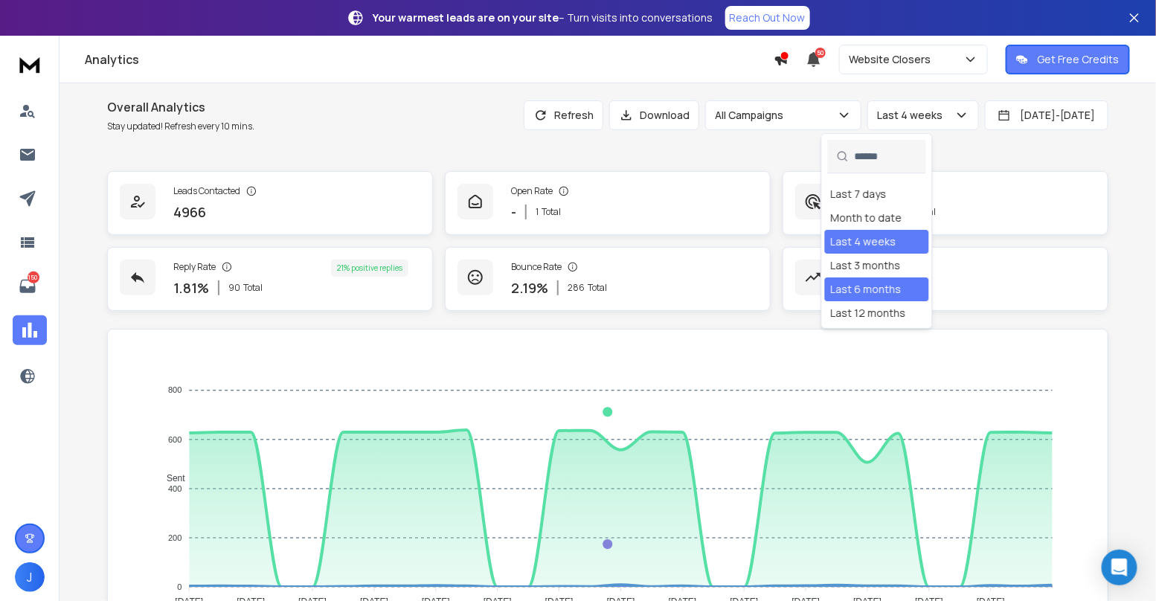
click at [911, 292] on div "Last 6 months" at bounding box center [877, 289] width 104 height 24
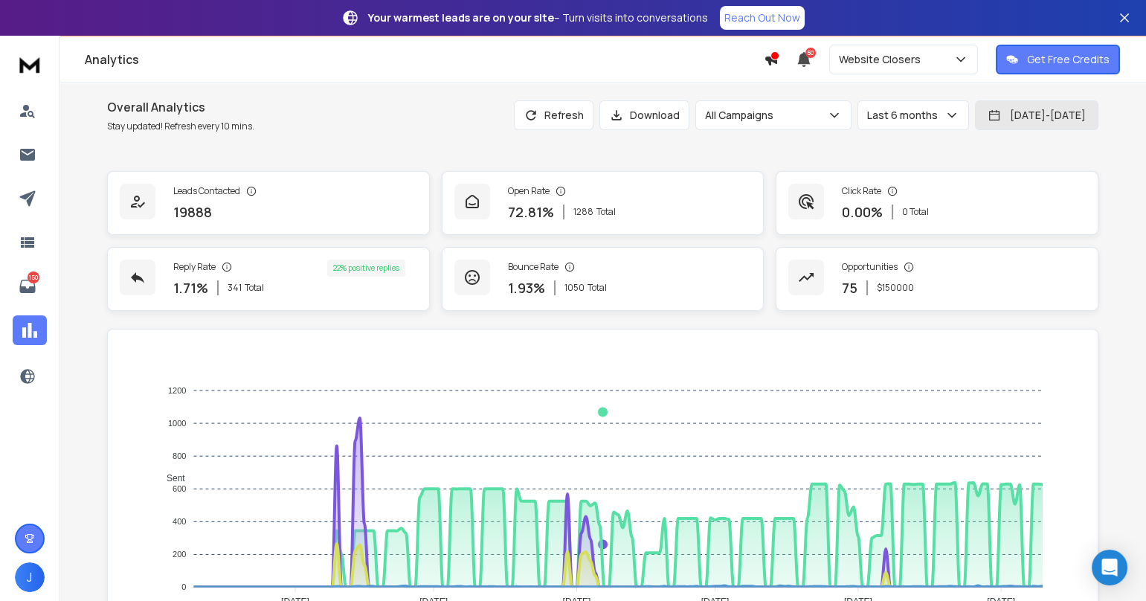
click at [1012, 123] on button "10 Mar 2025 - 10 Sep 2025" at bounding box center [1036, 115] width 123 height 30
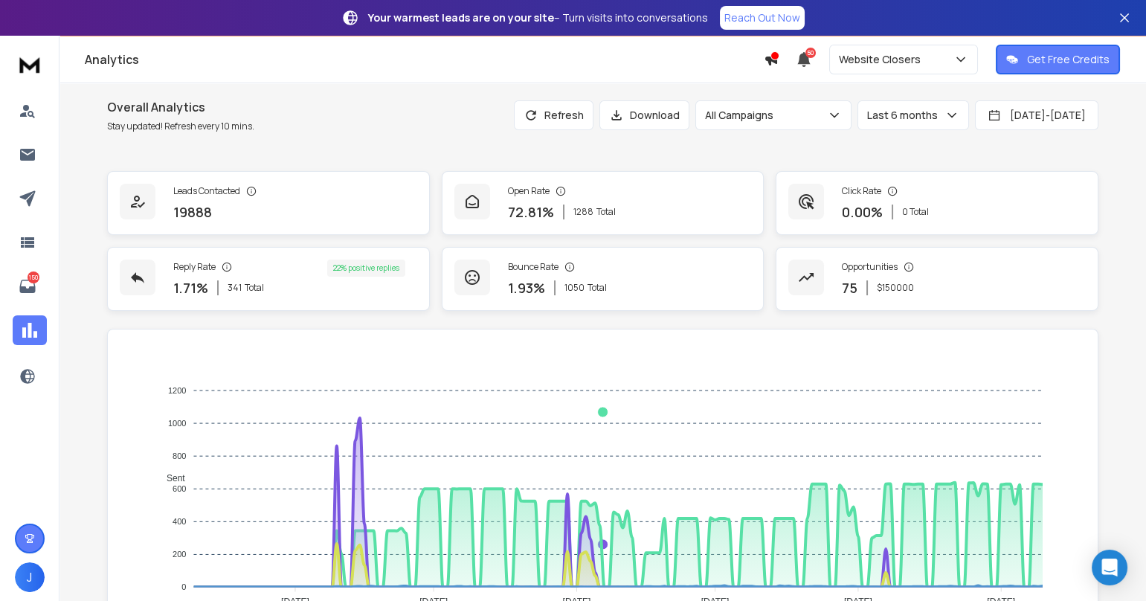
click at [339, 135] on div "Overall Analytics Stay updated! Refresh every 10 mins. Refresh Download All Cam…" at bounding box center [603, 119] width 992 height 43
click at [393, 125] on div "Overall Analytics Stay updated! Refresh every 10 mins. Refresh Download All Cam…" at bounding box center [603, 115] width 992 height 34
click at [350, 136] on div "Overall Analytics Stay updated! Refresh every 10 mins. Refresh Download All Cam…" at bounding box center [603, 119] width 992 height 43
click at [608, 323] on div "Leads Contacted 19888 Open Rate 72.81 % 1288 Total Click Rate 0.00 % 0 Total Re…" at bounding box center [603, 415] width 992 height 489
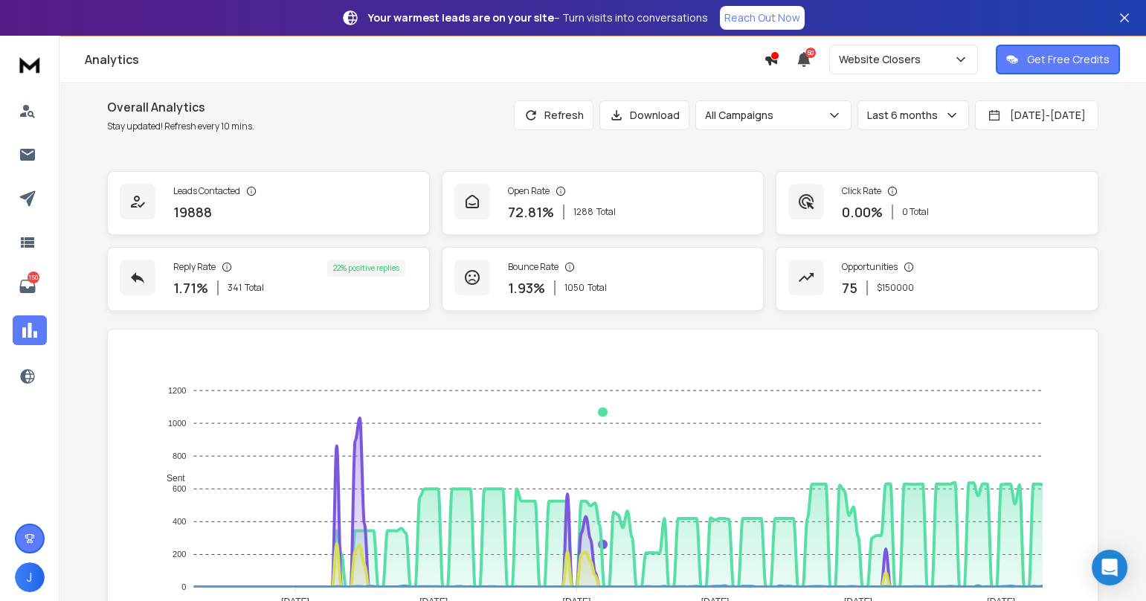
click at [582, 321] on div "Leads Contacted 19888 Open Rate 72.81 % 1288 Total Click Rate 0.00 % 0 Total Re…" at bounding box center [603, 415] width 992 height 489
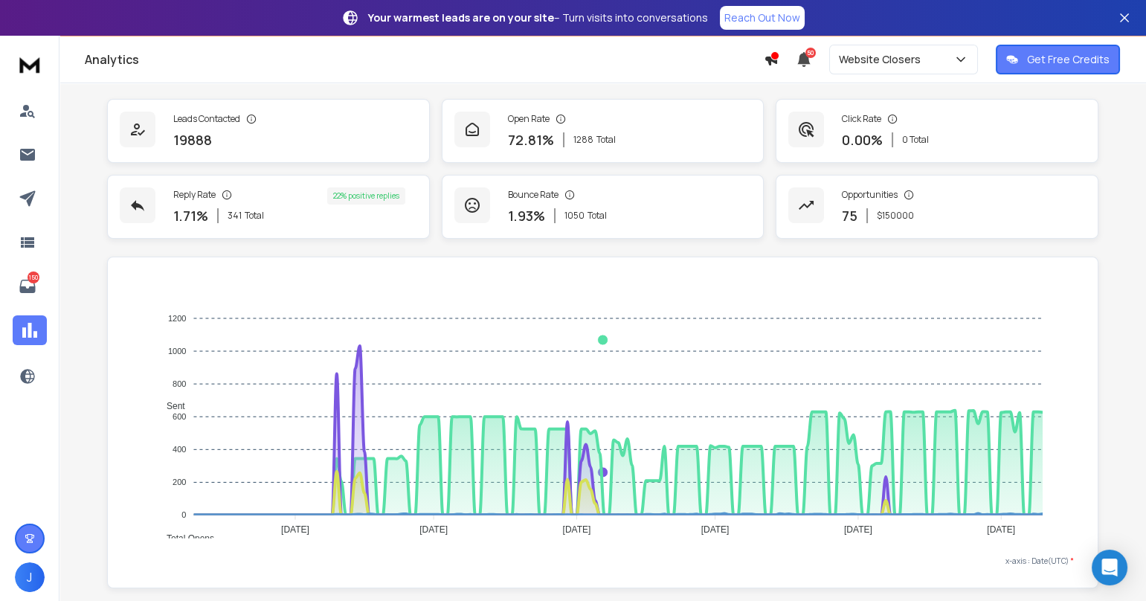
scroll to position [76, 0]
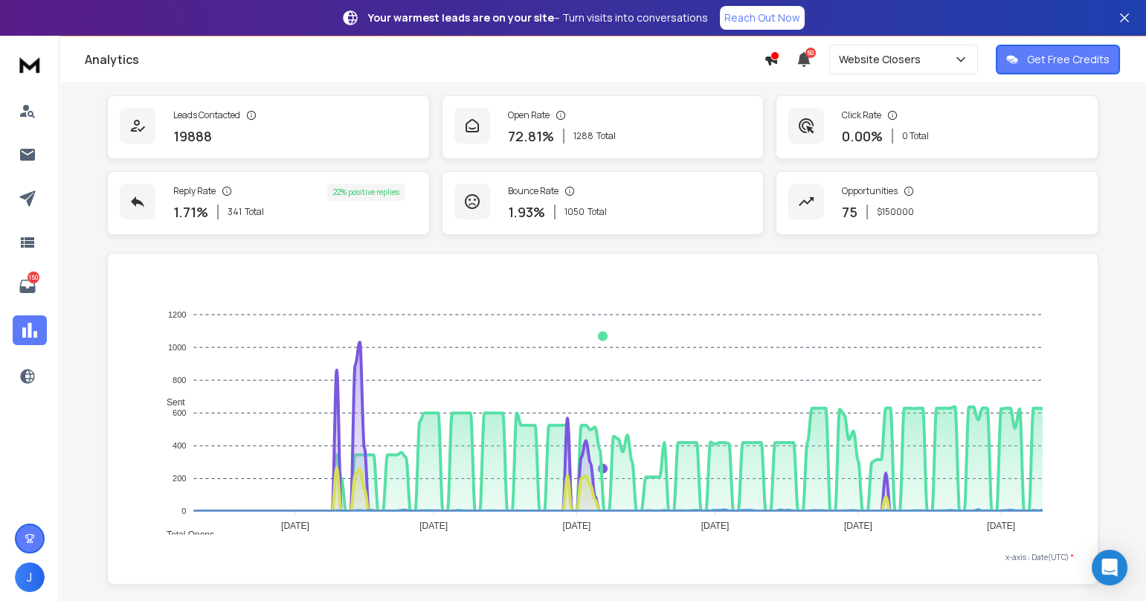
click at [694, 253] on div "Sent Total Opens Unique Opens Links Clicked Total Replies 1200 1200 1000 1000 8…" at bounding box center [603, 419] width 992 height 332
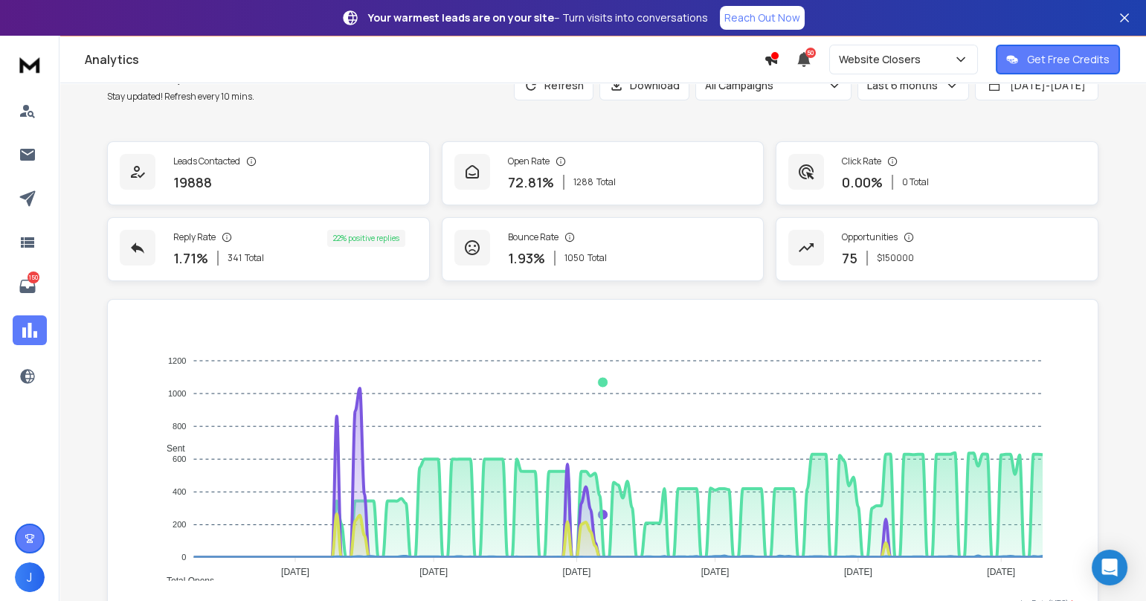
scroll to position [29, 0]
click at [841, 295] on div "Leads Contacted 19888 Open Rate 72.81 % 1288 Total Click Rate 0.00 % 0 Total Re…" at bounding box center [603, 386] width 992 height 489
click at [672, 298] on div "Leads Contacted 19888 Open Rate 72.81 % 1288 Total Click Rate 0.00 % 0 Total Re…" at bounding box center [603, 386] width 992 height 489
click at [587, 294] on div "Leads Contacted 19888 Open Rate 72.81 % 1288 Total Click Rate 0.00 % 0 Total Re…" at bounding box center [603, 386] width 992 height 489
click at [620, 290] on div "Leads Contacted 19888 Open Rate 72.81 % 1288 Total Click Rate 0.00 % 0 Total Re…" at bounding box center [603, 386] width 992 height 489
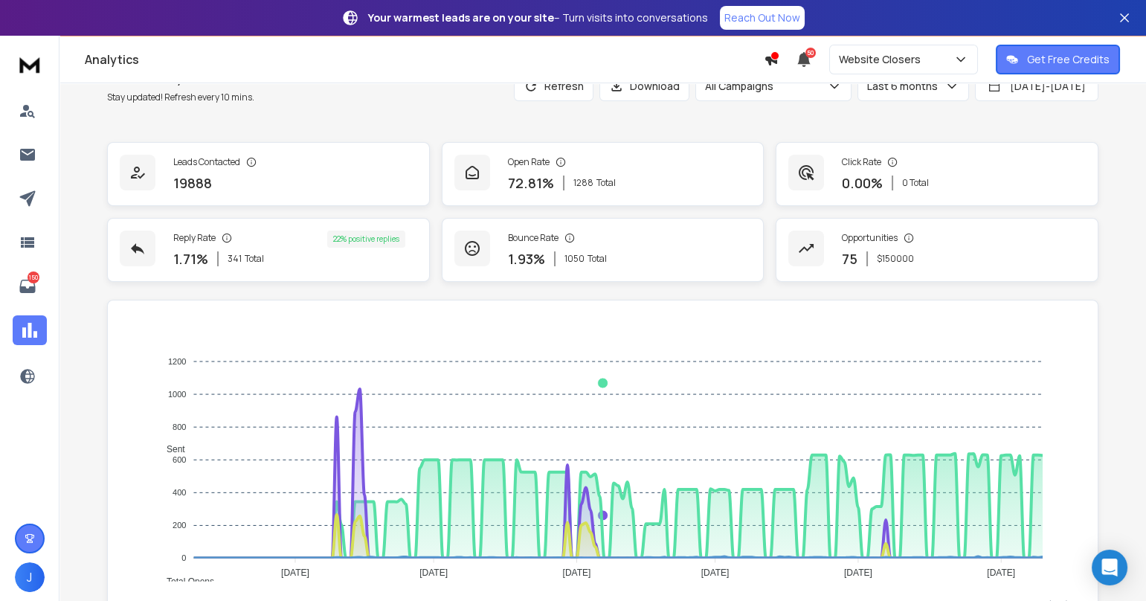
click at [350, 110] on div "Overall Analytics Stay updated! Refresh every 10 mins. Refresh Download All Cam…" at bounding box center [603, 90] width 992 height 43
